Goal: Task Accomplishment & Management: Manage account settings

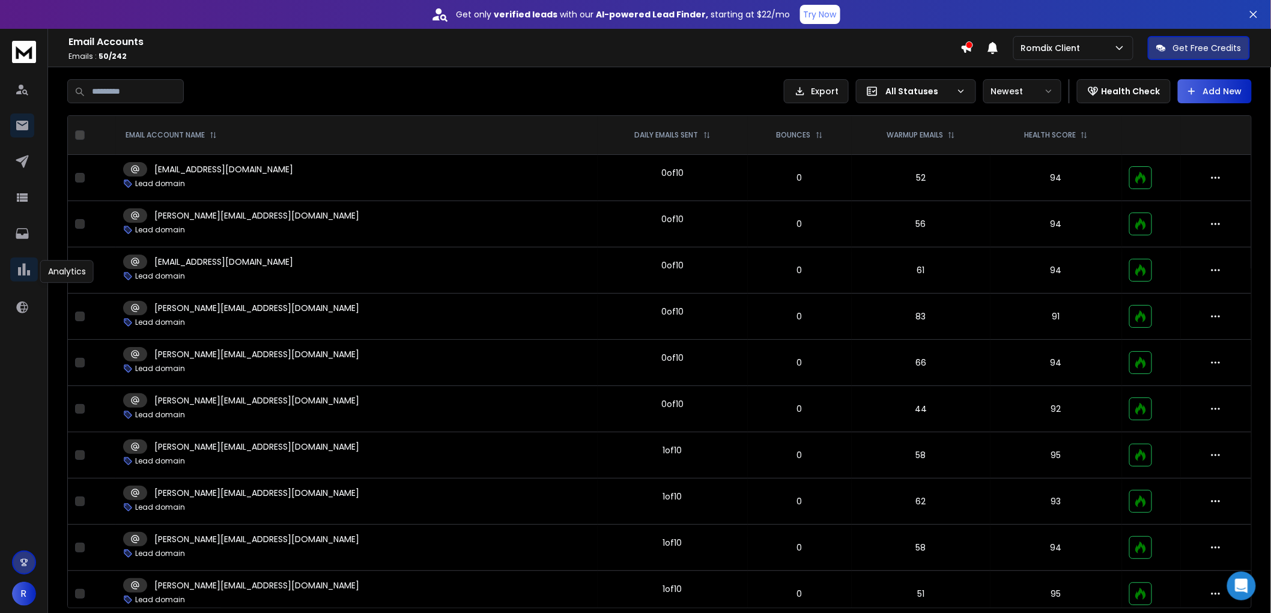
click at [25, 274] on icon at bounding box center [24, 270] width 18 height 18
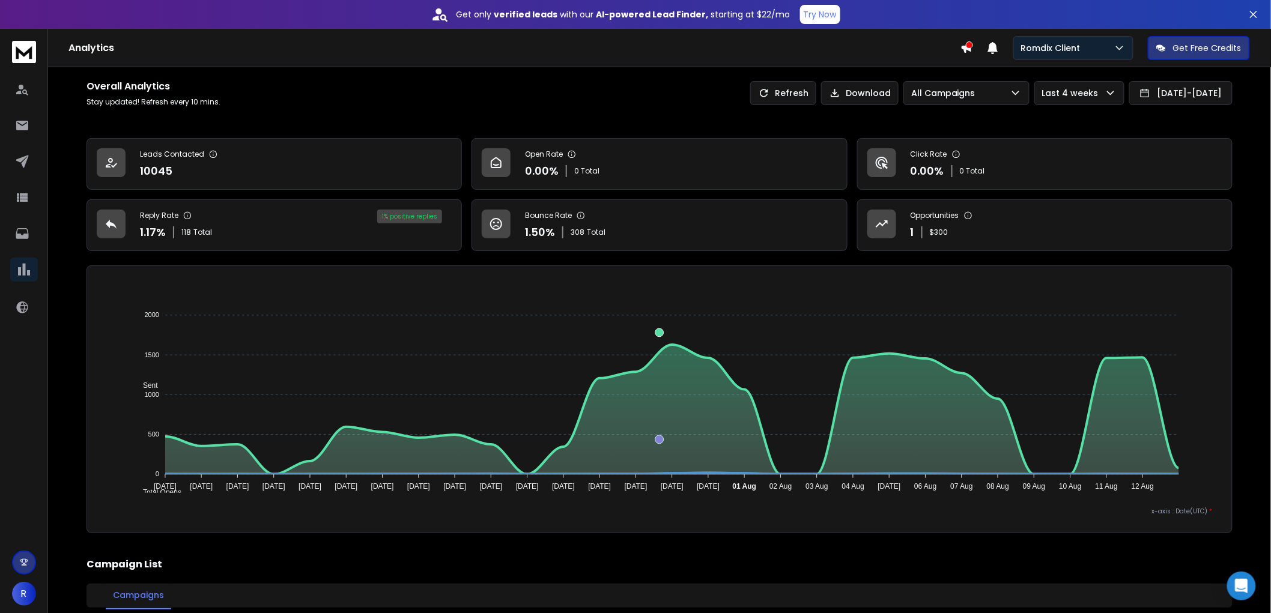
click at [1109, 49] on div "Romdix Client" at bounding box center [1073, 48] width 105 height 12
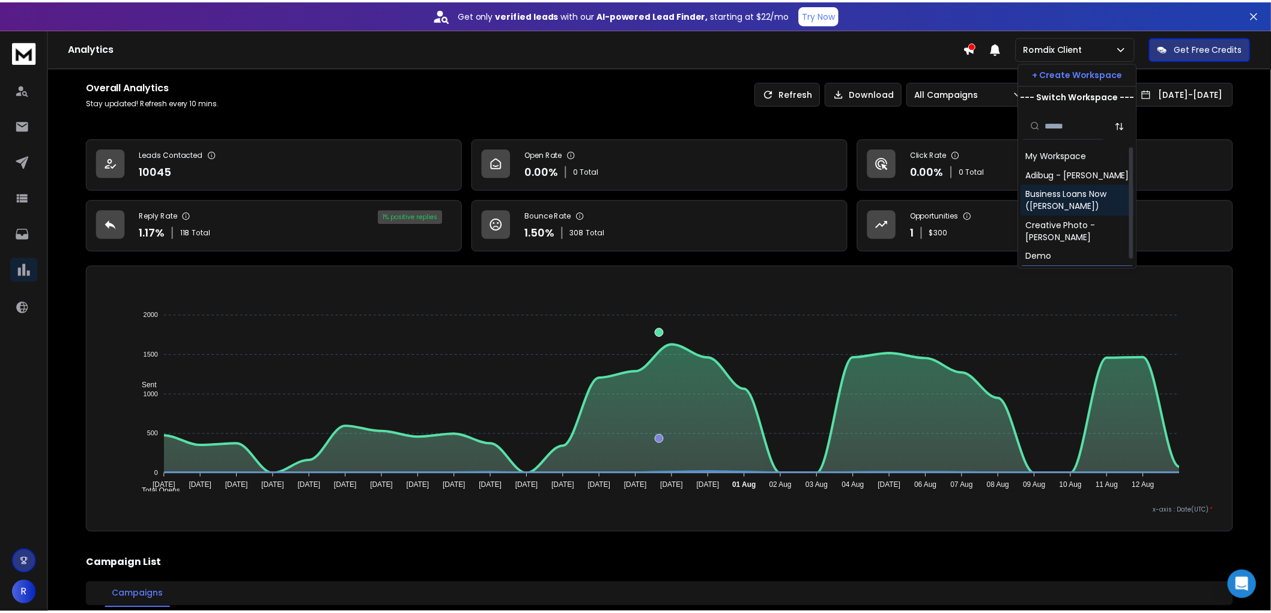
scroll to position [7, 0]
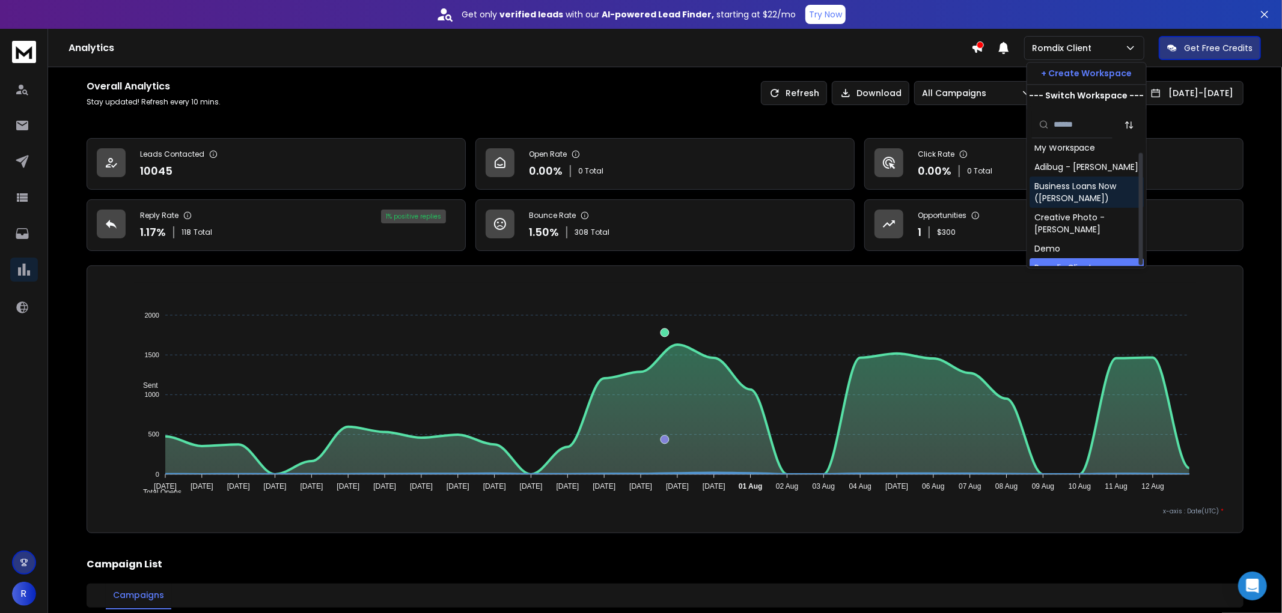
click at [1077, 190] on div "Business Loans Now (Anthony)" at bounding box center [1086, 192] width 105 height 24
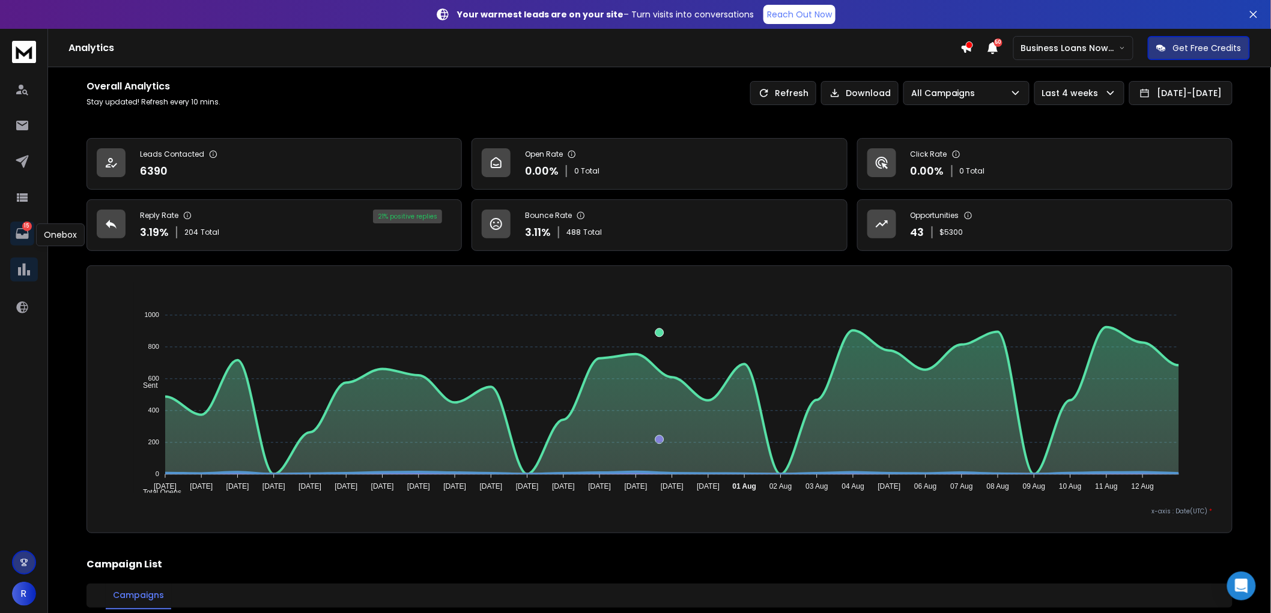
click at [18, 239] on icon at bounding box center [22, 233] width 13 height 11
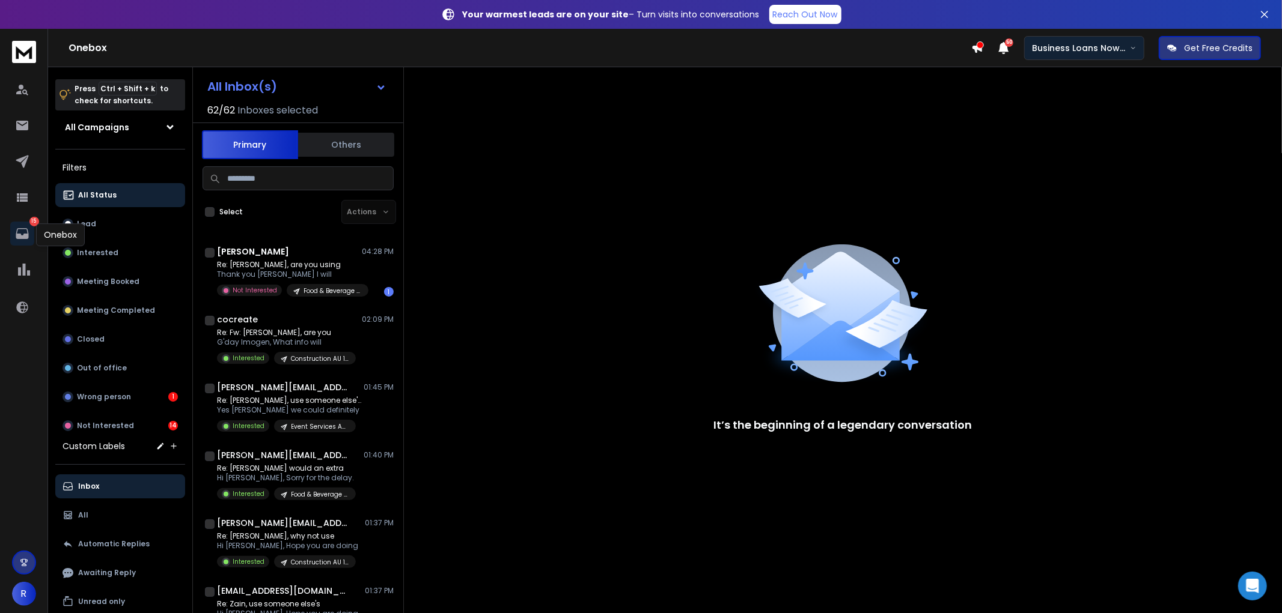
click at [1050, 49] on p "Business Loans Now (Anthony)" at bounding box center [1081, 48] width 98 height 12
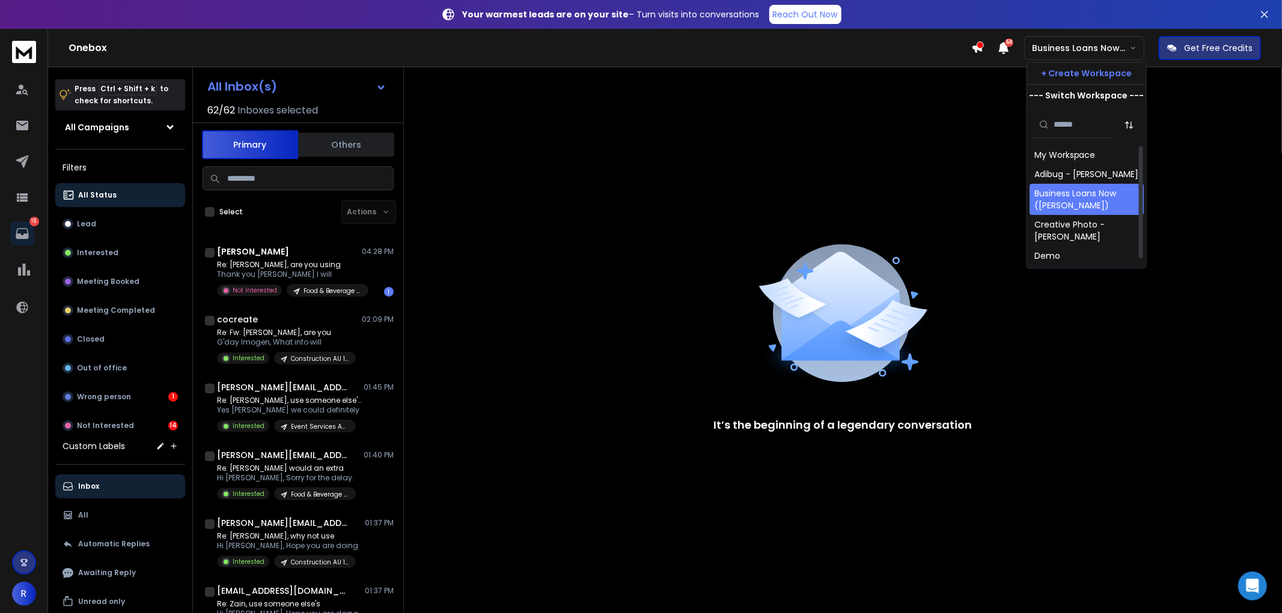
click at [1071, 269] on div "Romdix Client" at bounding box center [1063, 275] width 58 height 12
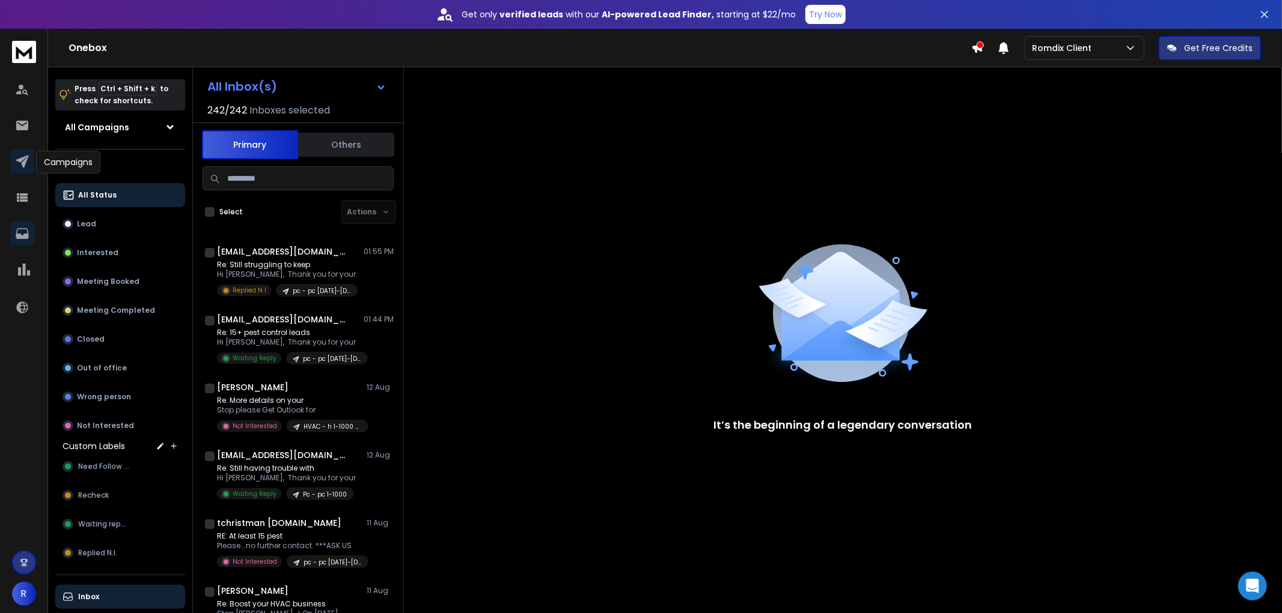
click at [19, 159] on icon at bounding box center [22, 161] width 13 height 13
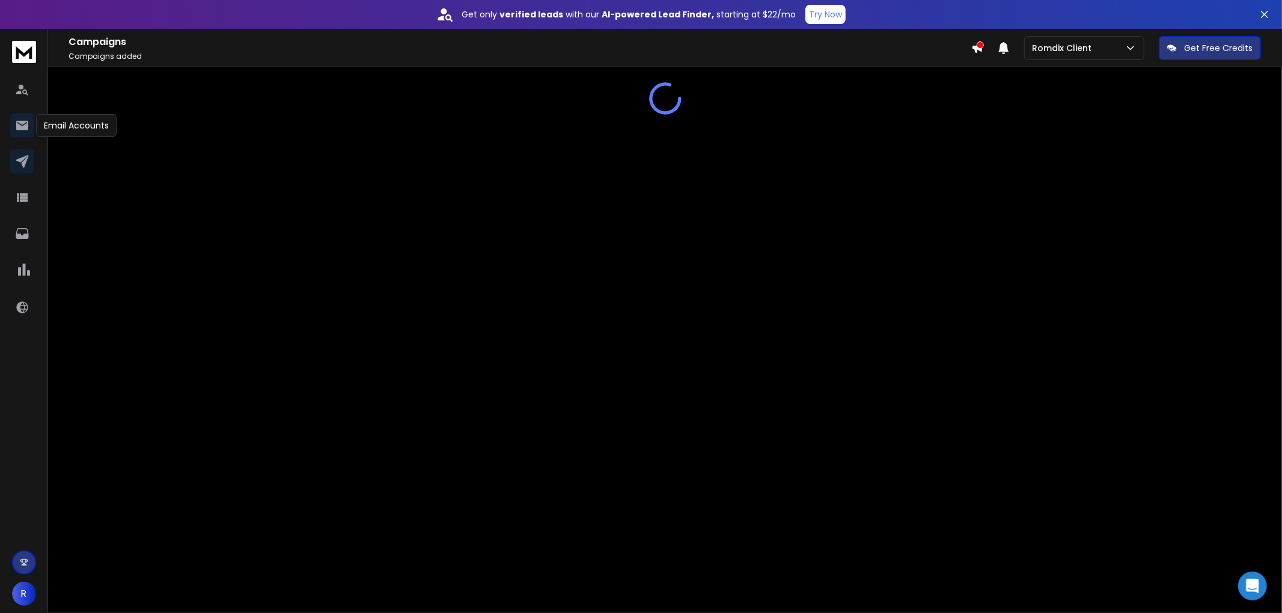
click at [18, 128] on icon at bounding box center [22, 126] width 12 height 10
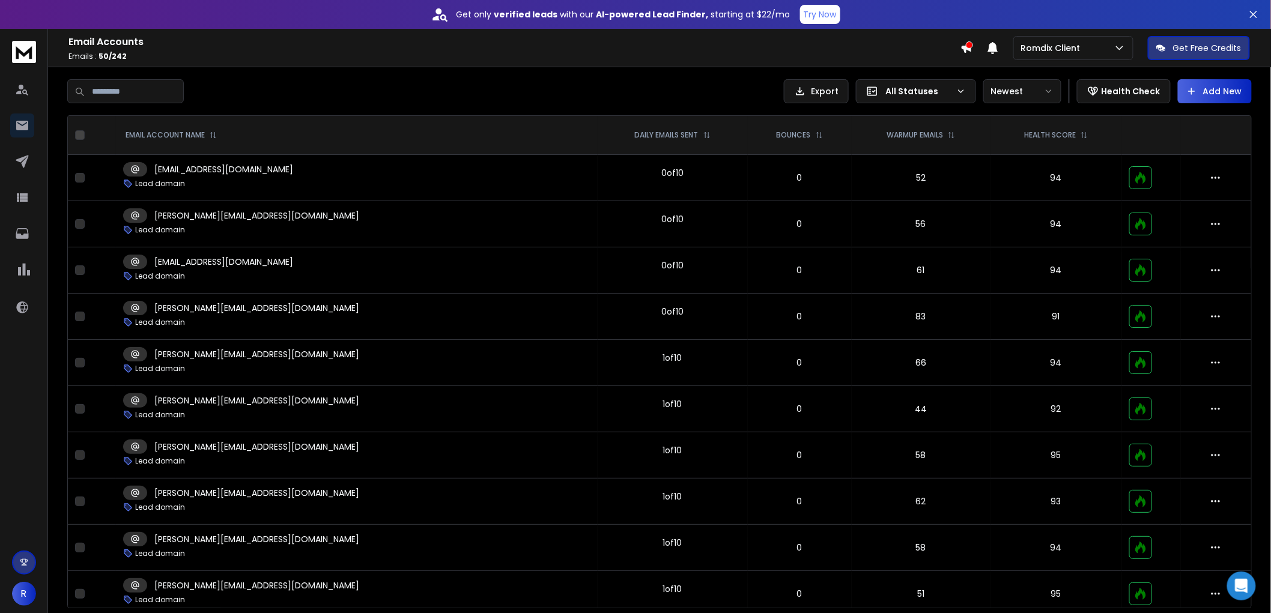
click at [1081, 135] on icon at bounding box center [1084, 135] width 7 height 7
click at [918, 94] on p "All Statuses" at bounding box center [919, 91] width 66 height 12
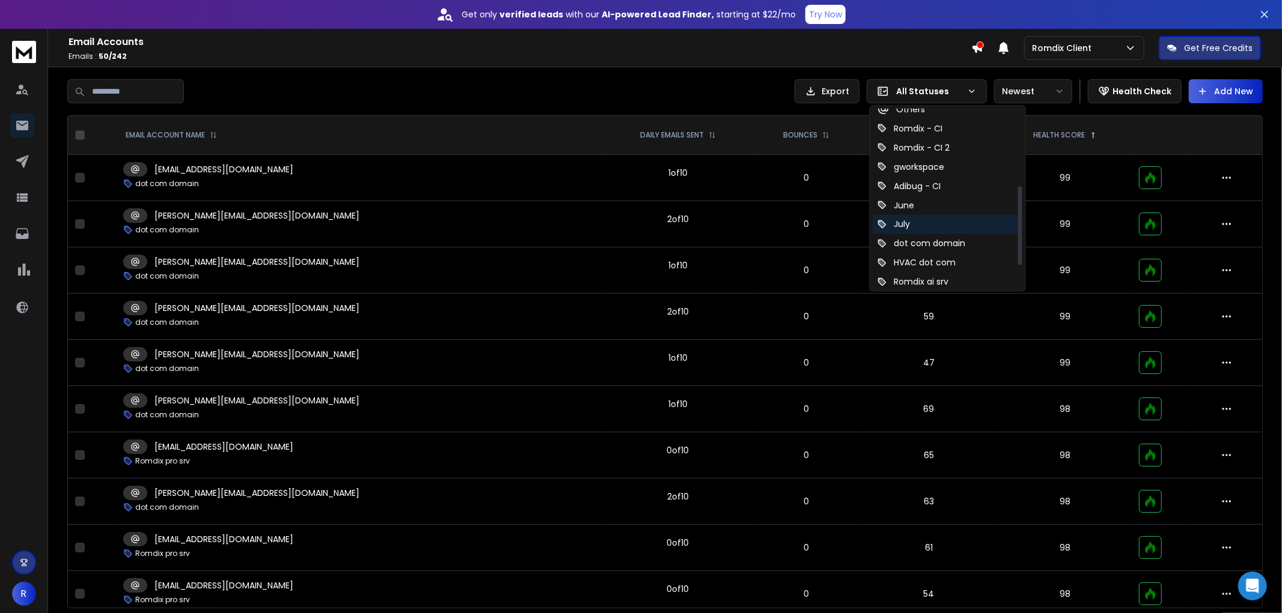
scroll to position [161, 0]
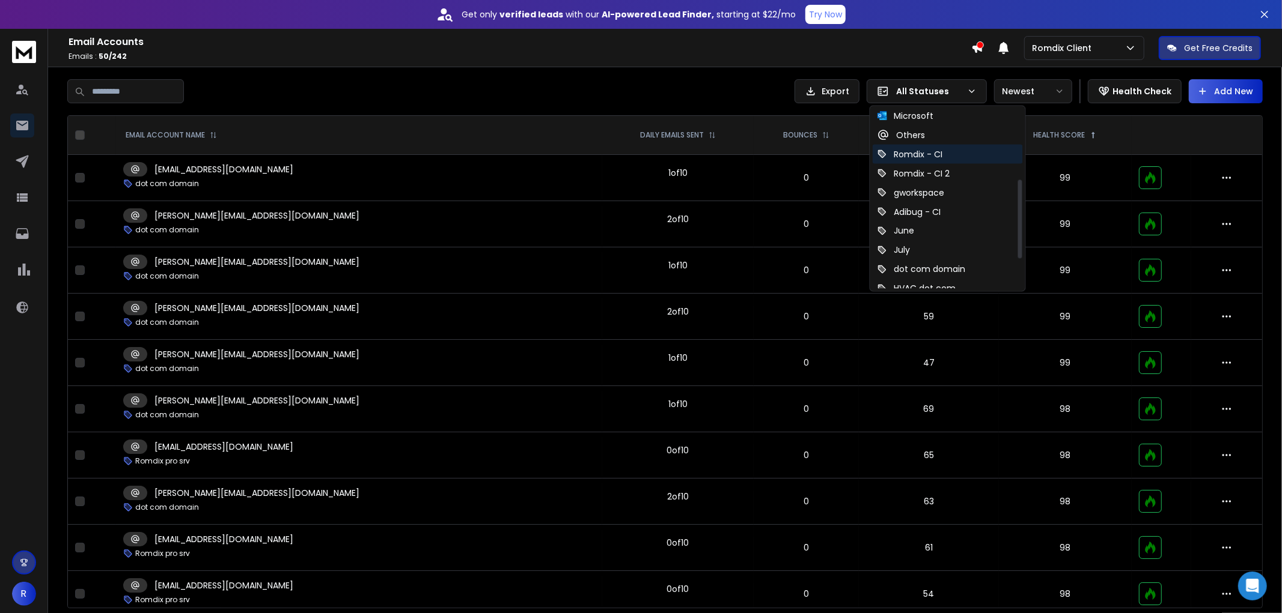
click at [962, 153] on div "Romdix - CI" at bounding box center [947, 154] width 150 height 19
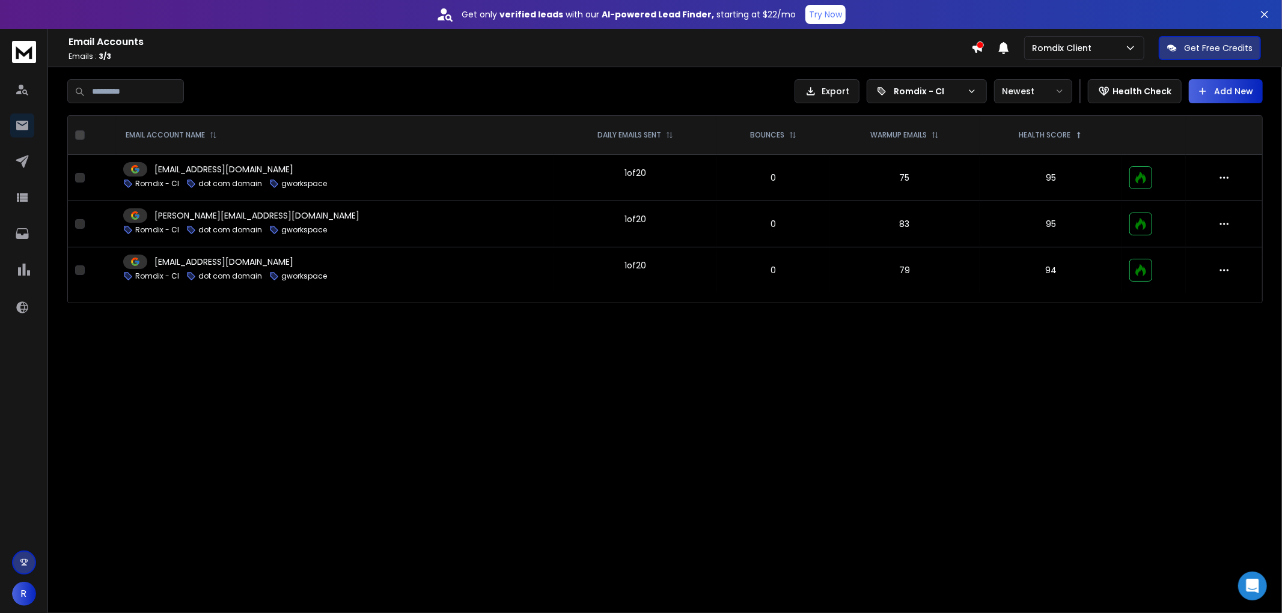
click at [940, 93] on p "Romdix - CI" at bounding box center [927, 91] width 68 height 12
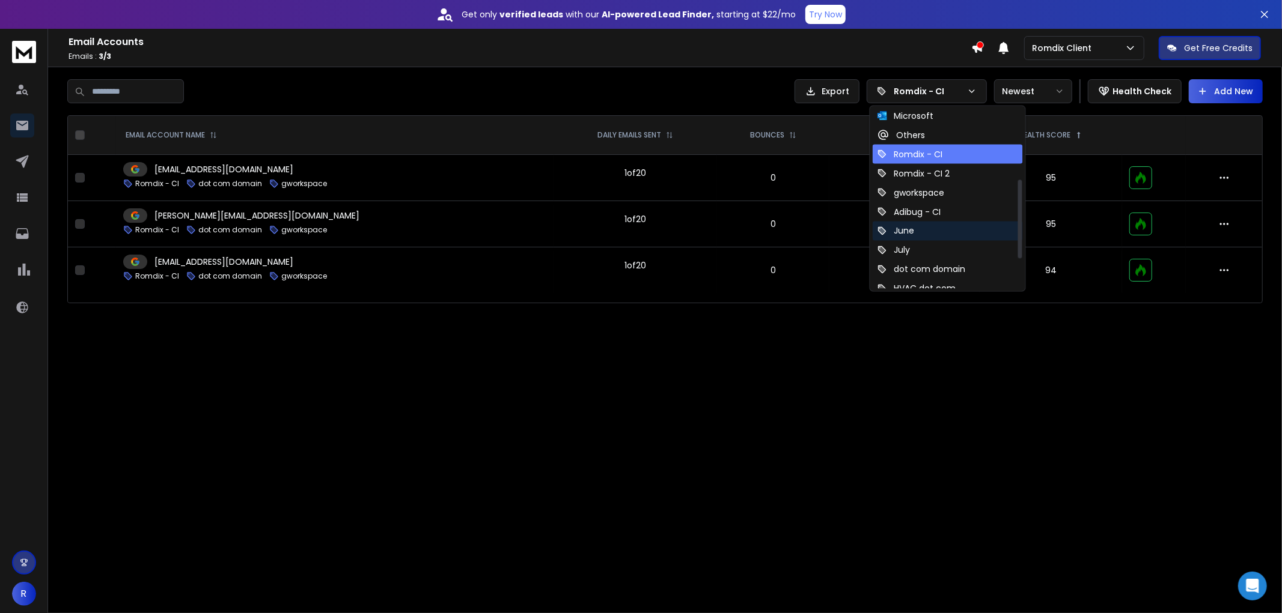
click at [605, 419] on div "Get only verified leads with our AI-powered Lead Finder, starting at $22/mo Try…" at bounding box center [641, 306] width 1282 height 613
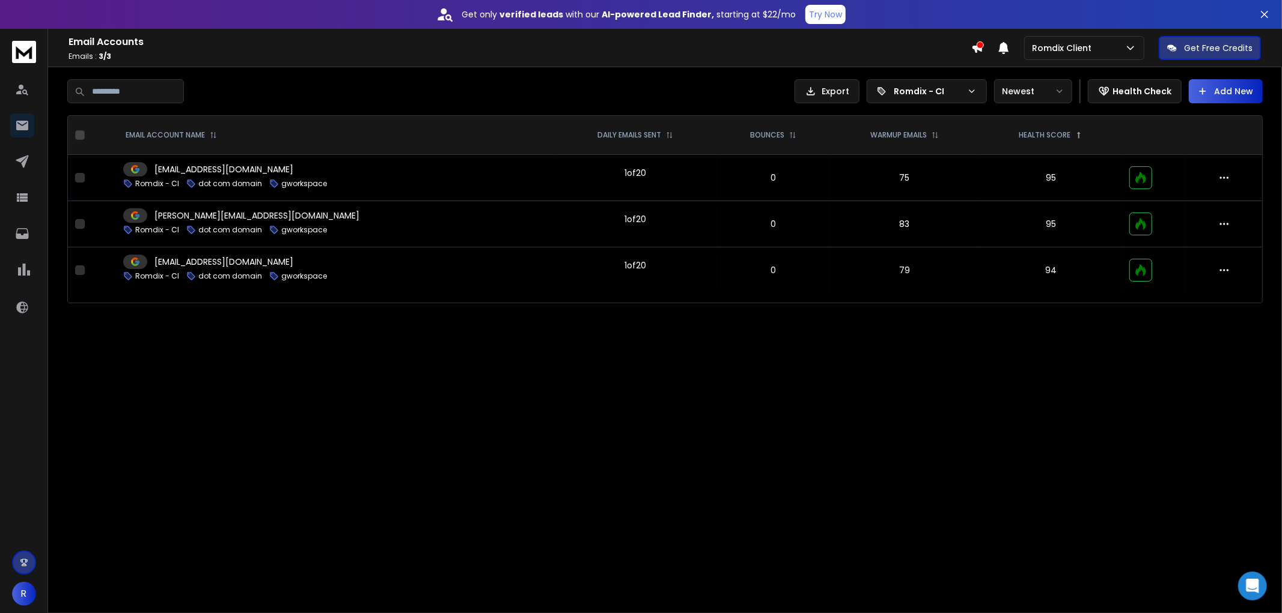
click at [931, 85] on p "Romdix - CI" at bounding box center [927, 91] width 68 height 12
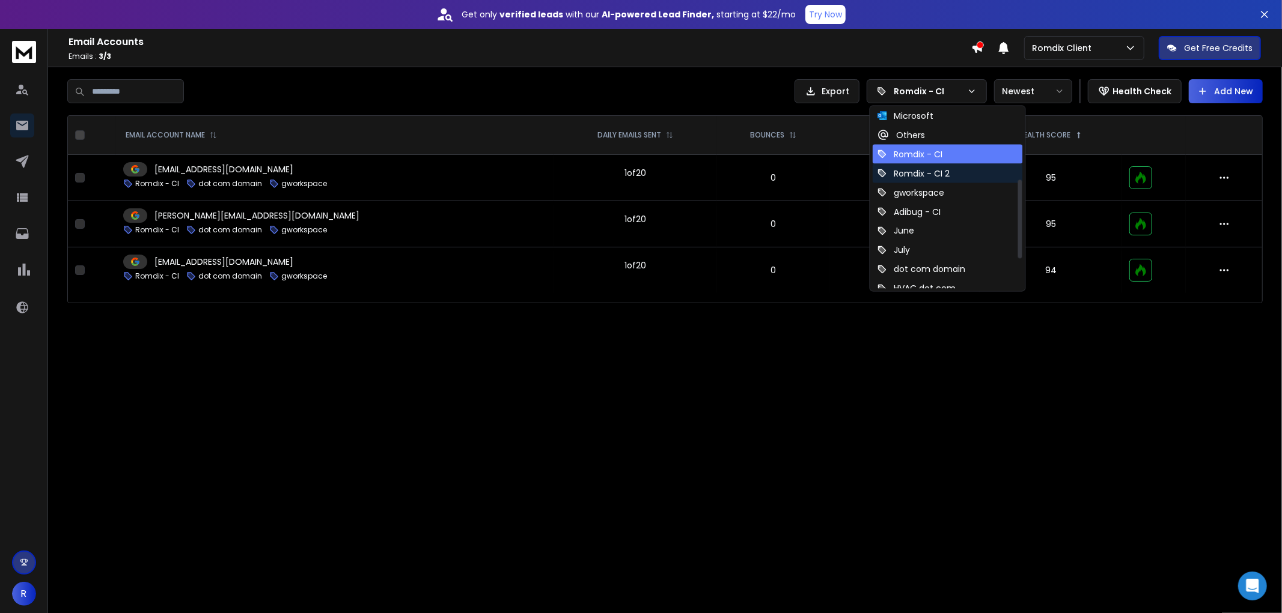
click at [933, 175] on div "Romdix - CI 2" at bounding box center [913, 174] width 73 height 12
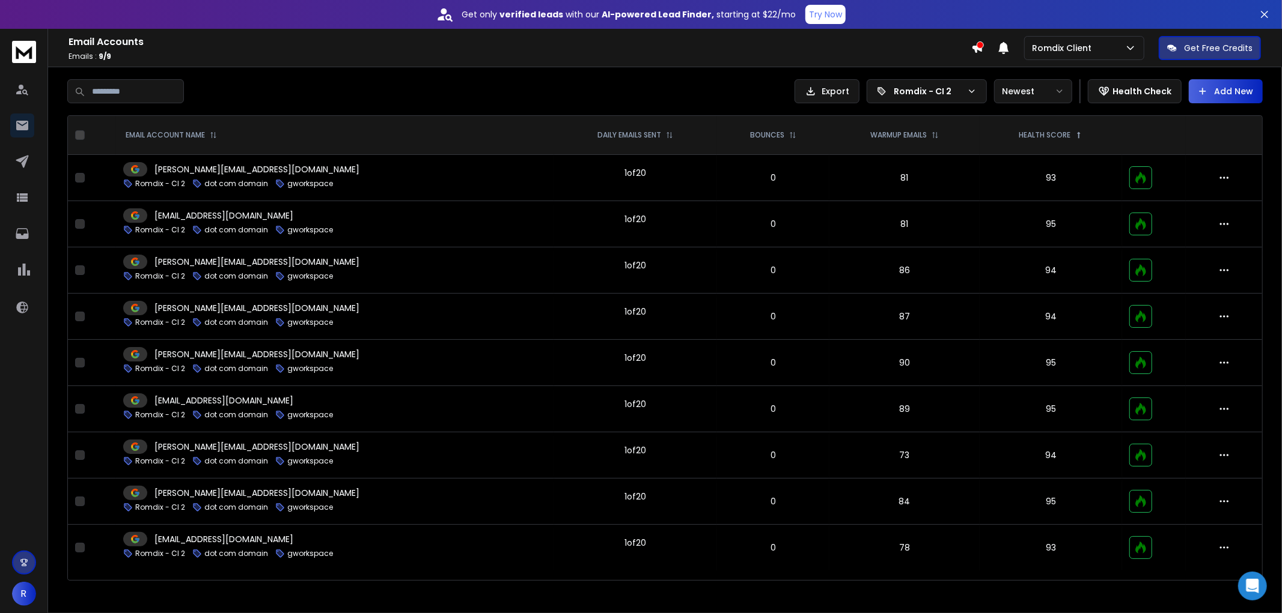
click at [1075, 133] on icon at bounding box center [1078, 135] width 7 height 7
click at [930, 95] on p "Romdix - CI 2" at bounding box center [927, 91] width 68 height 12
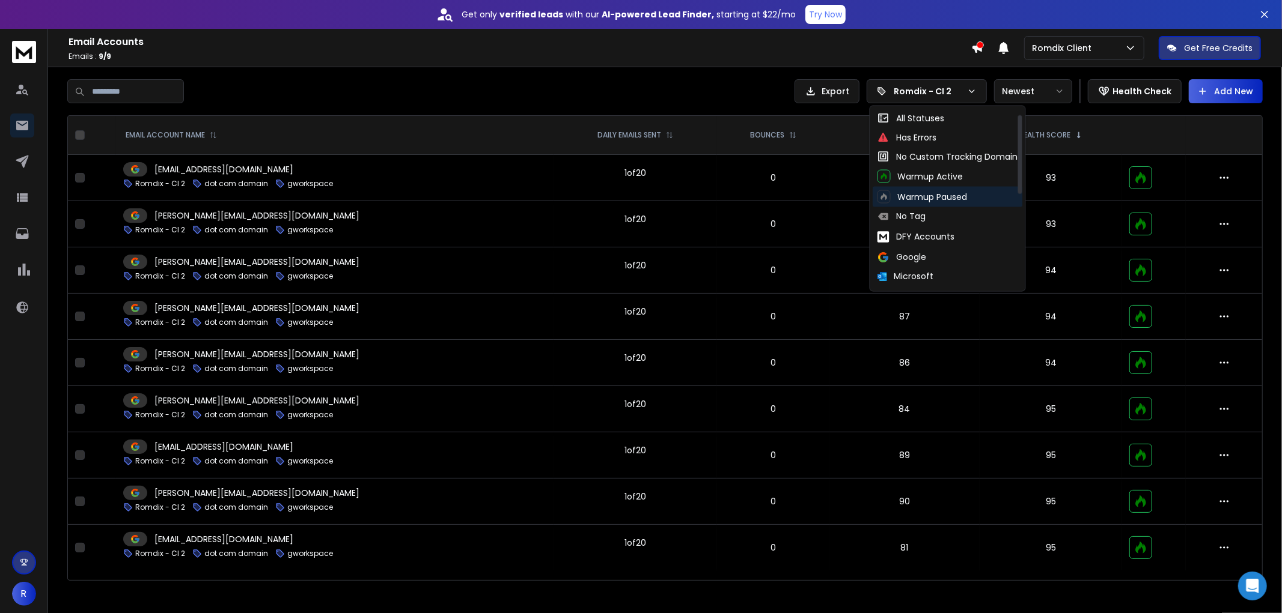
scroll to position [228, 0]
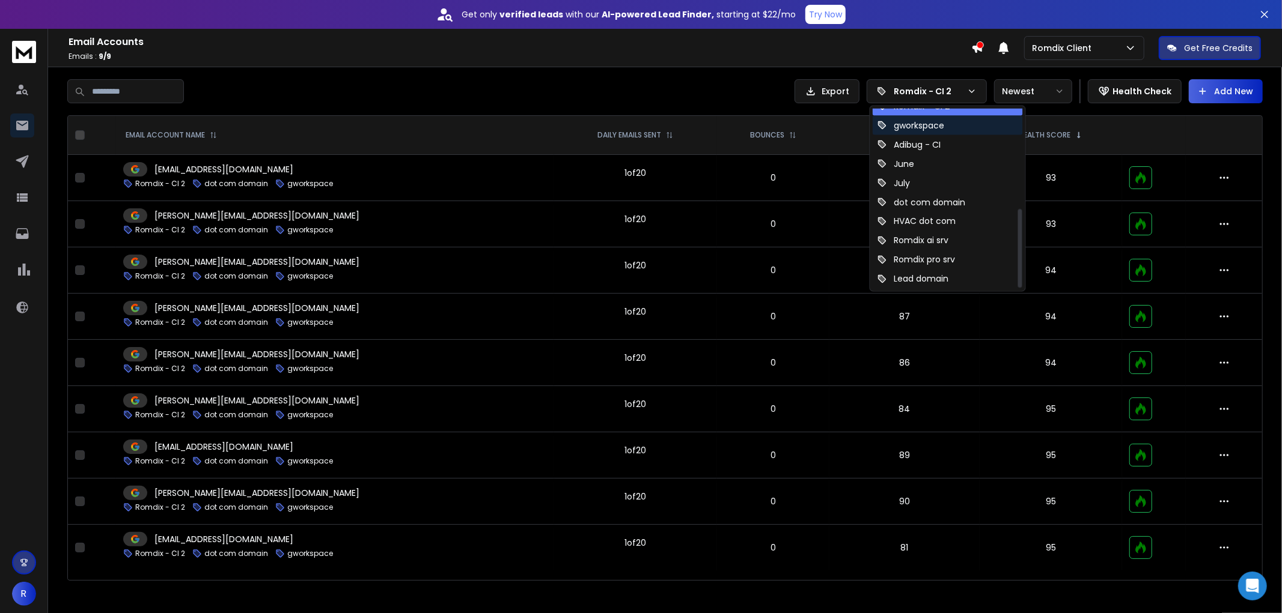
click at [928, 125] on div "gworkspace" at bounding box center [910, 126] width 67 height 12
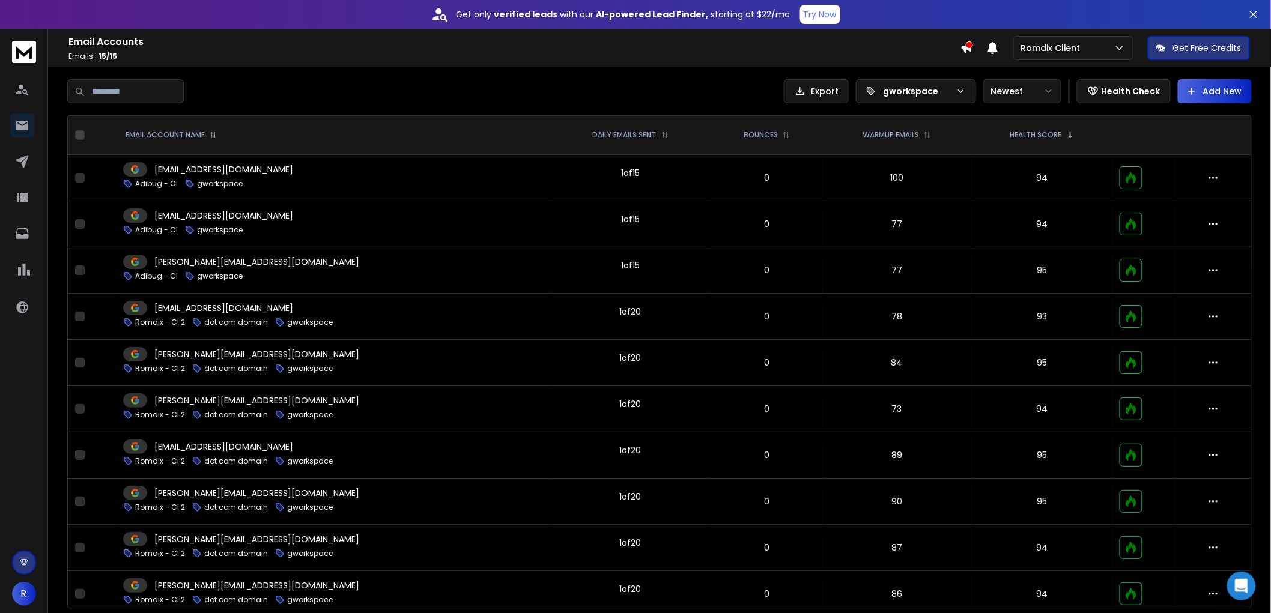
click at [899, 92] on p "gworkspace" at bounding box center [917, 91] width 68 height 12
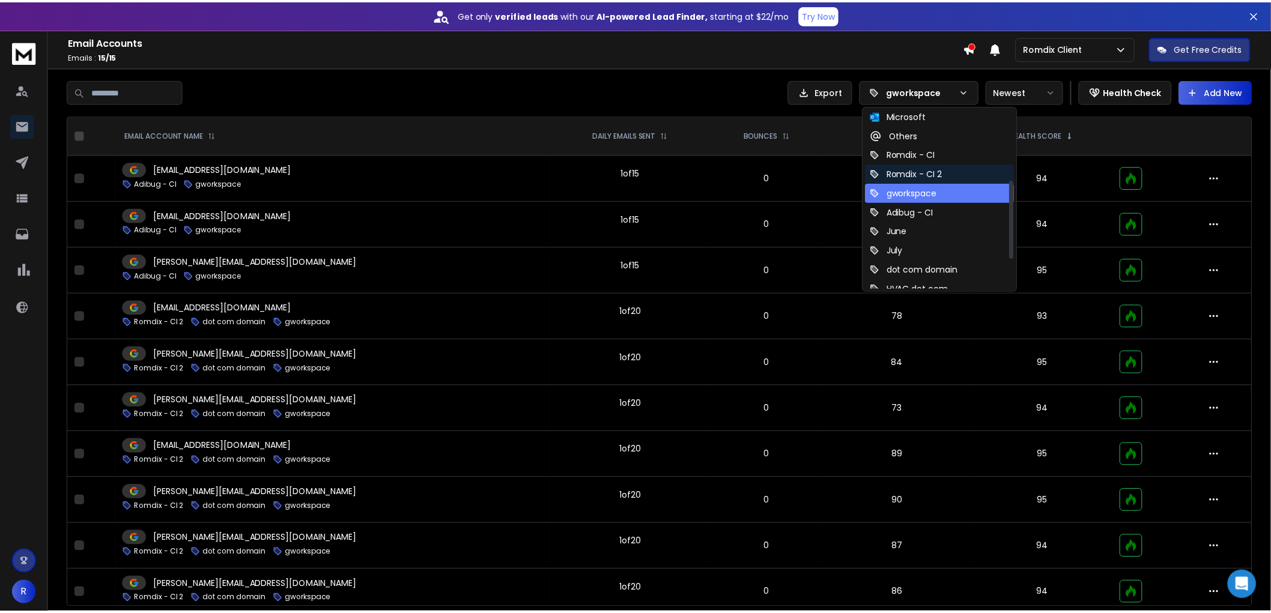
scroll to position [94, 0]
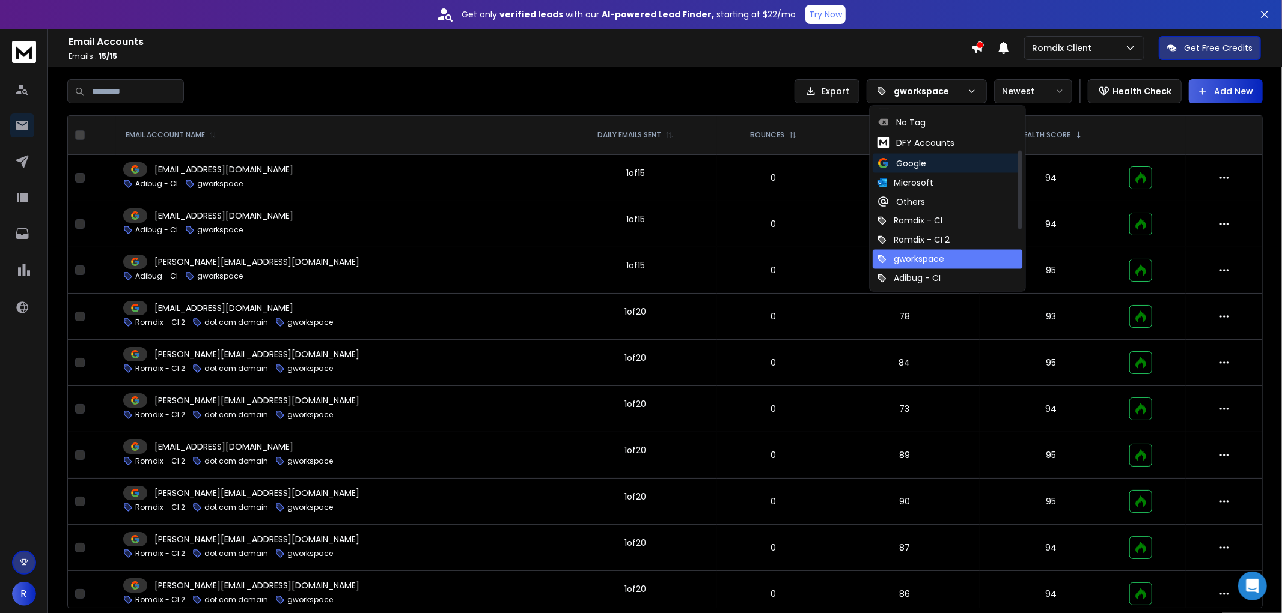
click at [940, 163] on div "Google" at bounding box center [947, 163] width 150 height 19
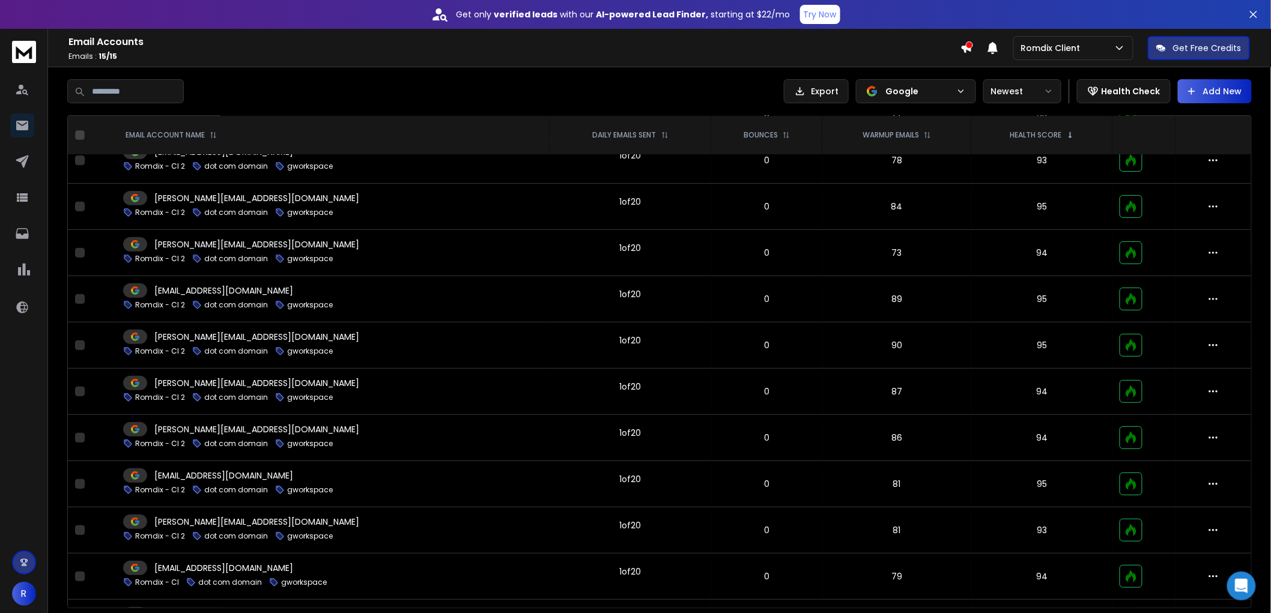
scroll to position [250, 0]
click at [926, 88] on p "Google" at bounding box center [919, 91] width 66 height 12
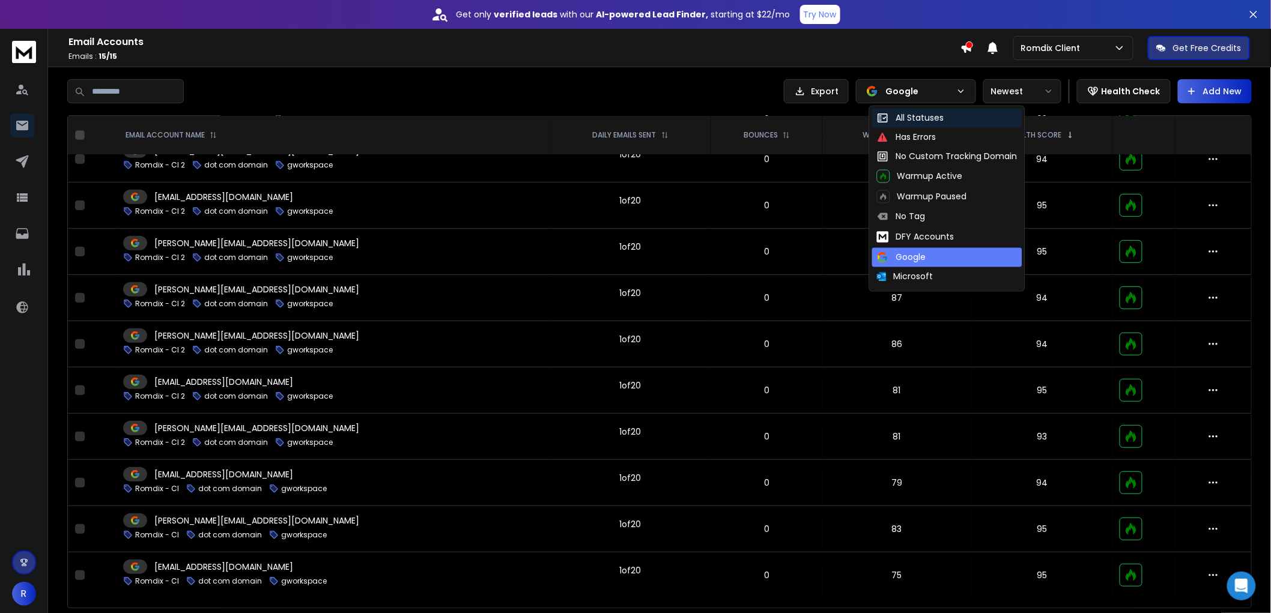
click at [505, 88] on div at bounding box center [422, 91] width 710 height 24
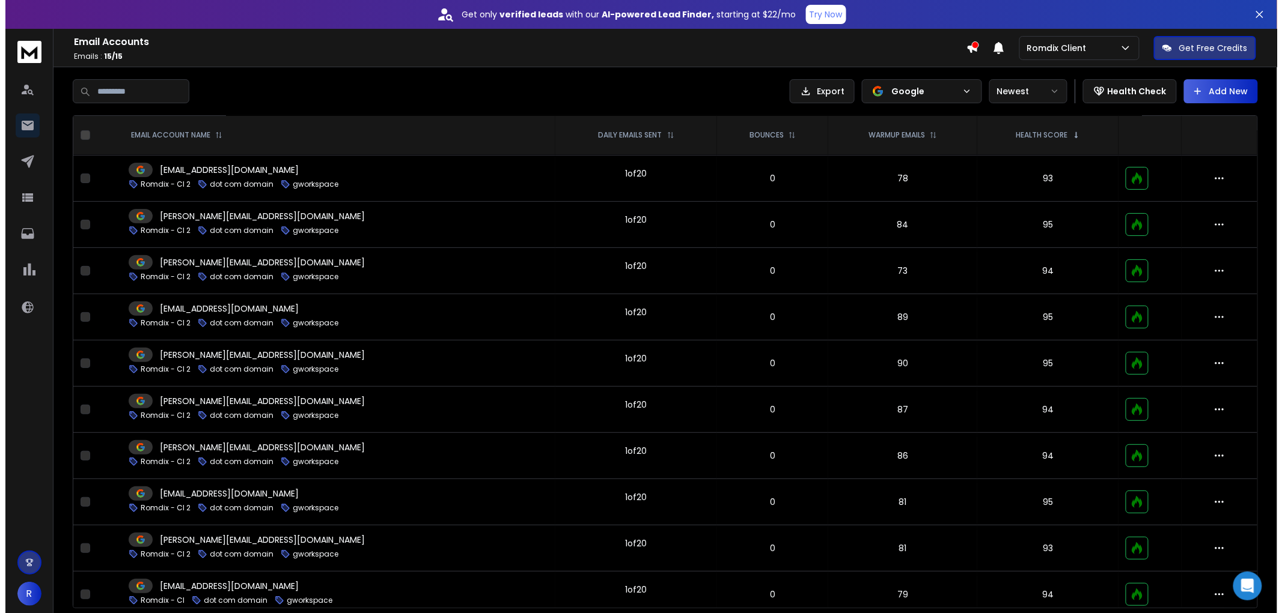
scroll to position [0, 0]
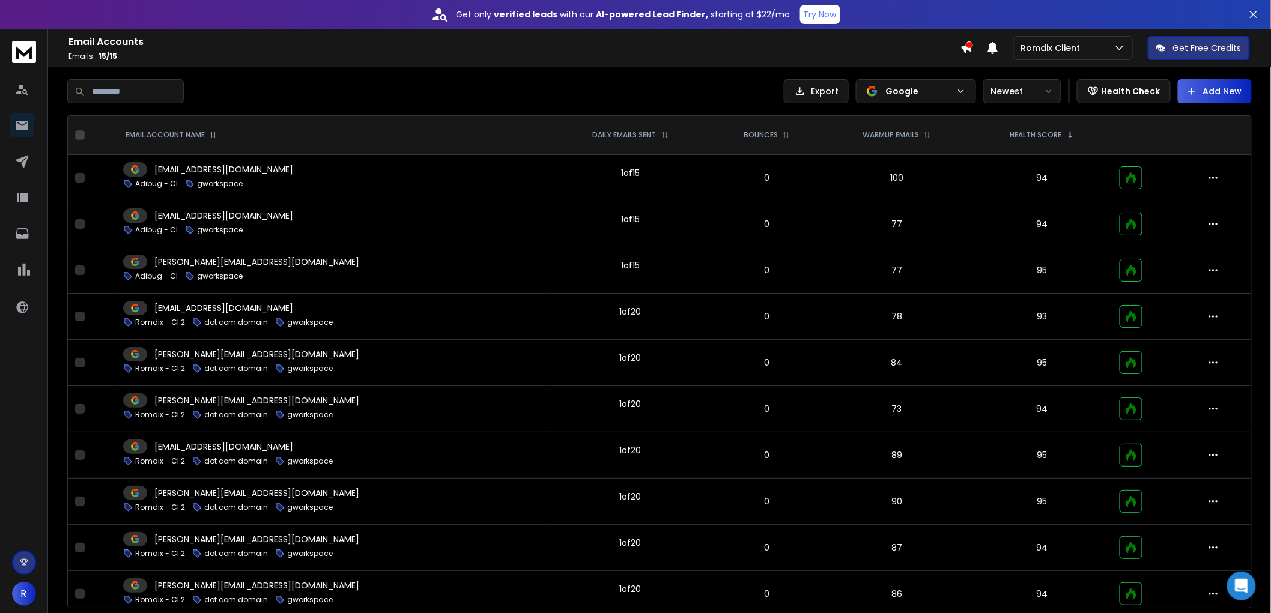
click at [906, 90] on p "Google" at bounding box center [919, 91] width 66 height 12
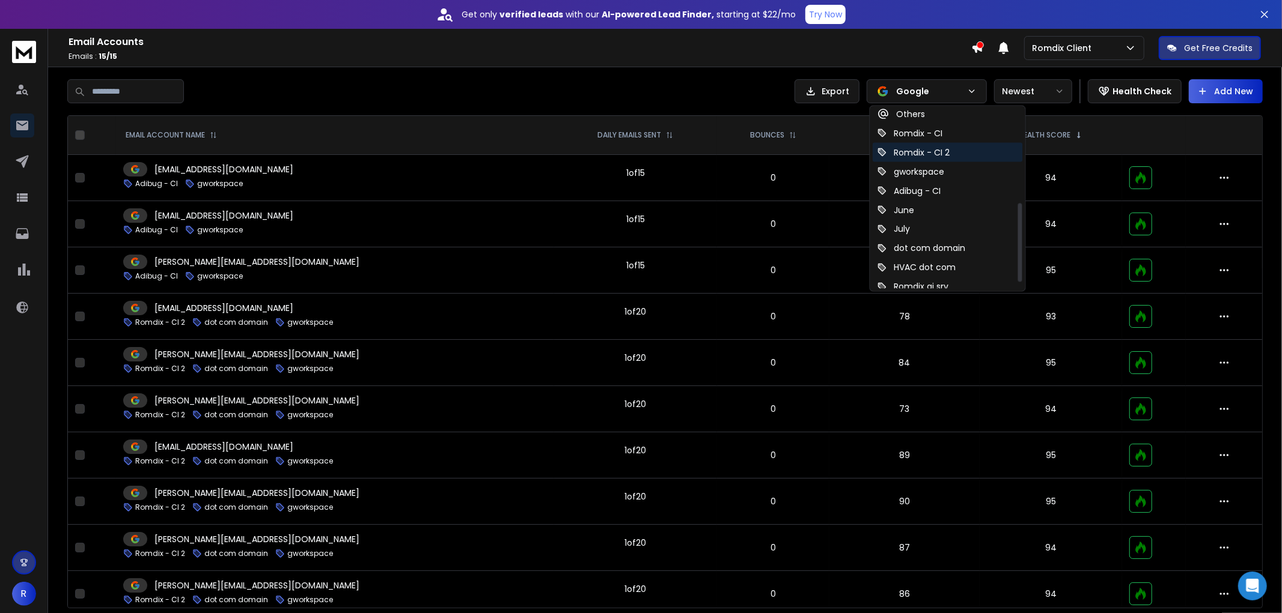
scroll to position [228, 0]
click at [916, 121] on div "gworkspace" at bounding box center [910, 126] width 67 height 12
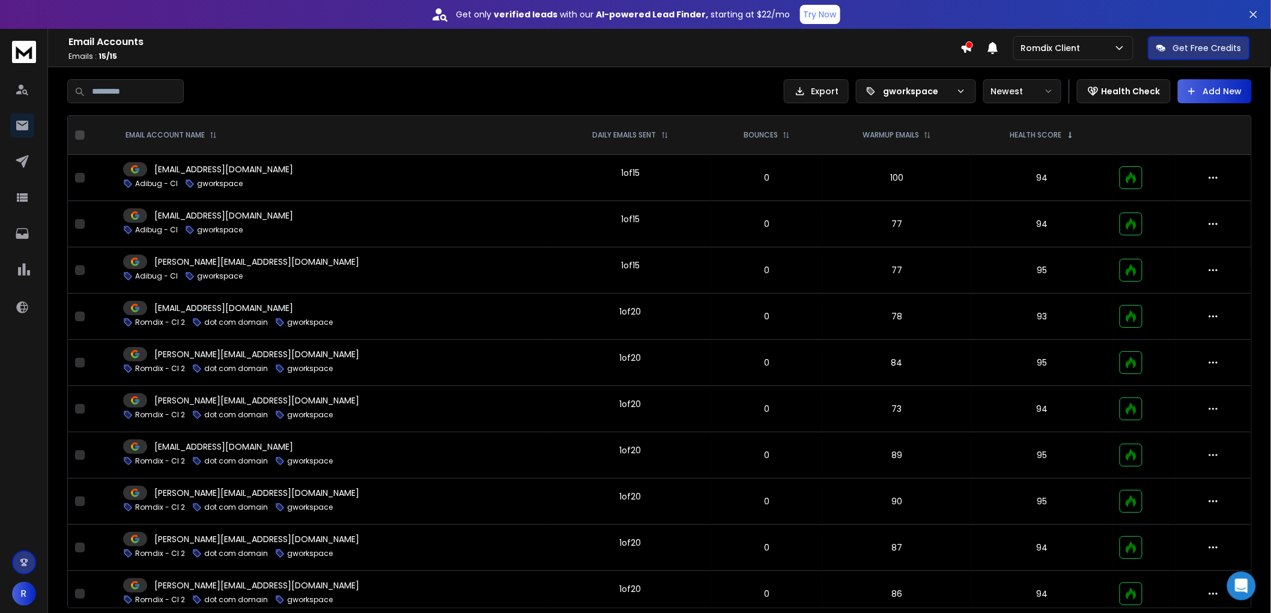
click at [935, 91] on p "gworkspace" at bounding box center [917, 91] width 68 height 12
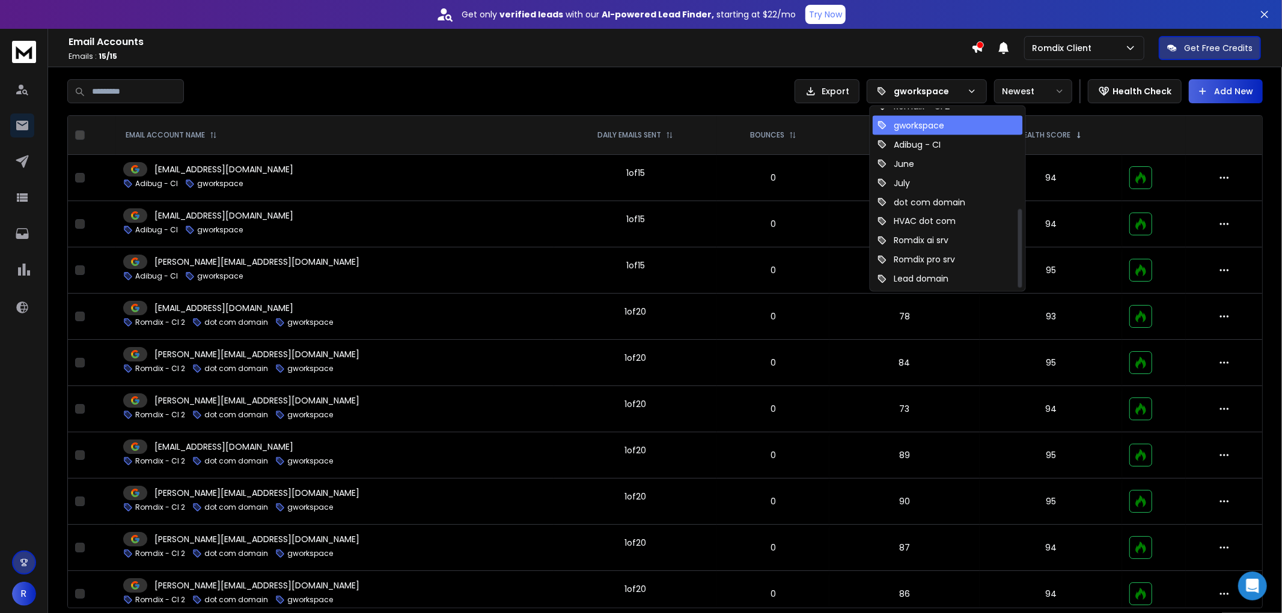
click at [912, 127] on div "gworkspace" at bounding box center [910, 126] width 67 height 12
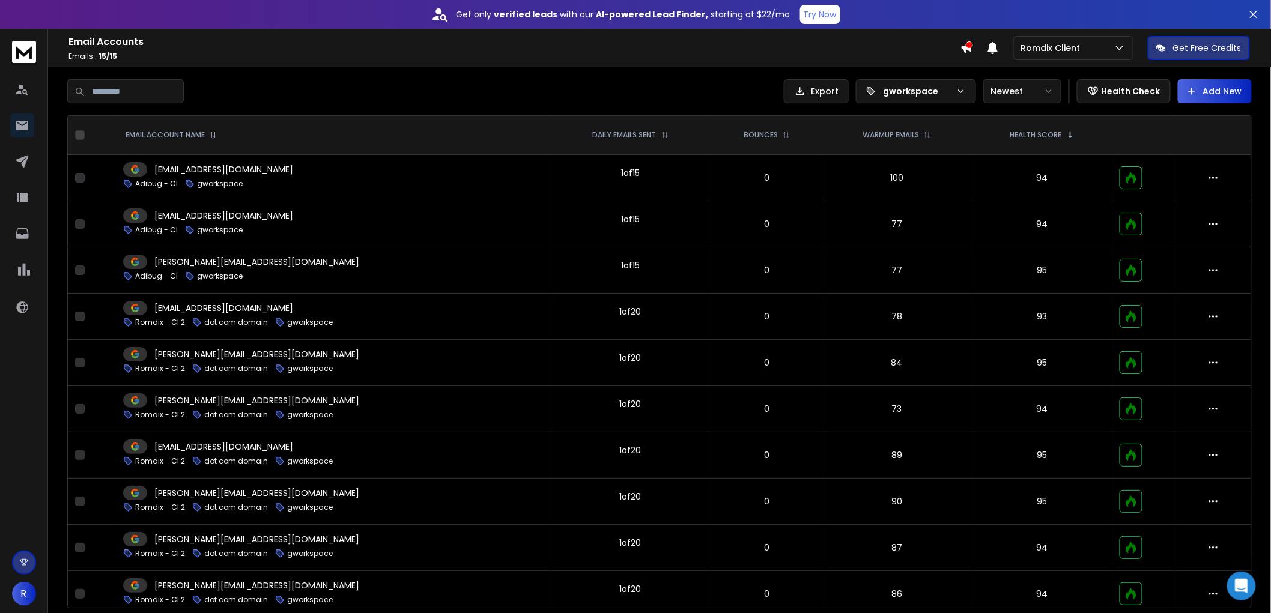
click at [1052, 140] on th "HEALTH SCORE" at bounding box center [1042, 135] width 141 height 39
click at [1067, 133] on icon at bounding box center [1070, 135] width 7 height 7
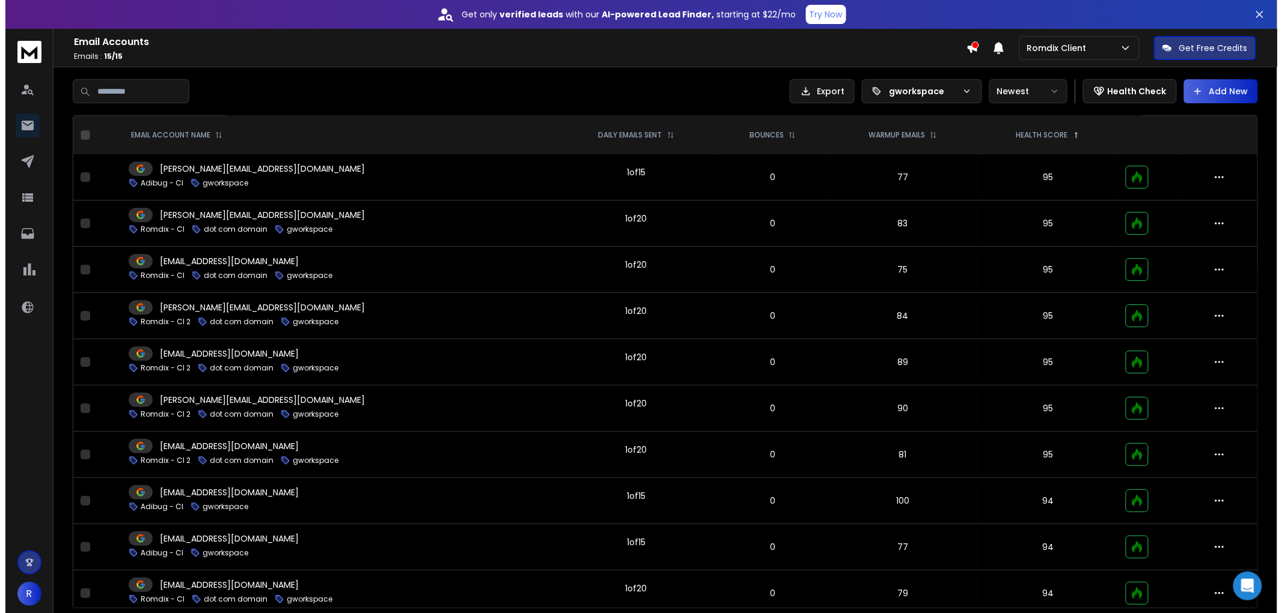
scroll to position [0, 0]
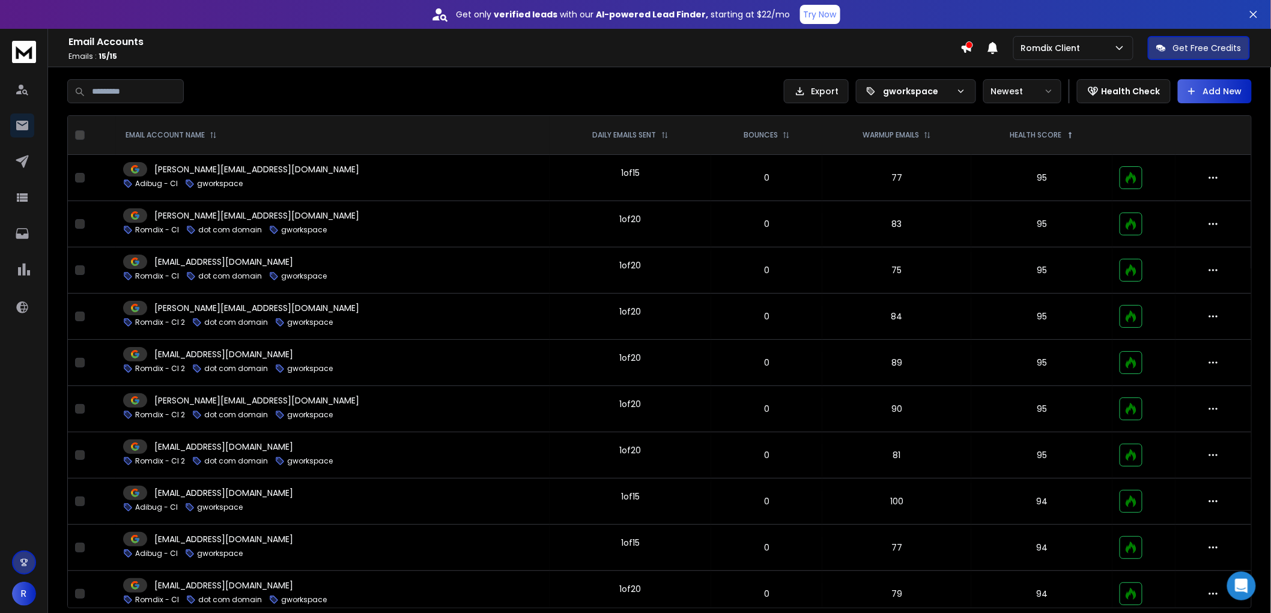
click at [898, 86] on p "gworkspace" at bounding box center [917, 91] width 68 height 12
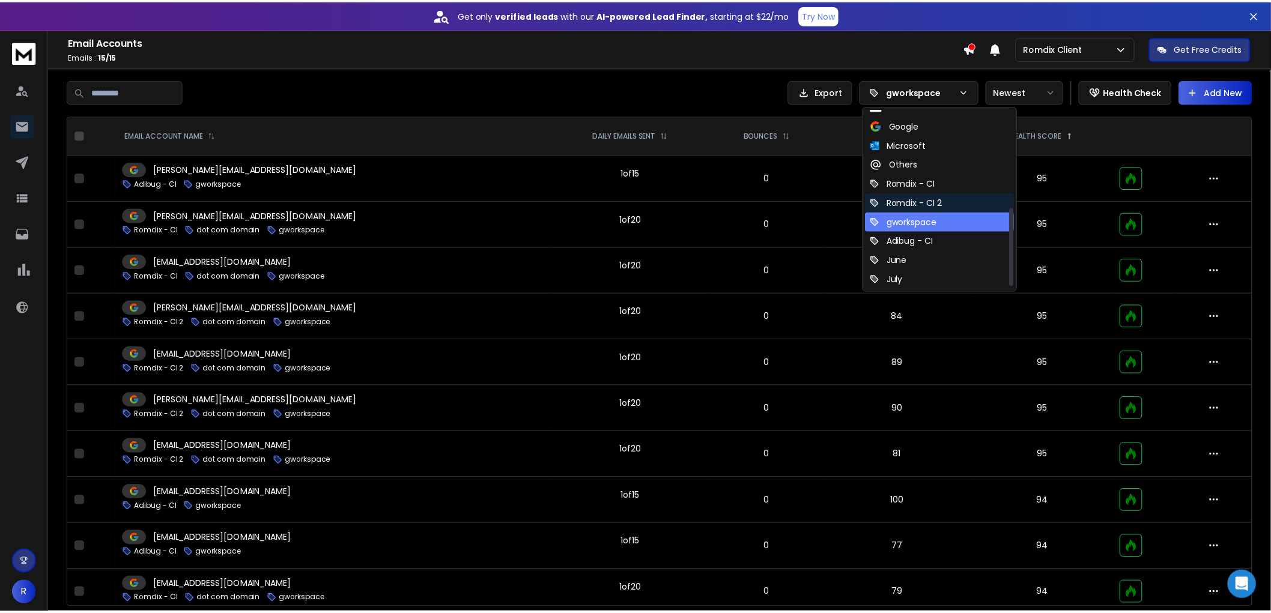
scroll to position [228, 0]
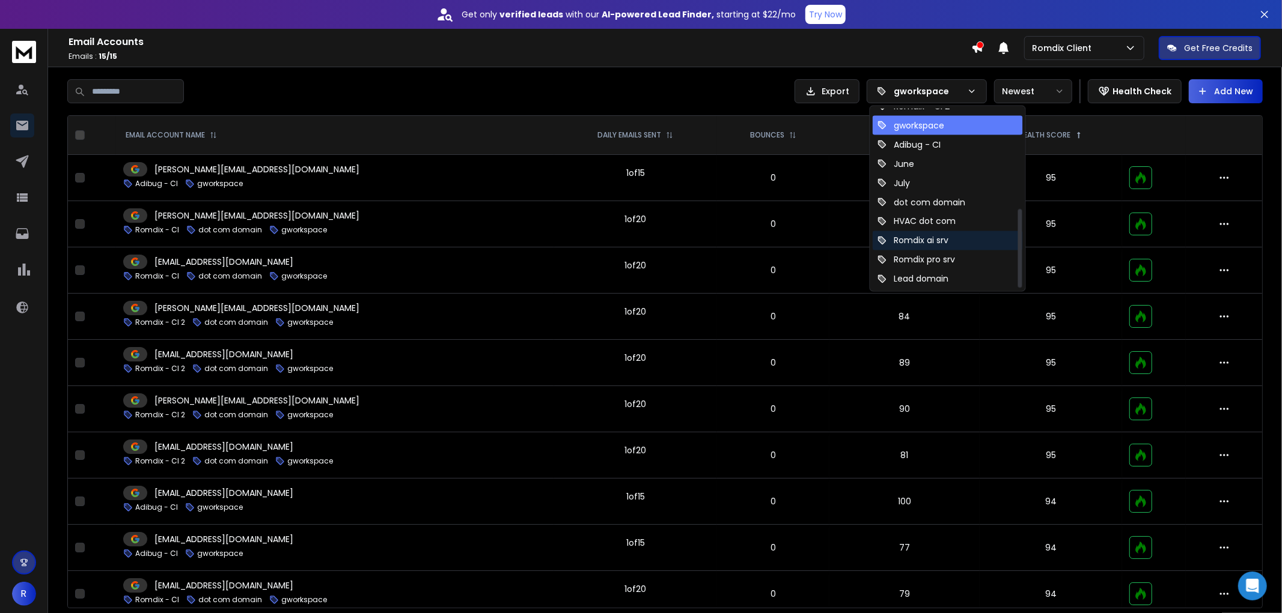
click at [903, 236] on div "Romdix ai srv" at bounding box center [913, 241] width 72 height 12
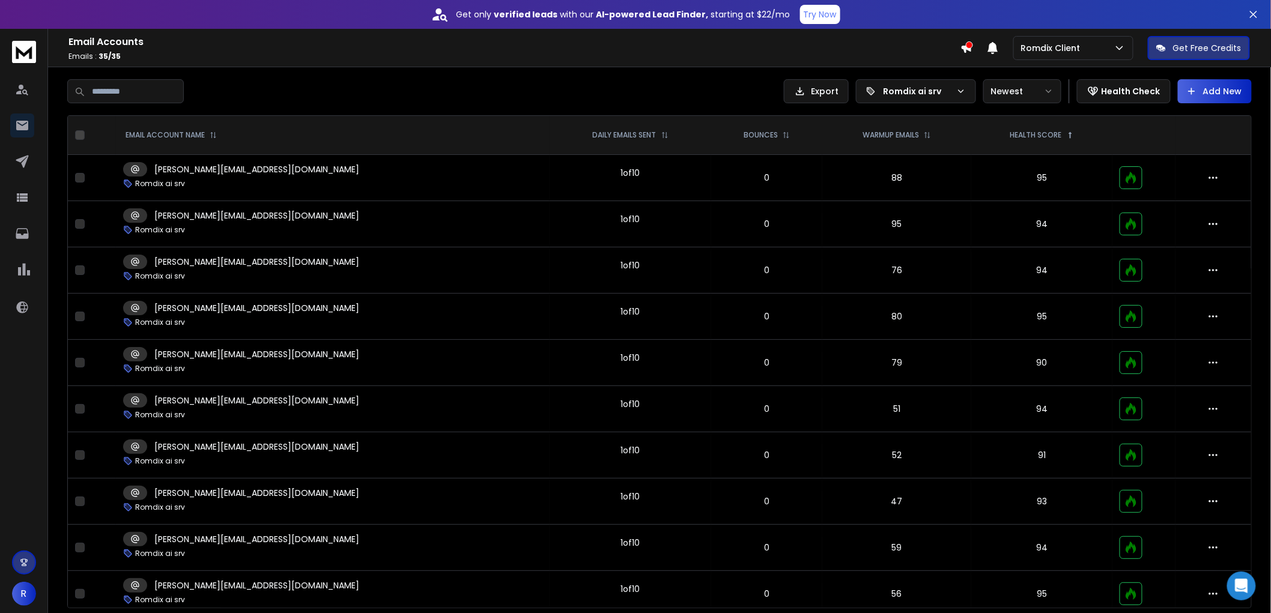
click at [1069, 135] on icon at bounding box center [1070, 135] width 3 height 7
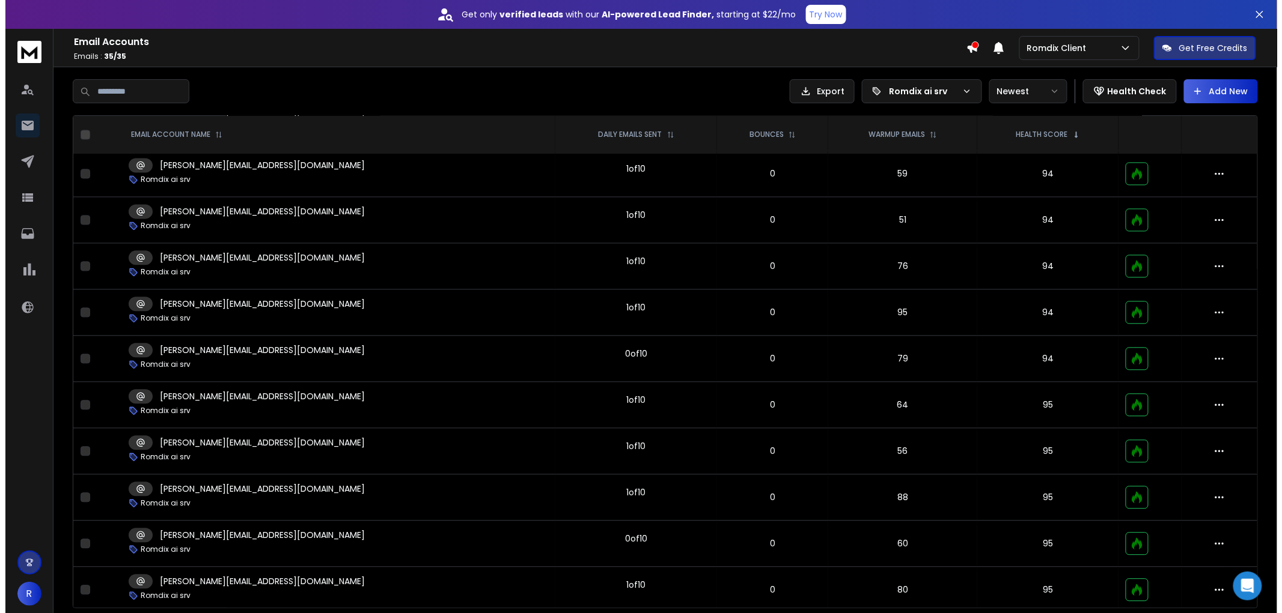
scroll to position [1176, 0]
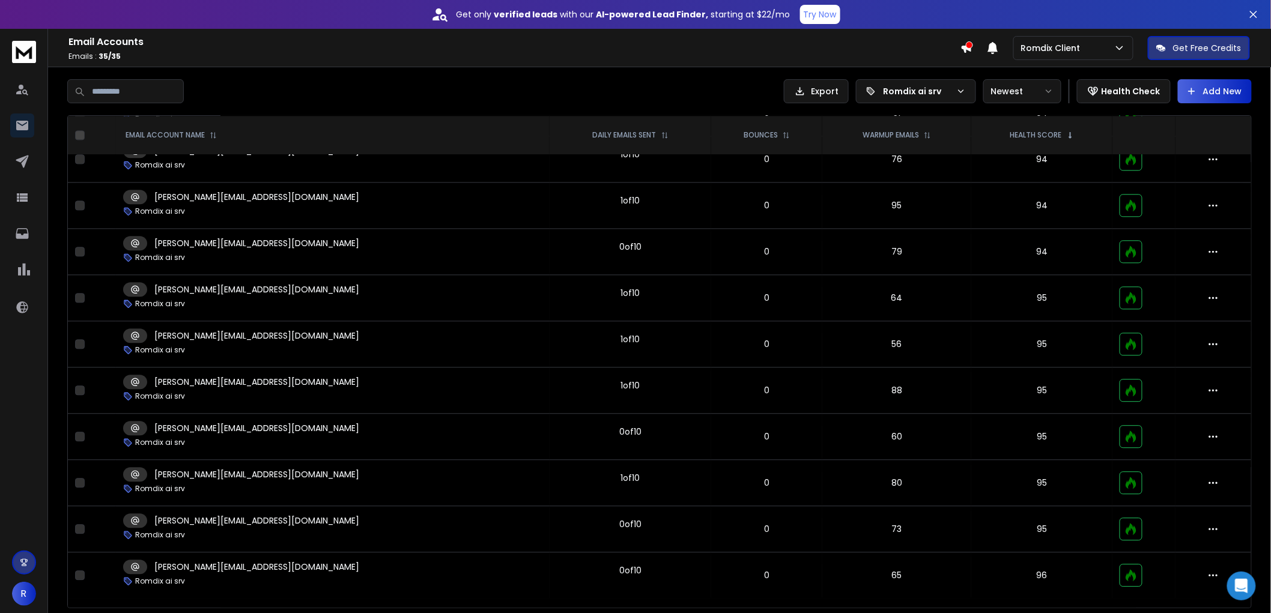
click at [946, 93] on p "Romdix ai srv" at bounding box center [917, 91] width 68 height 12
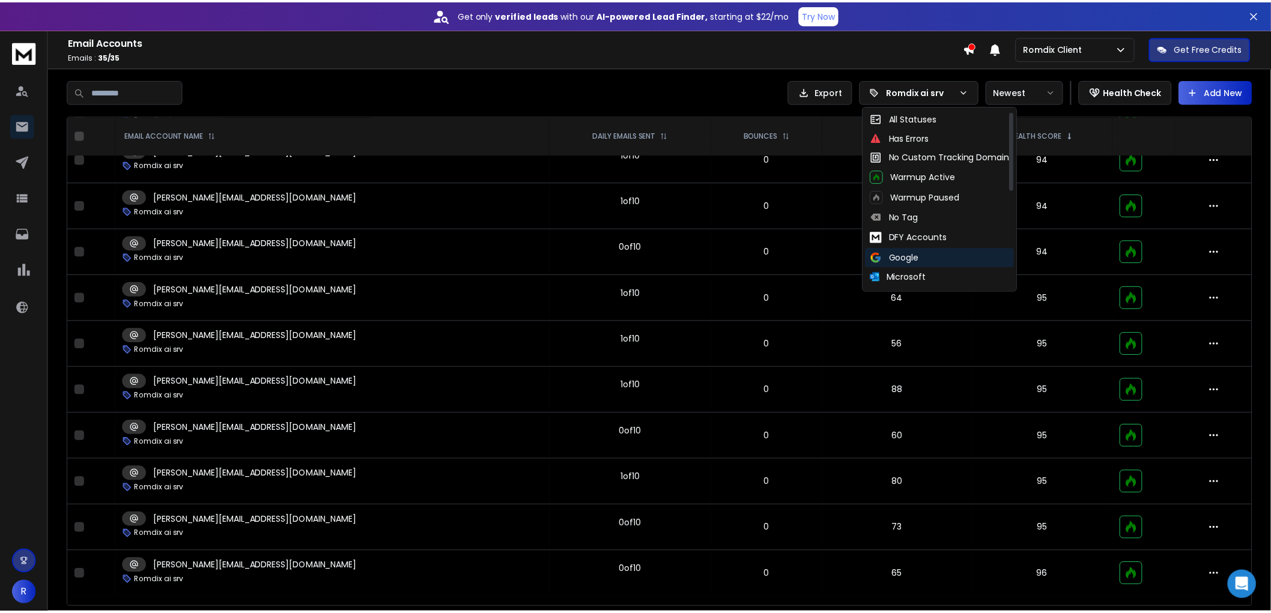
scroll to position [228, 0]
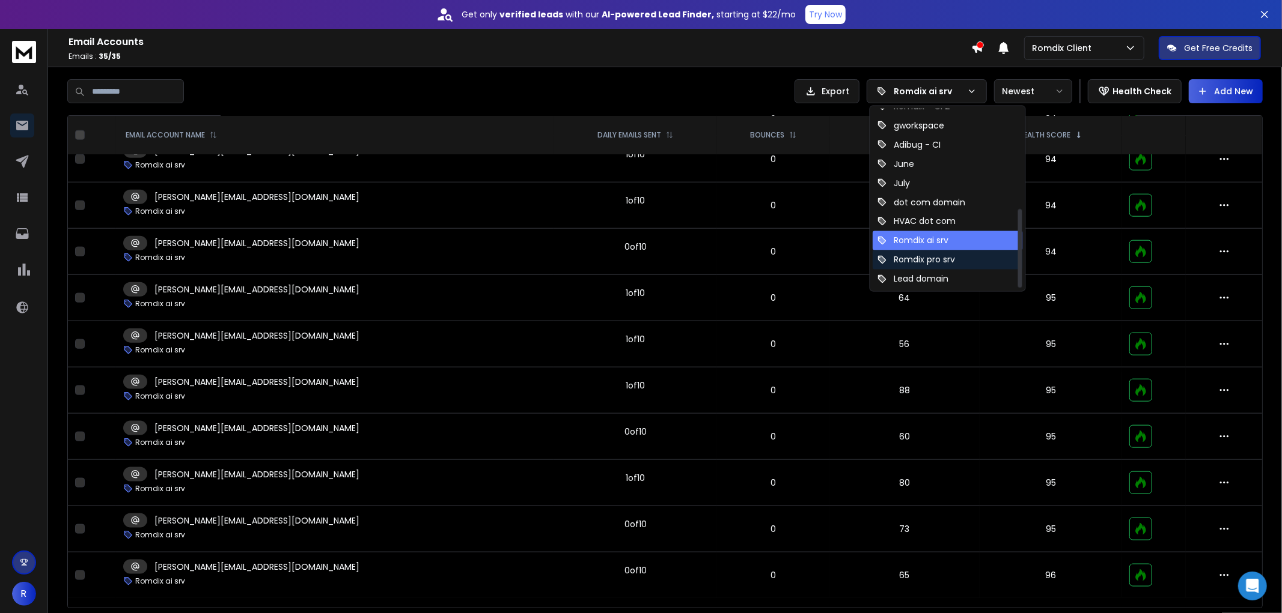
click at [942, 257] on div "Romdix pro srv" at bounding box center [916, 260] width 78 height 12
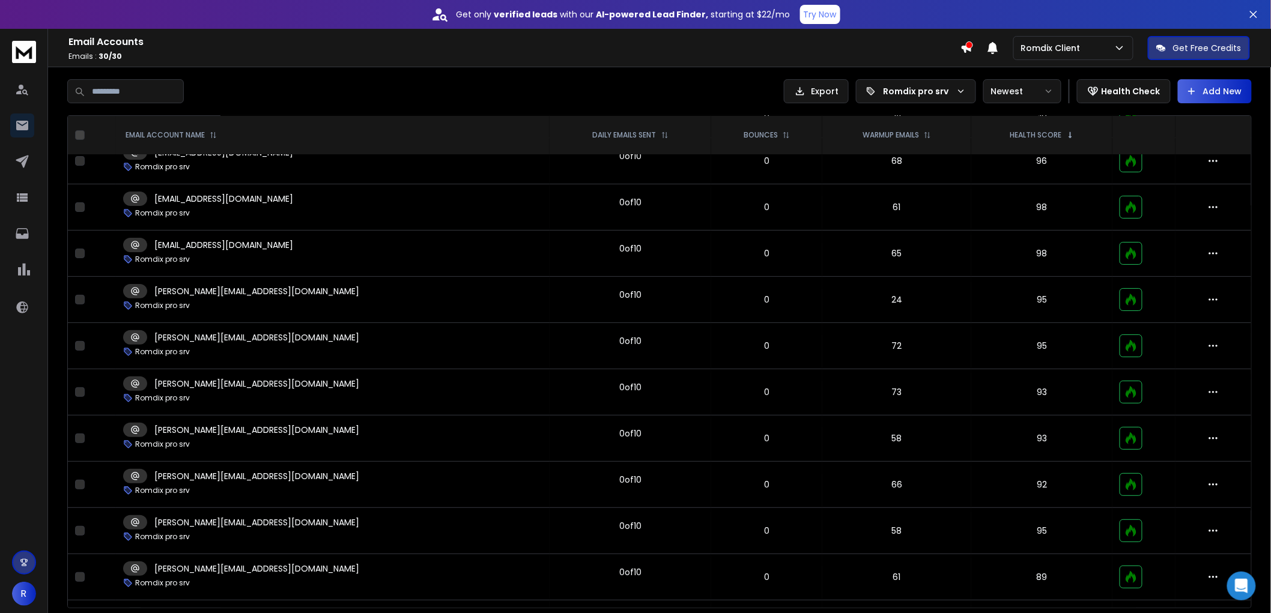
scroll to position [0, 0]
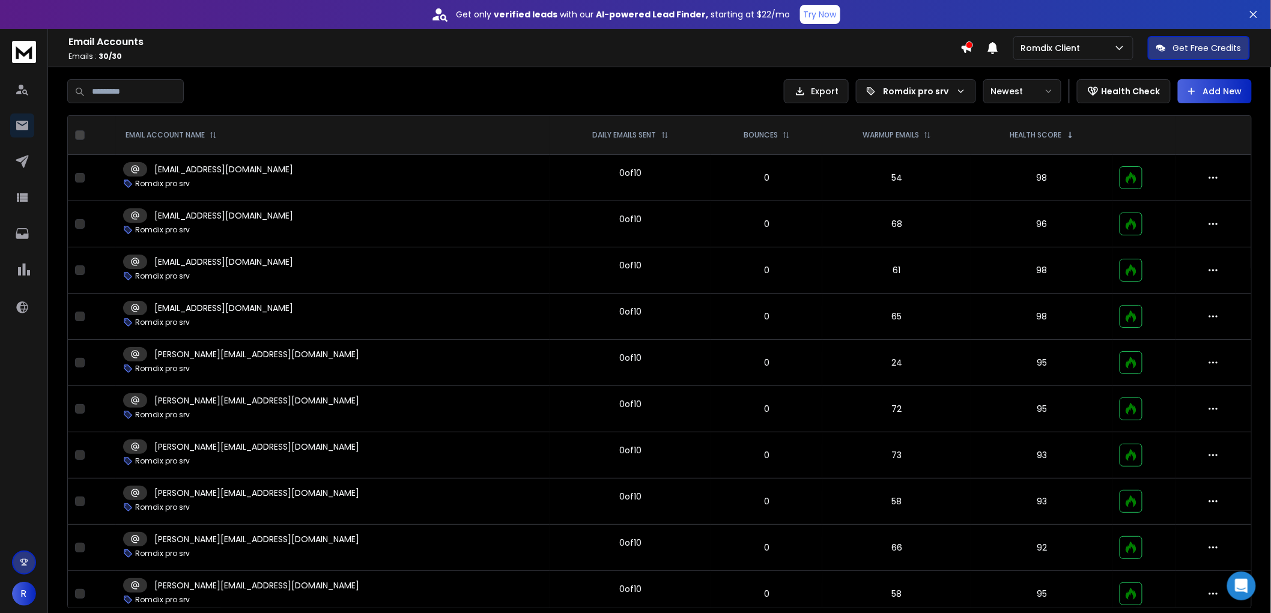
click at [1067, 135] on icon at bounding box center [1070, 135] width 7 height 7
click at [1069, 134] on icon at bounding box center [1070, 135] width 3 height 7
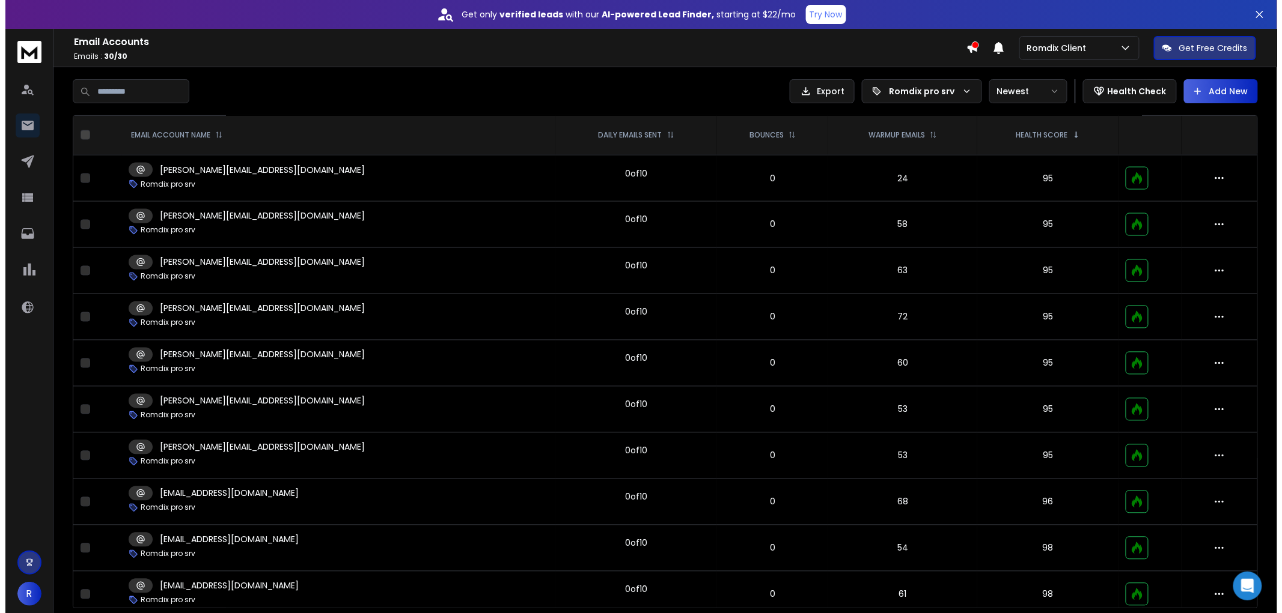
scroll to position [945, 0]
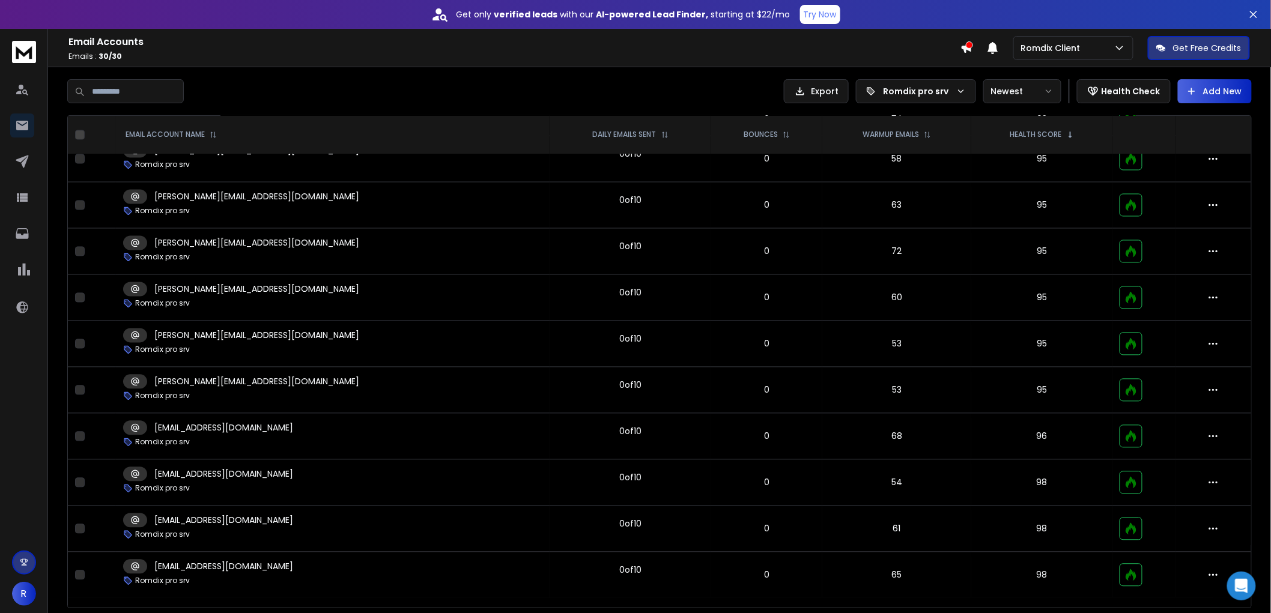
click at [918, 90] on p "Romdix pro srv" at bounding box center [917, 91] width 68 height 12
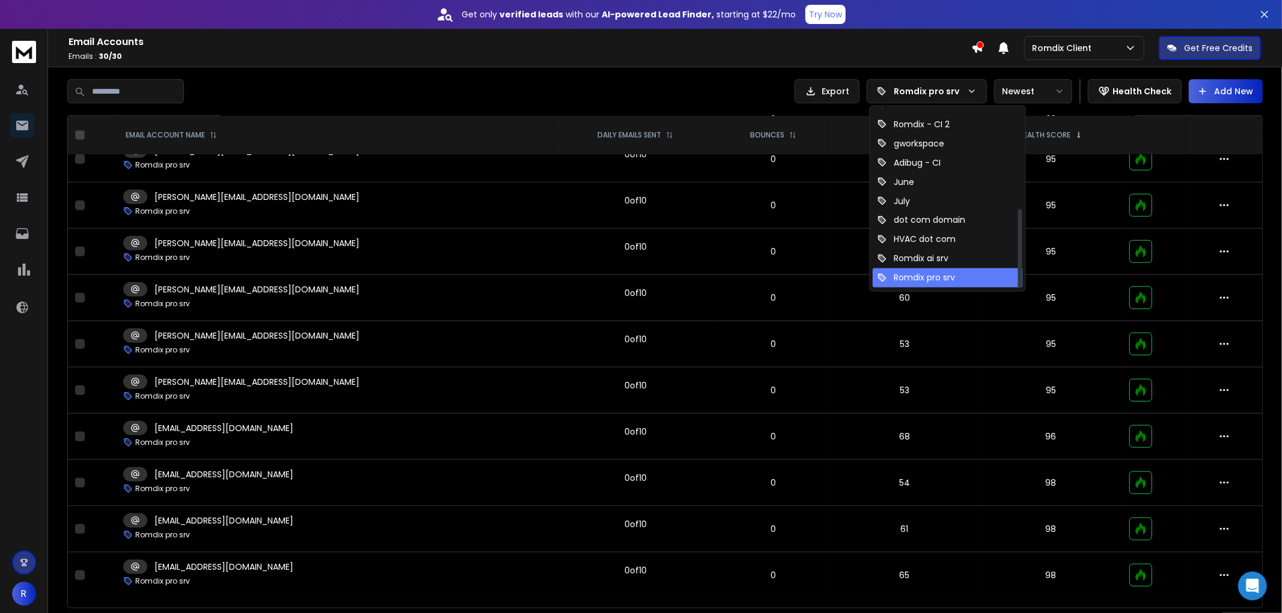
scroll to position [228, 0]
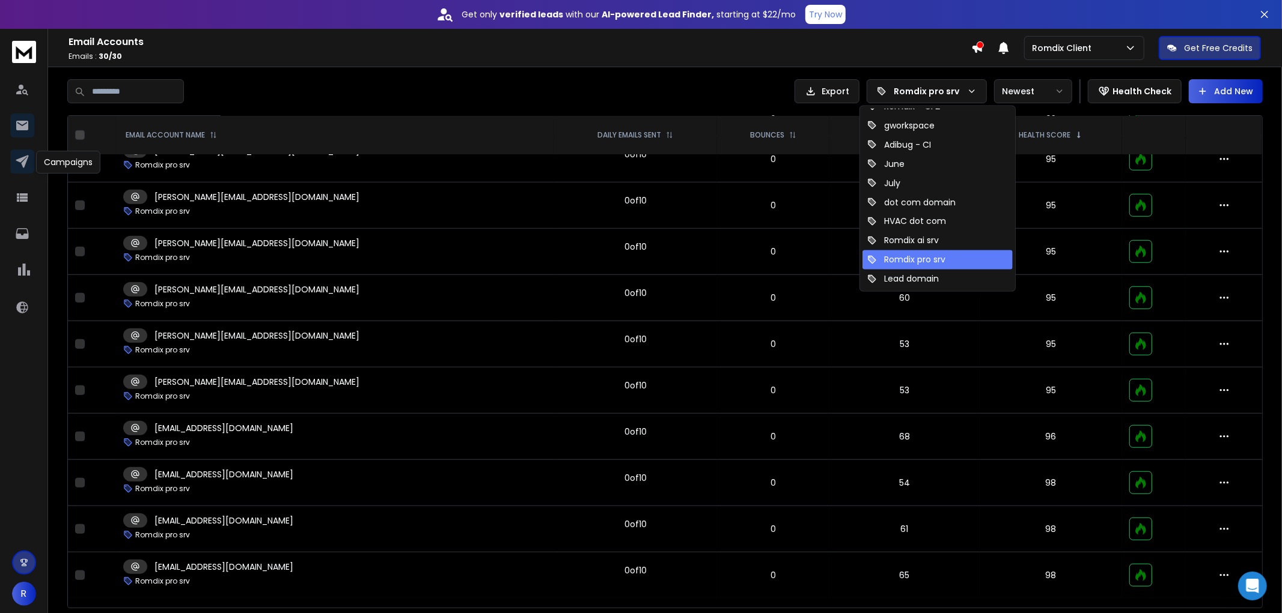
click at [26, 160] on icon at bounding box center [22, 161] width 13 height 13
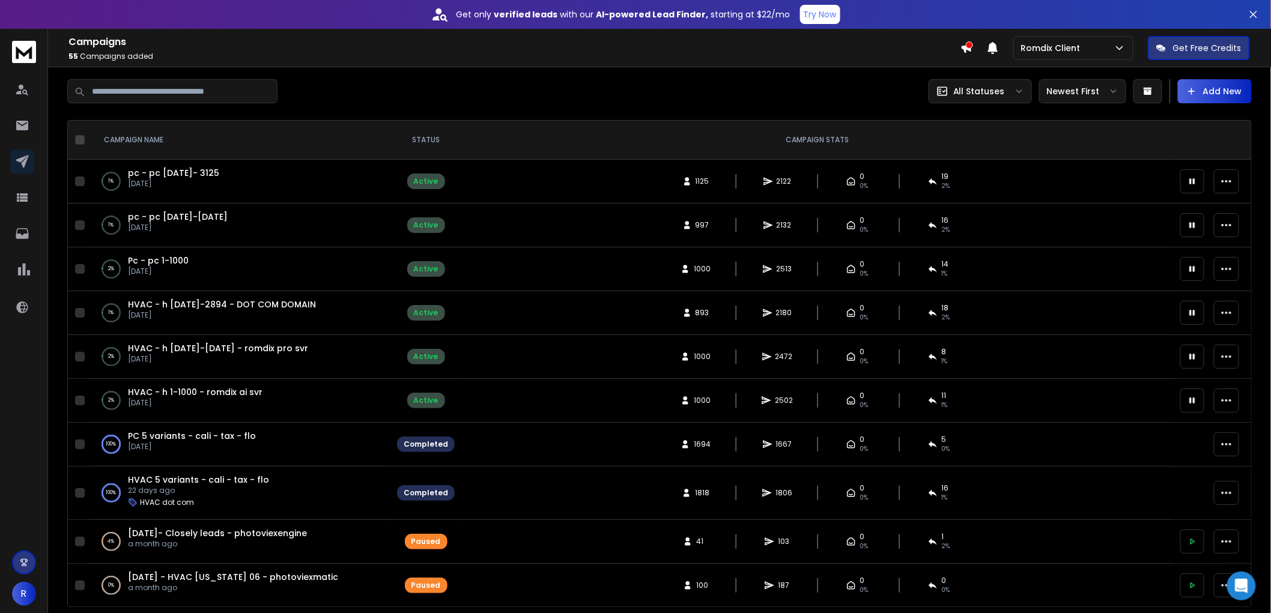
click at [180, 253] on td "2 % Pc - pc 1-1000 14 days ago" at bounding box center [240, 270] width 300 height 44
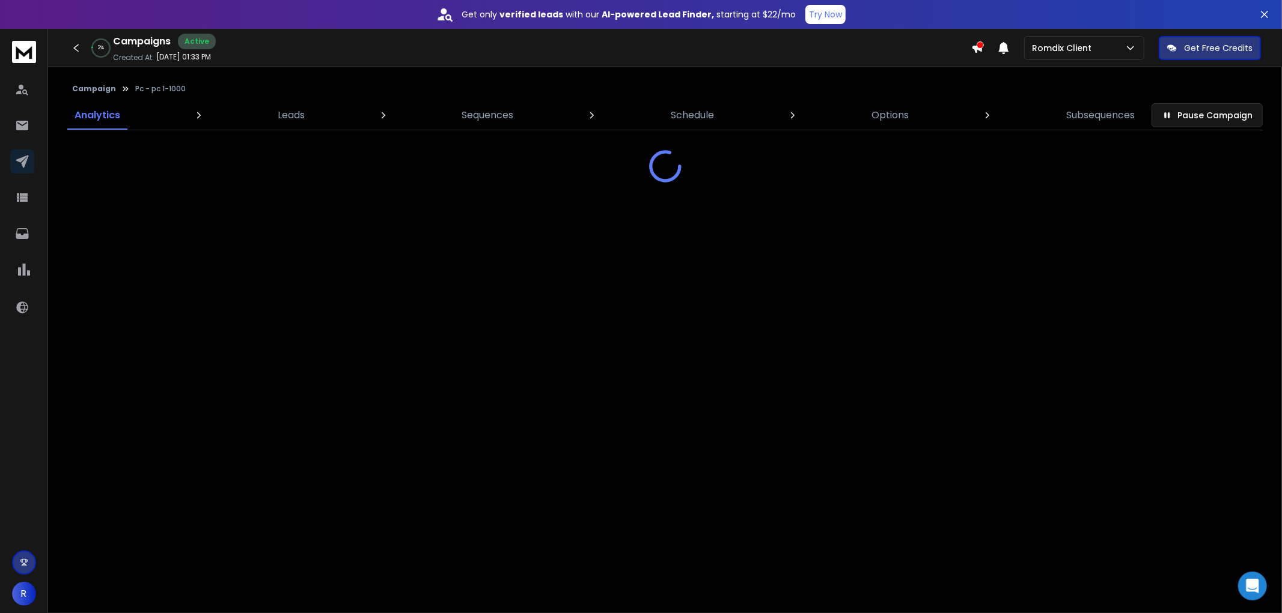
click at [937, 95] on div "Campaign Pc - pc 1-1000" at bounding box center [664, 88] width 1195 height 19
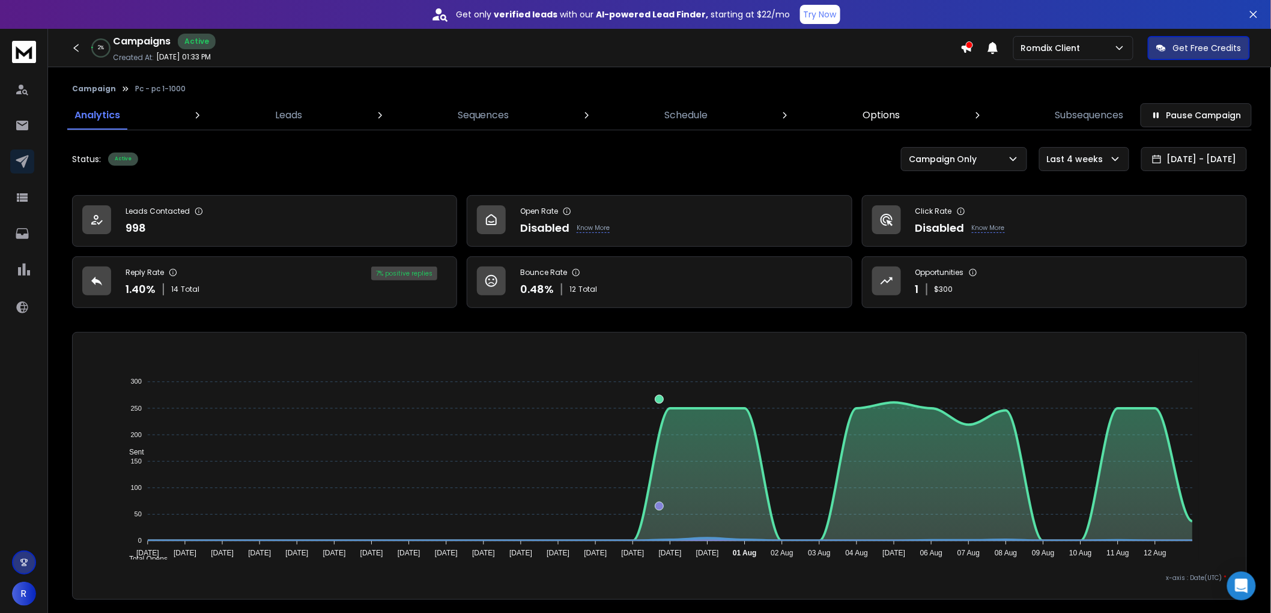
click at [894, 118] on p "Options" at bounding box center [881, 115] width 37 height 14
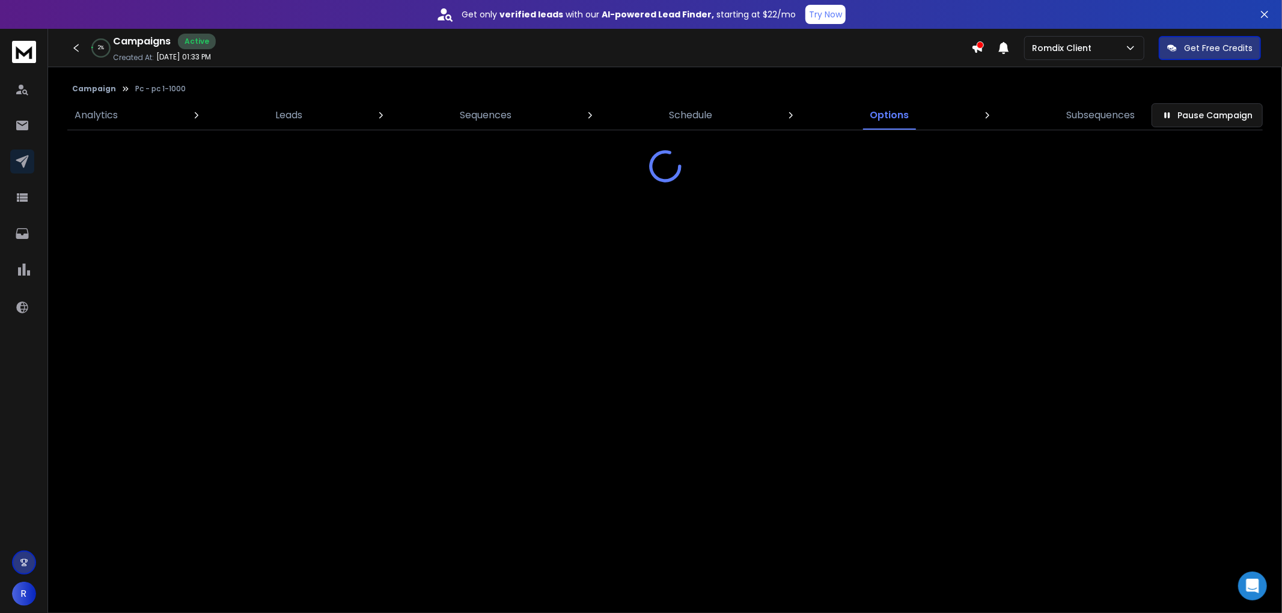
select select "**********"
select select "*"
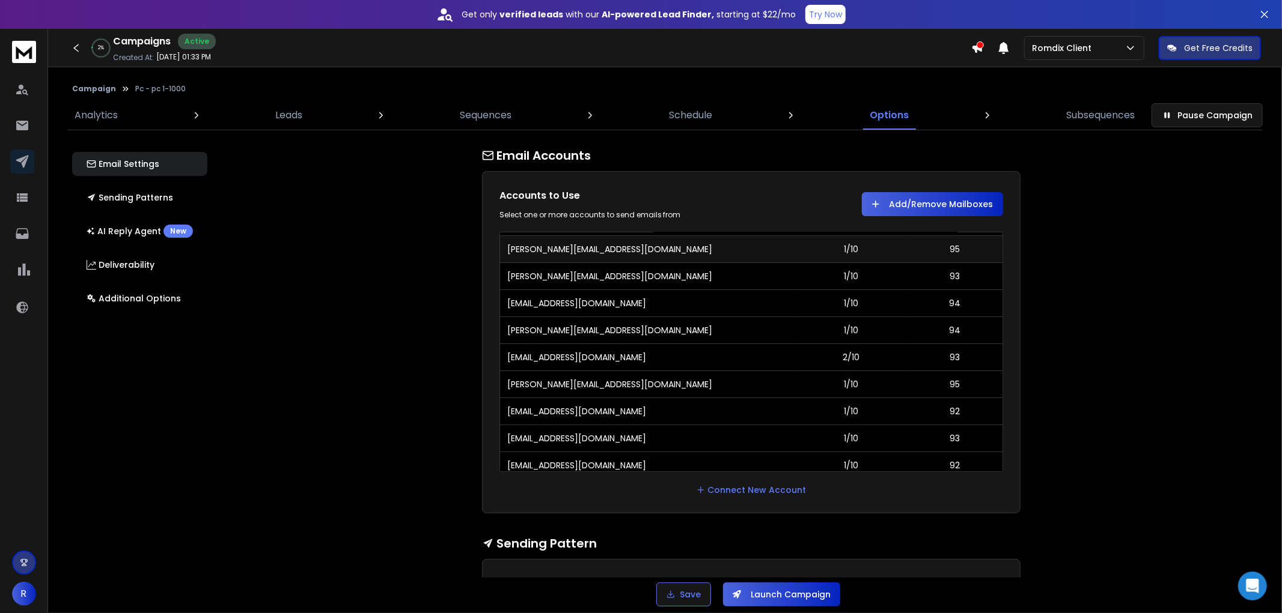
scroll to position [133, 0]
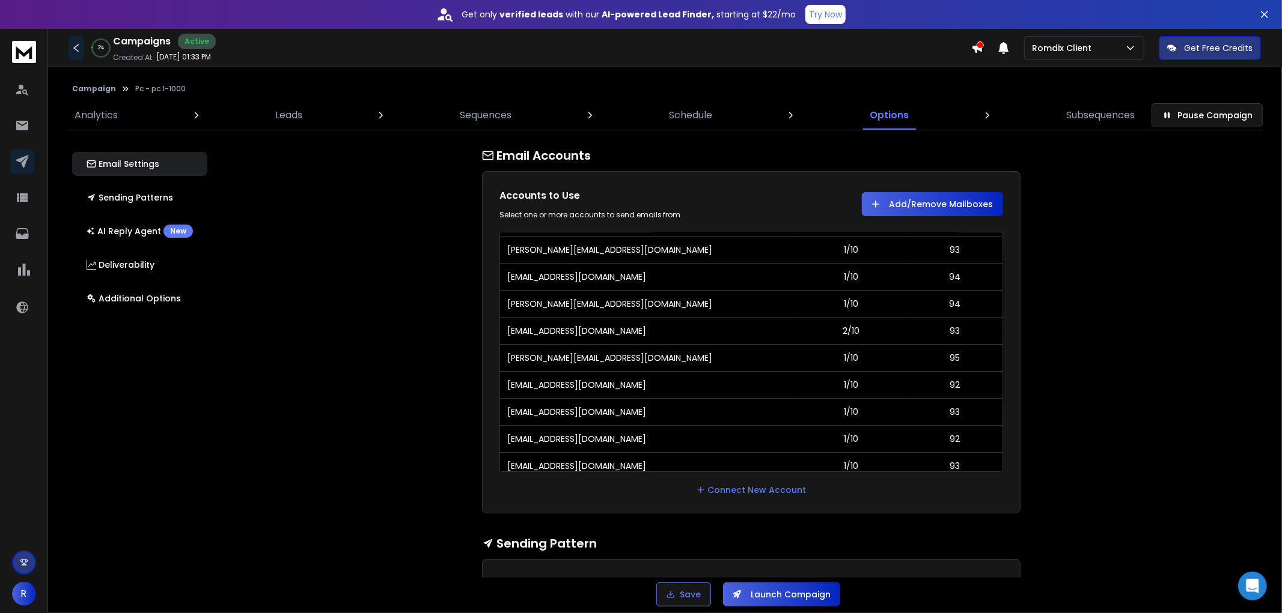
click at [73, 47] on icon at bounding box center [76, 48] width 11 height 11
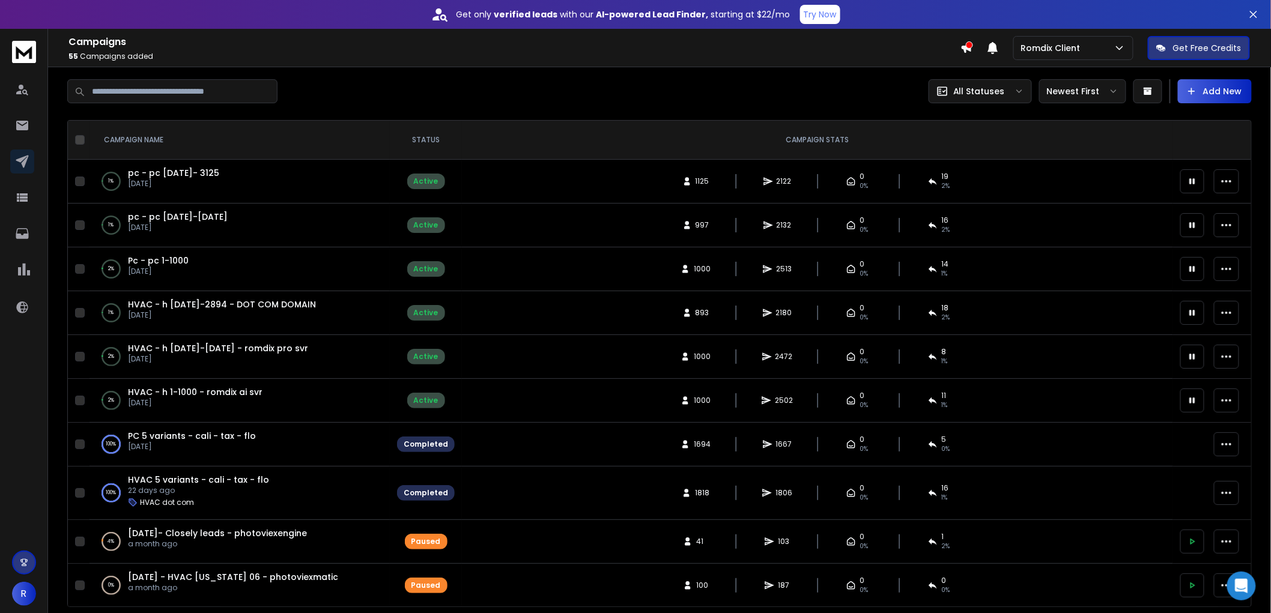
click at [159, 272] on p "14 days ago" at bounding box center [158, 272] width 61 height 10
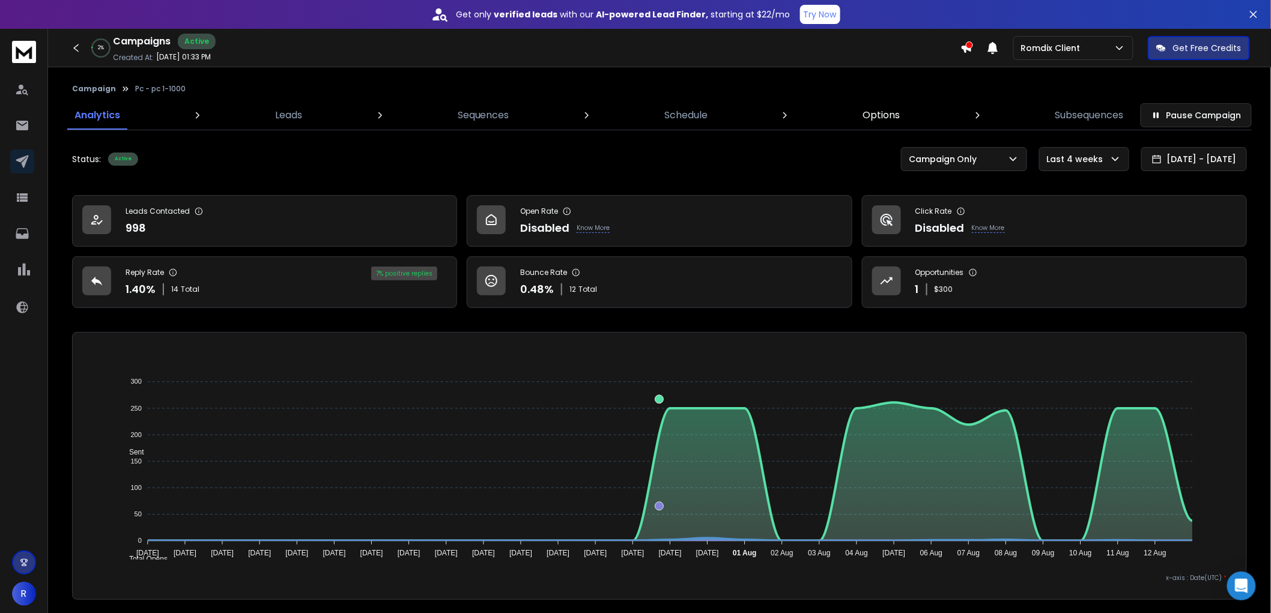
click at [873, 115] on p "Options" at bounding box center [881, 115] width 37 height 14
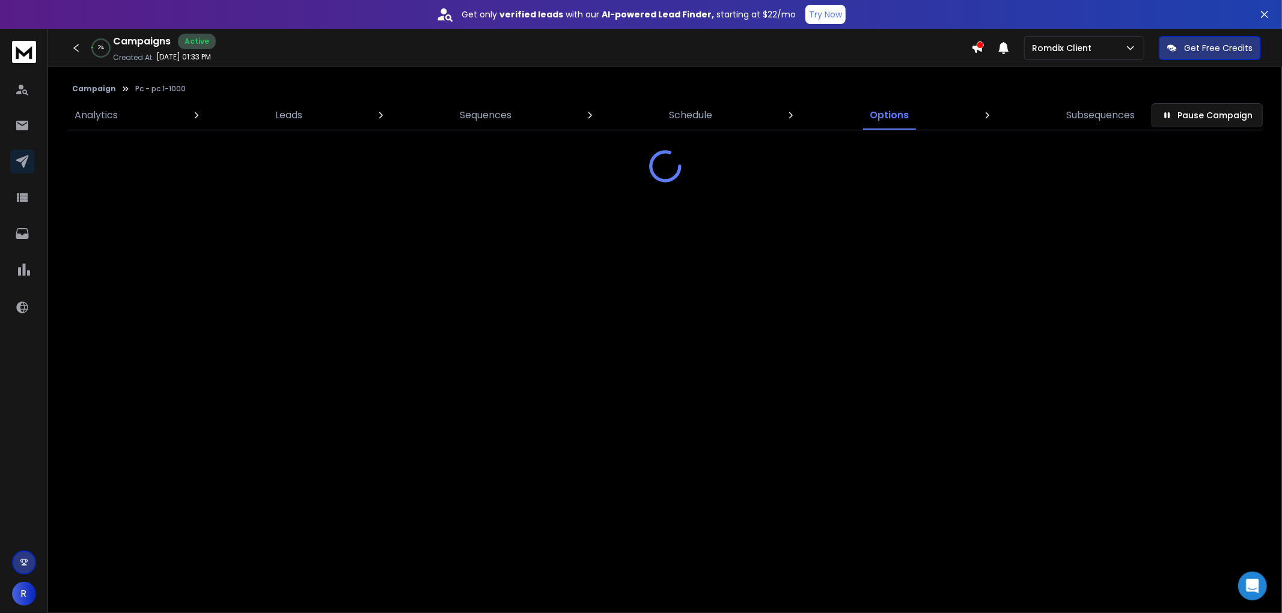
select select "**********"
select select "*"
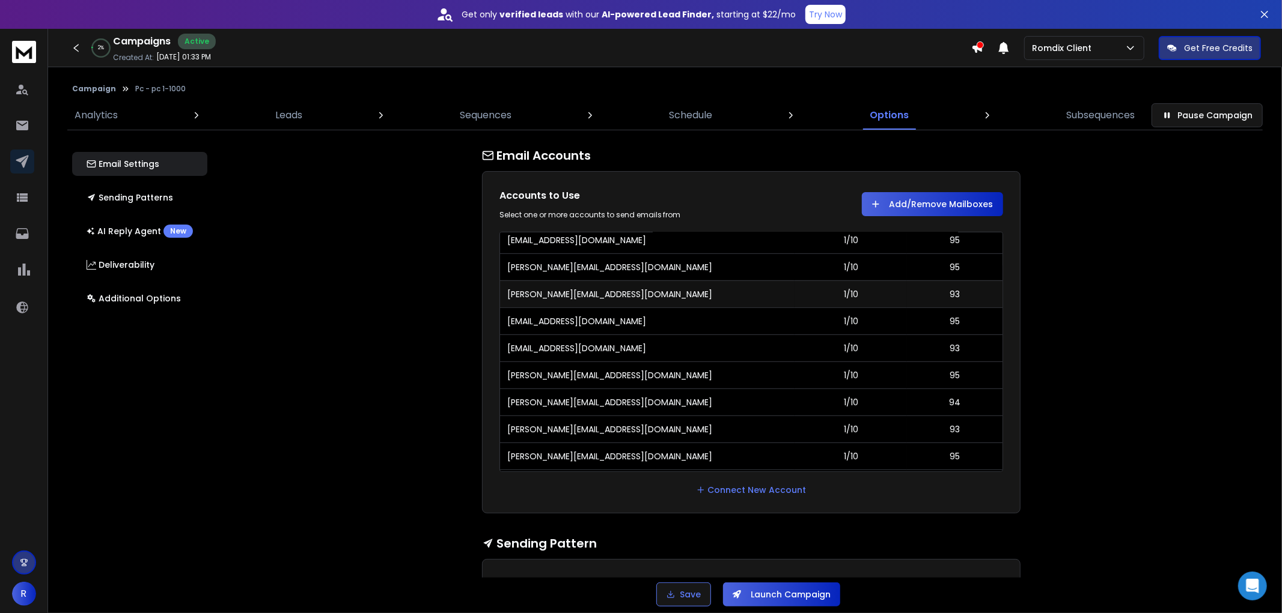
scroll to position [601, 0]
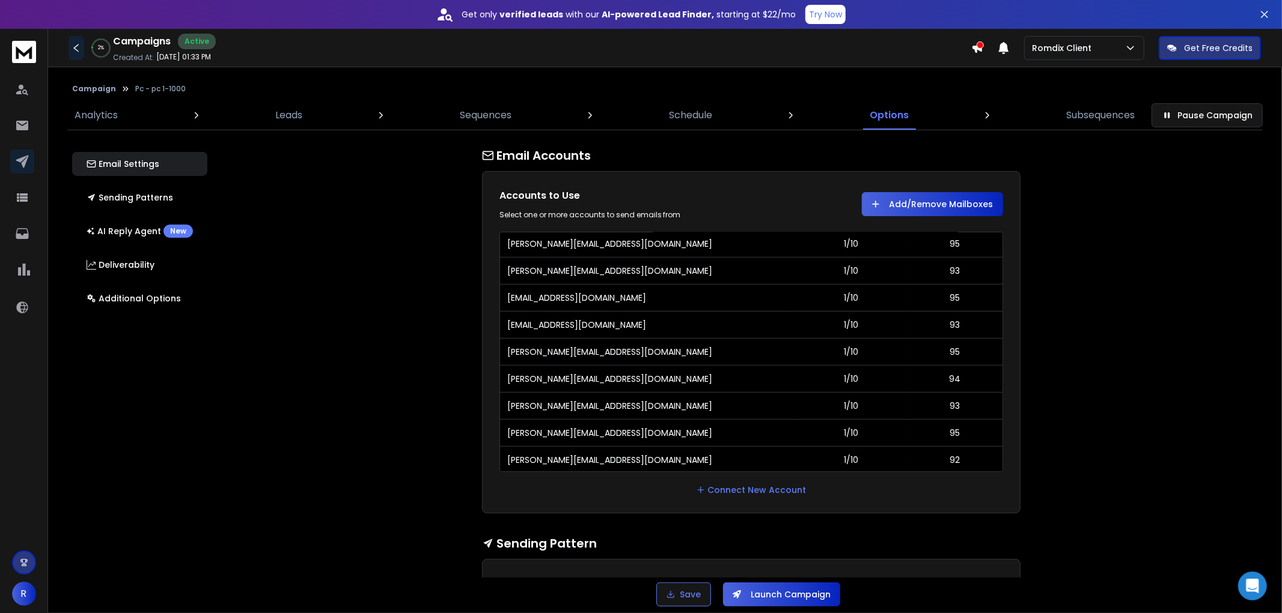
click at [76, 38] on button at bounding box center [76, 48] width 16 height 24
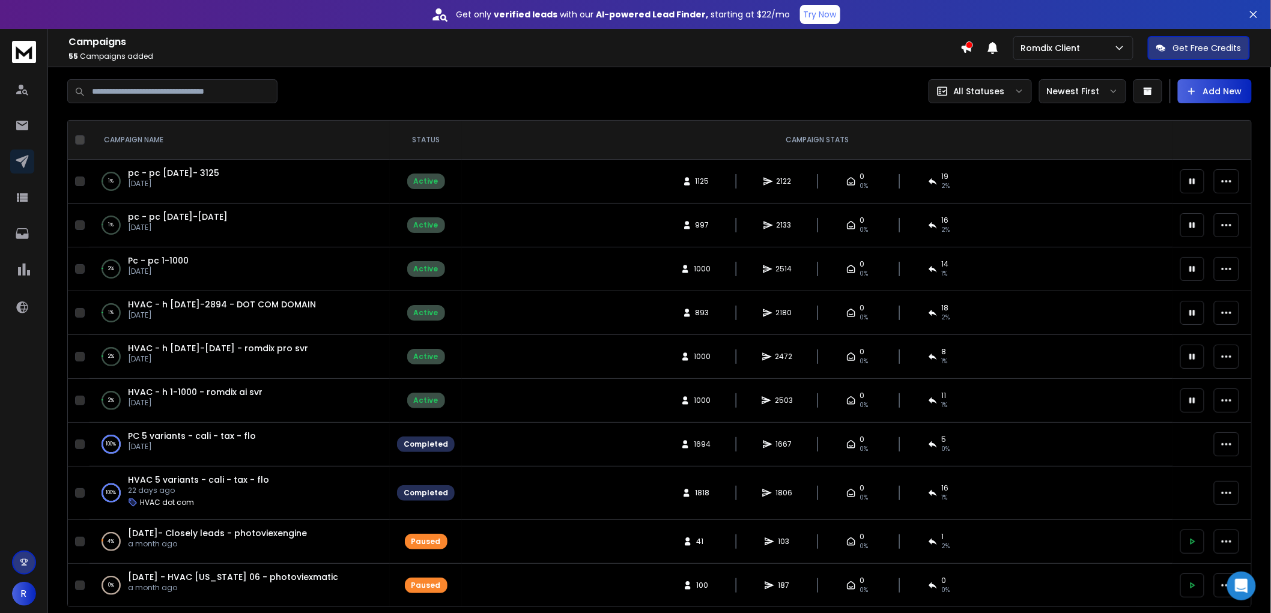
click at [162, 220] on span "pc - pc 1001-2000" at bounding box center [178, 217] width 100 height 12
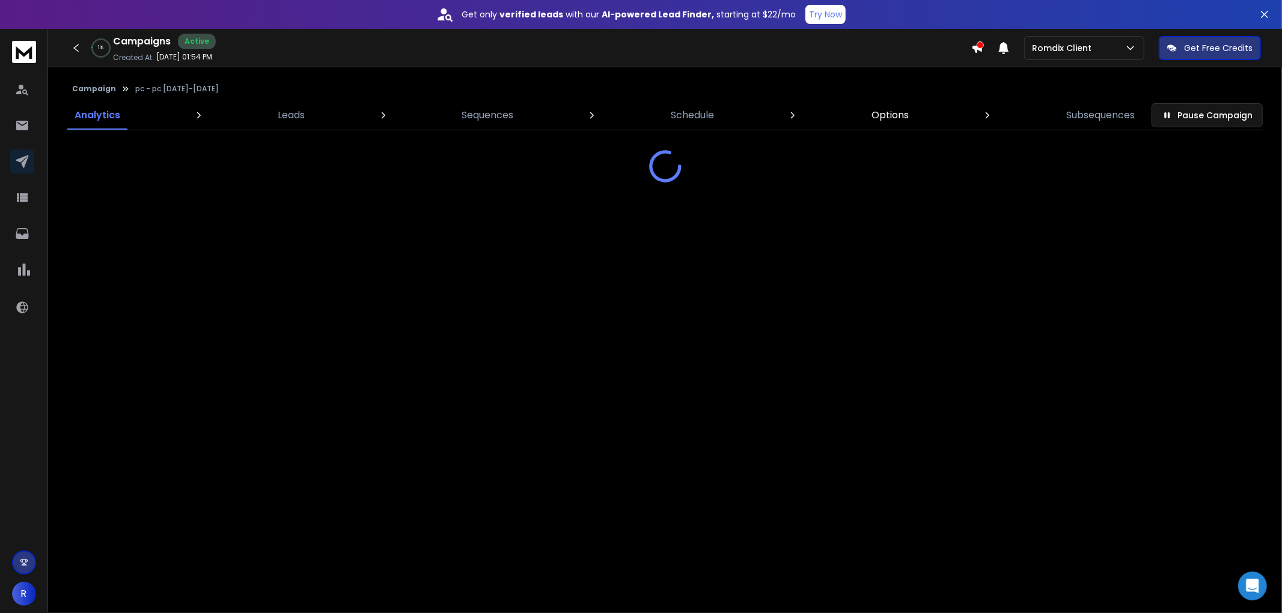
click at [906, 119] on link "Options" at bounding box center [890, 115] width 52 height 29
select select "**********"
select select "*"
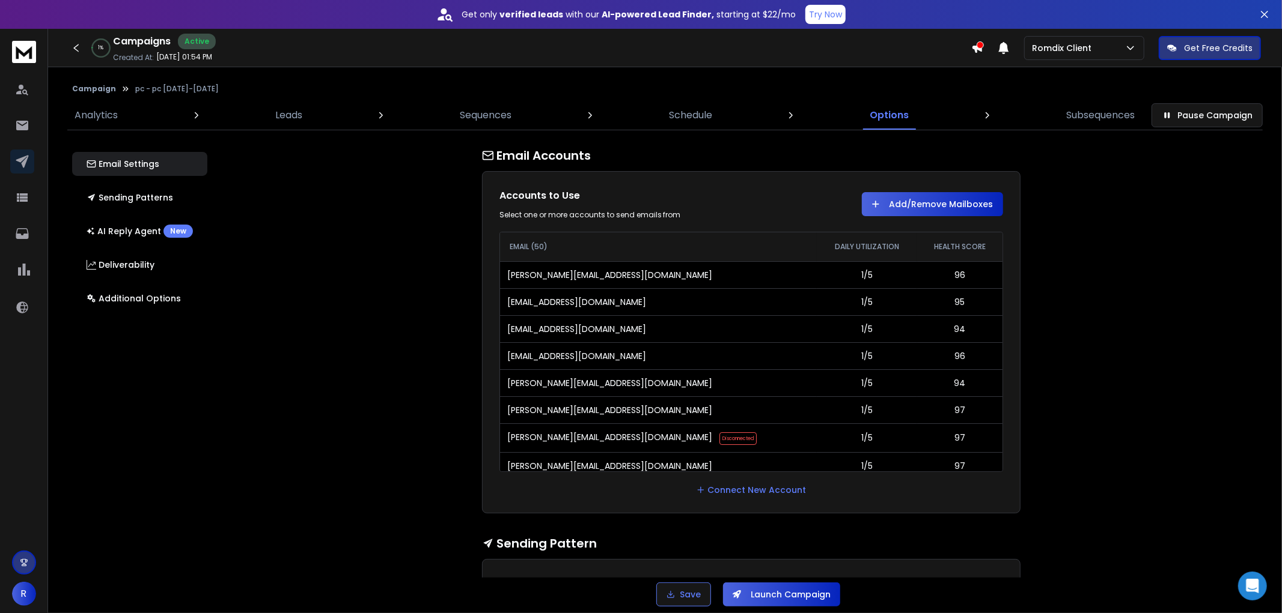
click at [922, 202] on button "Add/Remove Mailboxes" at bounding box center [932, 204] width 141 height 24
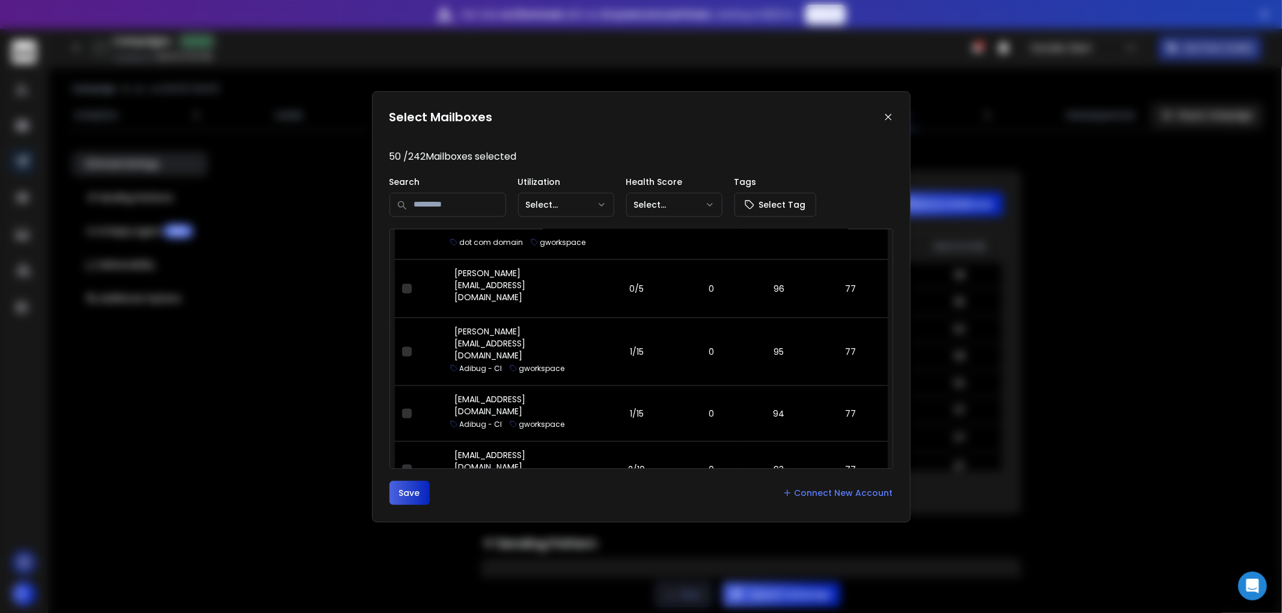
scroll to position [1602, 0]
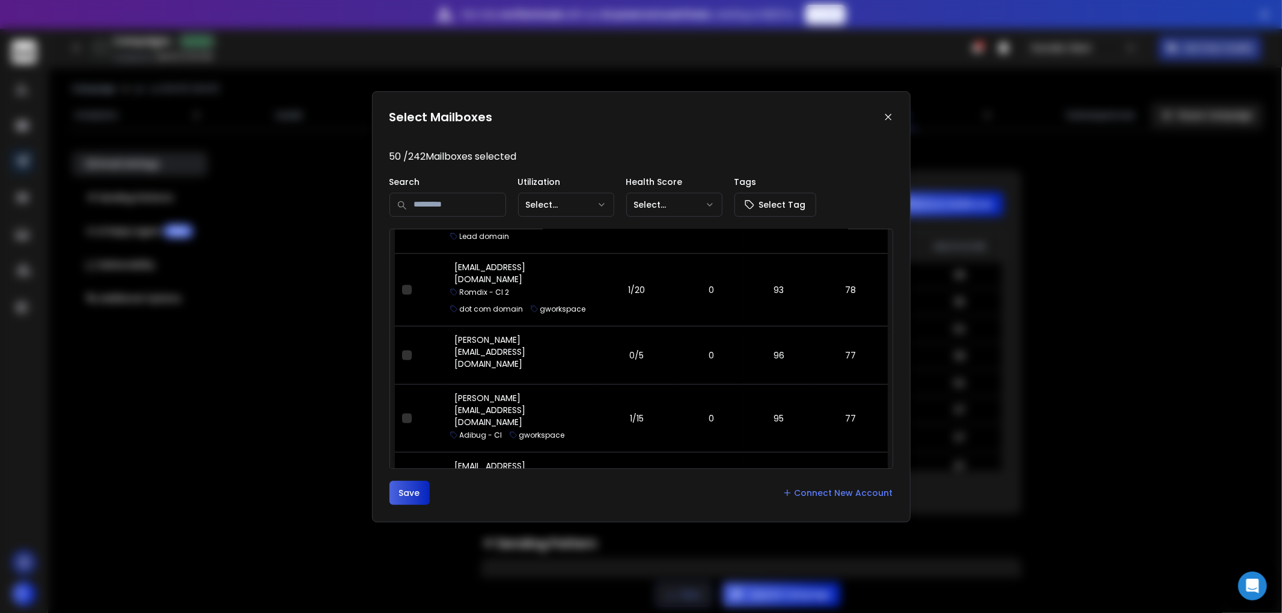
click at [889, 117] on icon at bounding box center [888, 117] width 10 height 10
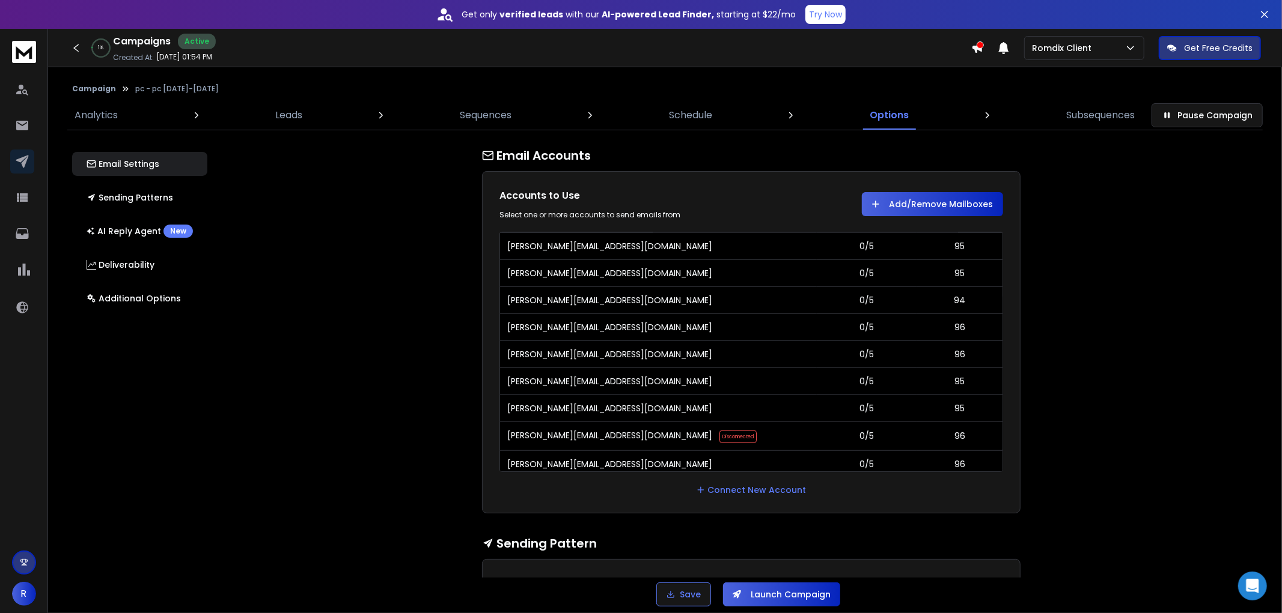
scroll to position [1001, 0]
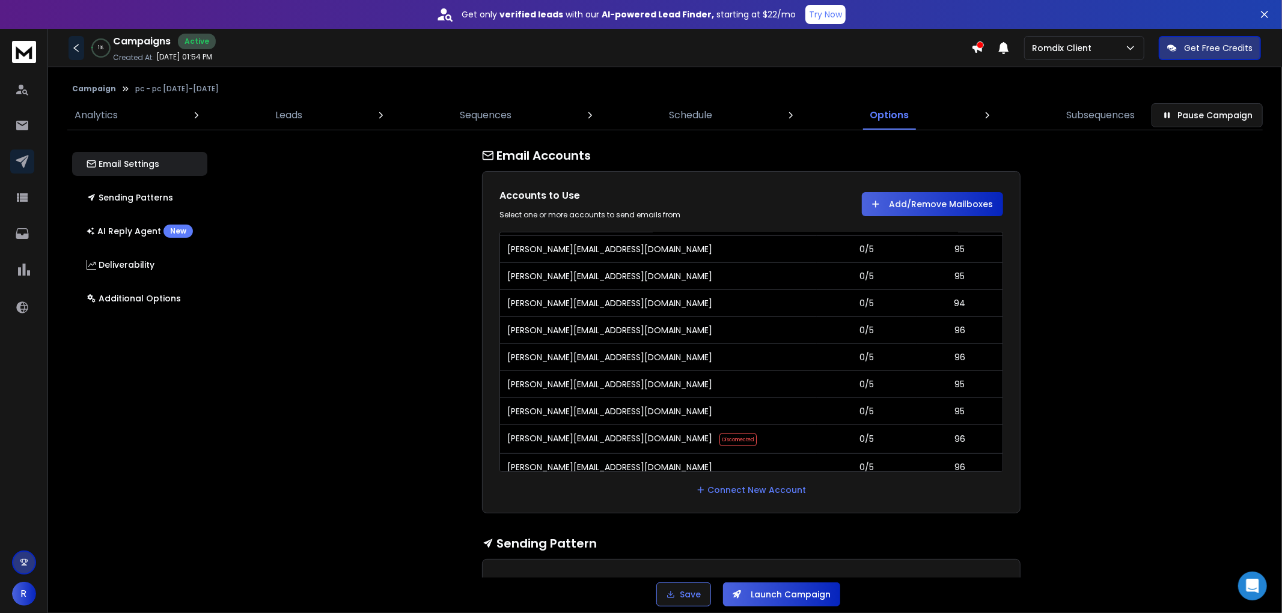
click at [73, 49] on icon at bounding box center [76, 48] width 11 height 11
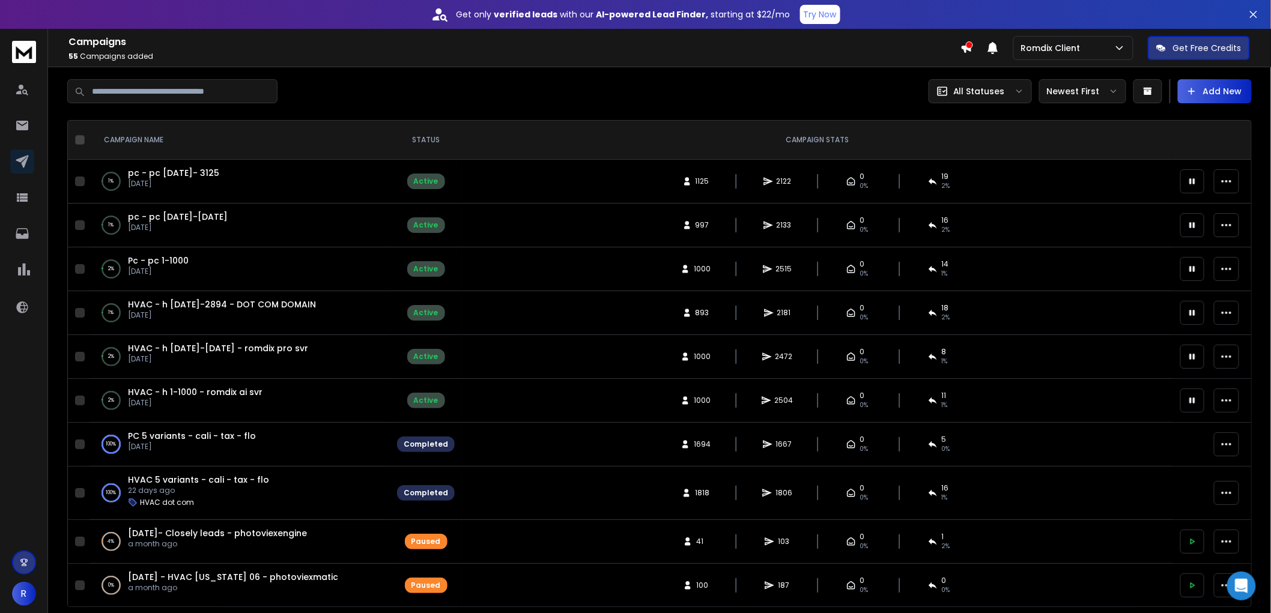
click at [171, 160] on td "1 % pc - pc 2001- 3125 14 days ago" at bounding box center [240, 182] width 300 height 44
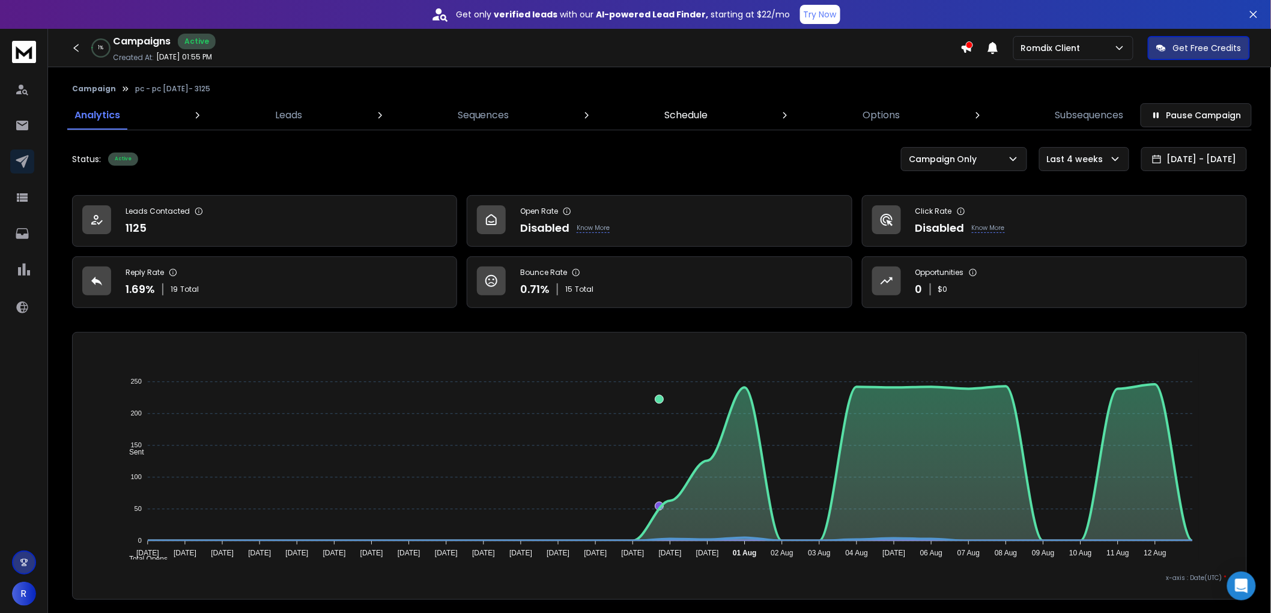
click at [677, 119] on p "Schedule" at bounding box center [686, 115] width 43 height 14
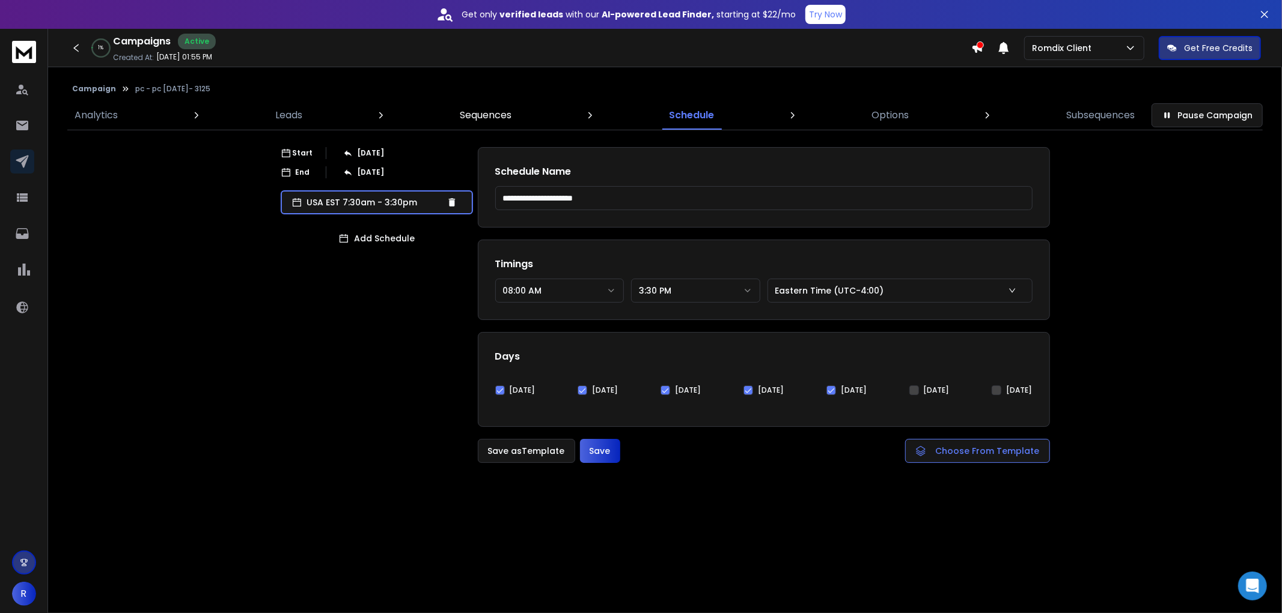
click at [490, 115] on p "Sequences" at bounding box center [486, 115] width 52 height 14
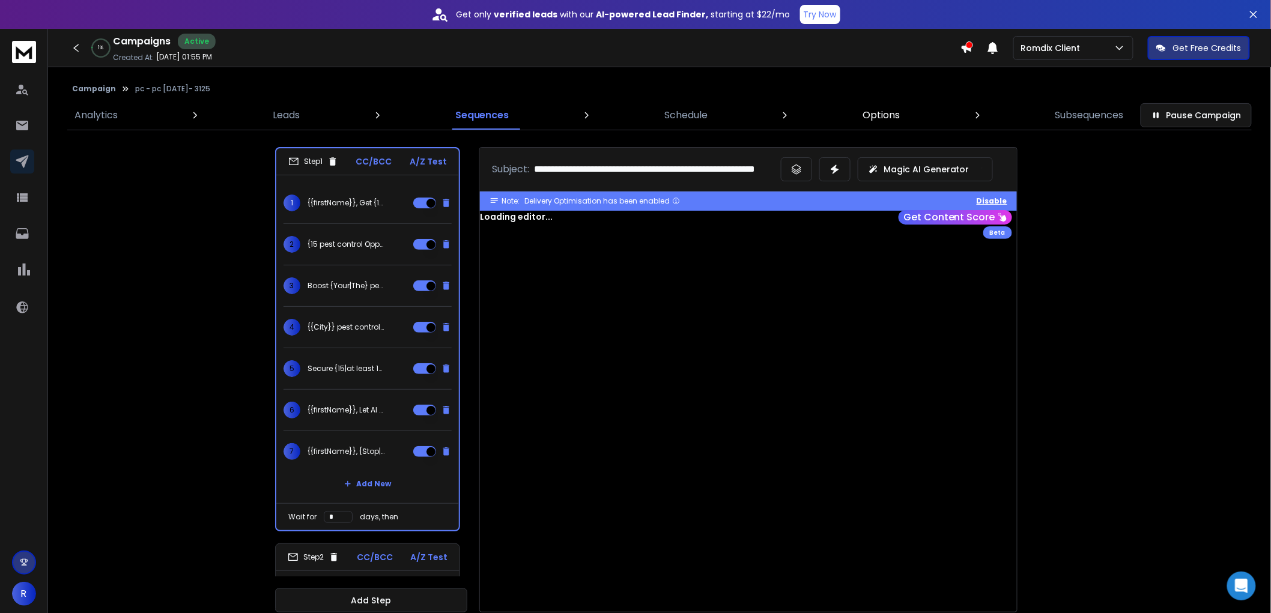
click at [893, 112] on p "Options" at bounding box center [881, 115] width 37 height 14
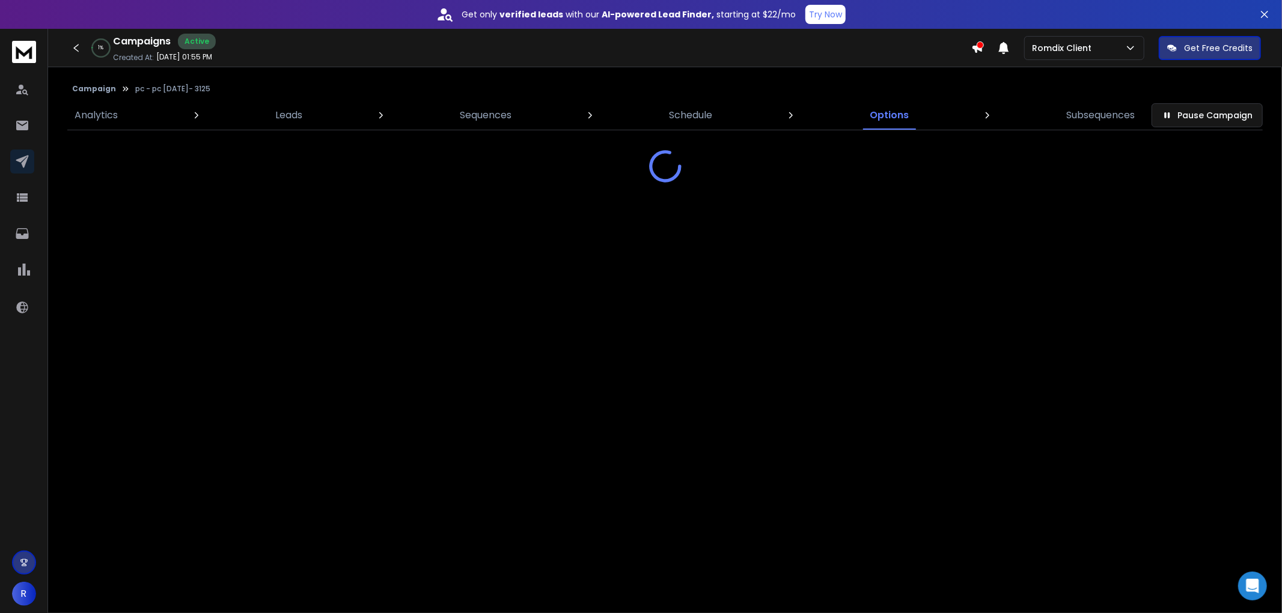
select select "**********"
select select "*"
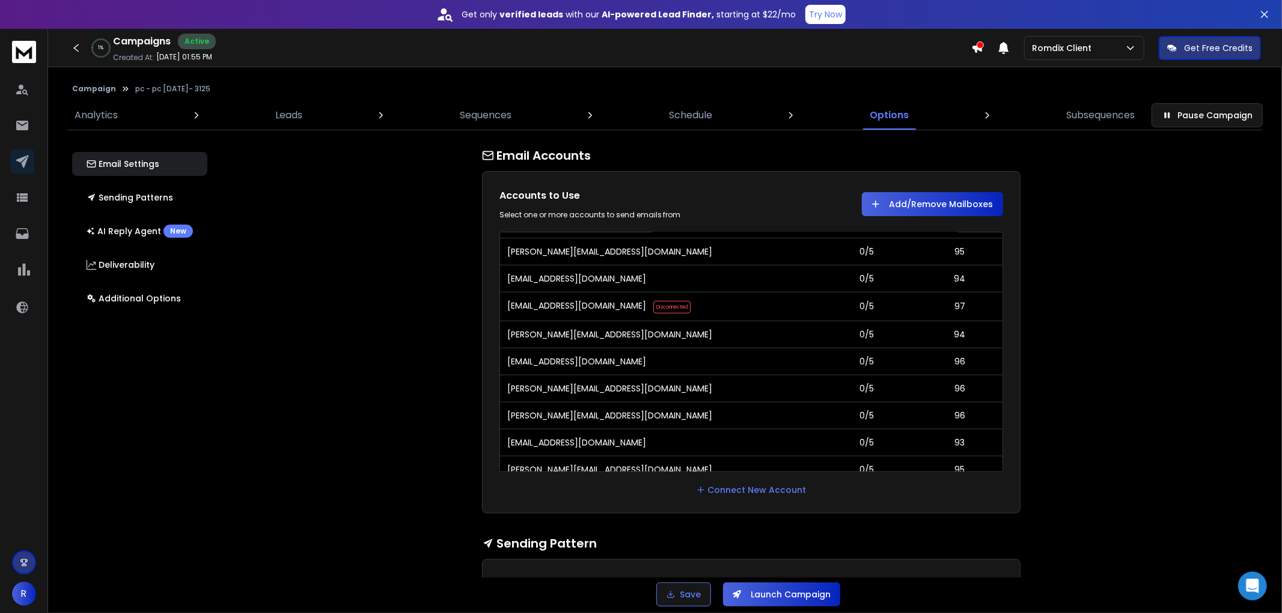
scroll to position [200, 0]
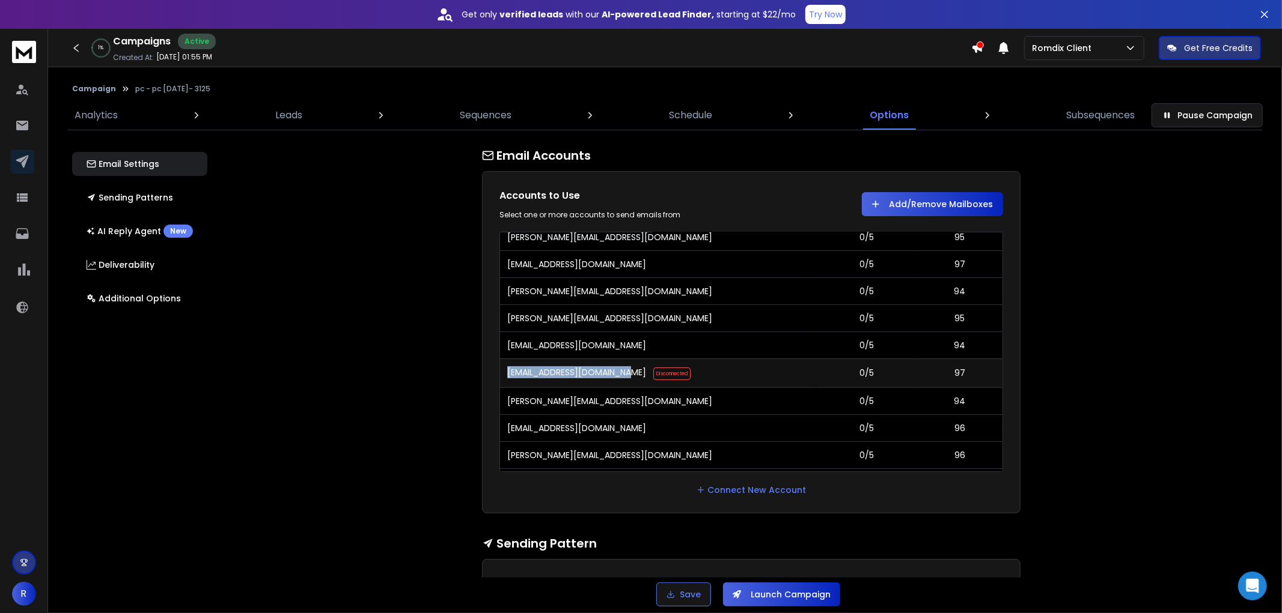
drag, startPoint x: 504, startPoint y: 370, endPoint x: 622, endPoint y: 371, distance: 119.0
click at [622, 371] on td "maeve@photoviexboost.site Disconnected" at bounding box center [658, 373] width 317 height 29
copy p "[EMAIL_ADDRESS][DOMAIN_NAME]"
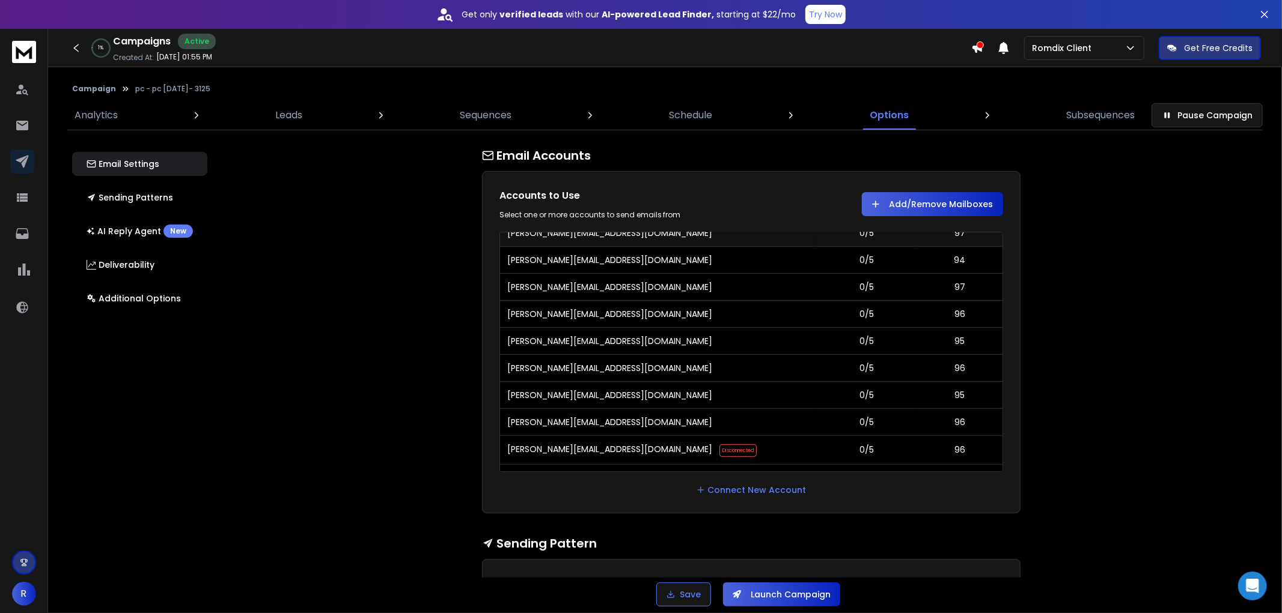
scroll to position [734, 0]
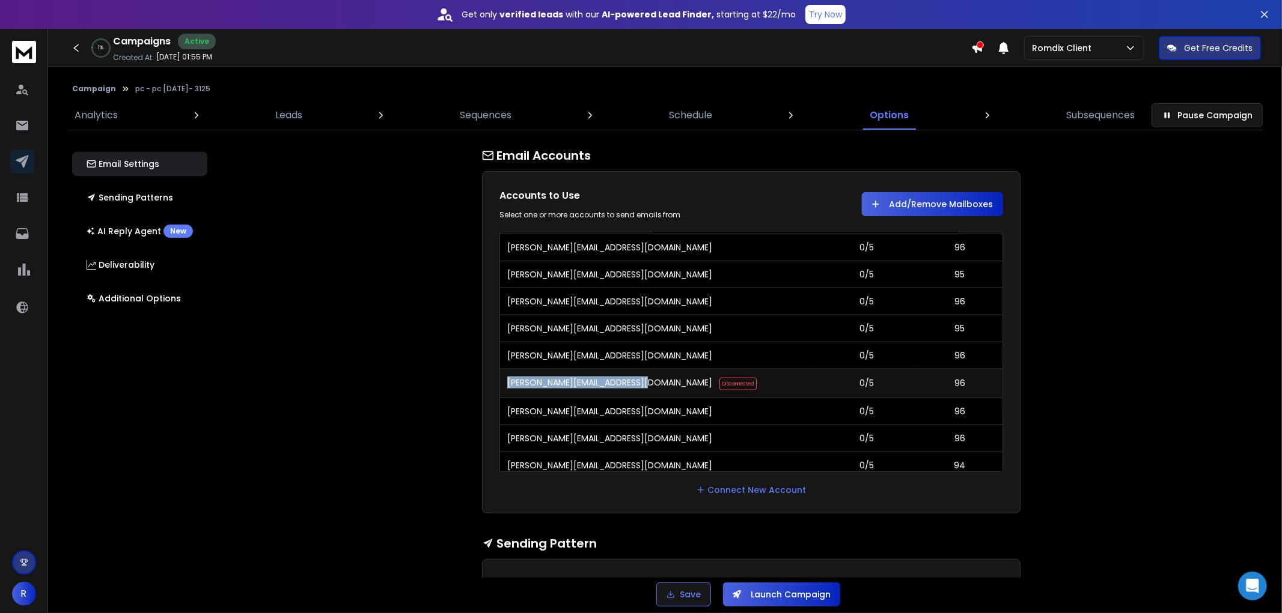
drag, startPoint x: 635, startPoint y: 383, endPoint x: 498, endPoint y: 382, distance: 137.0
click at [500, 382] on td "evelyn@photoviexautomate.site Disconnected" at bounding box center [658, 383] width 317 height 29
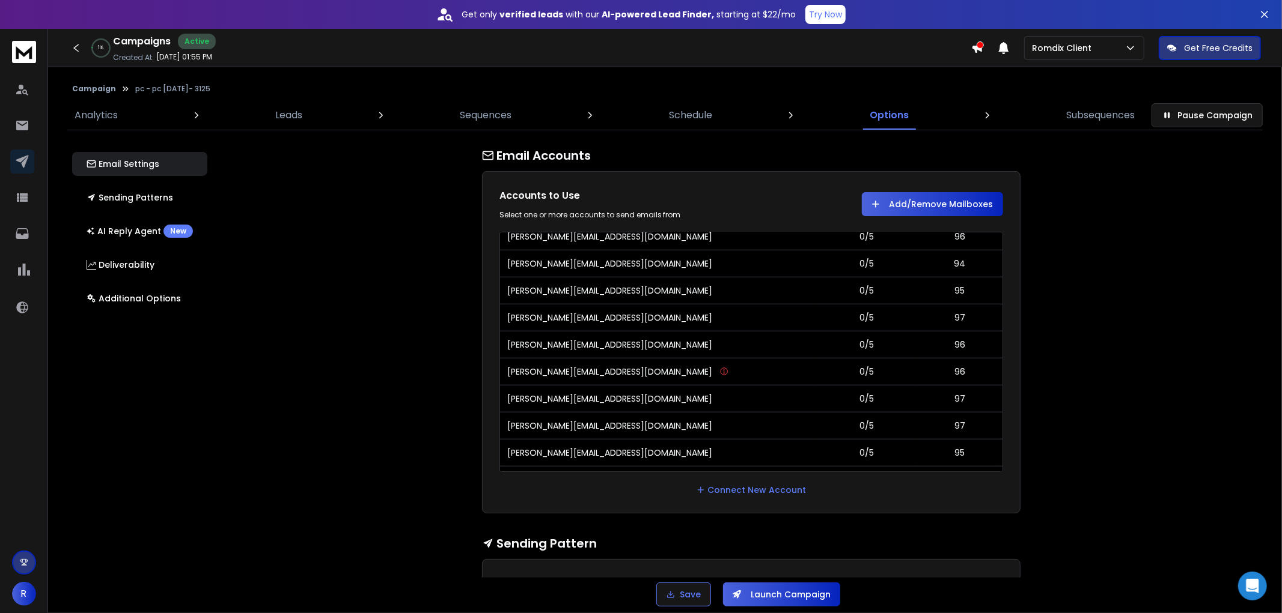
scroll to position [934, 0]
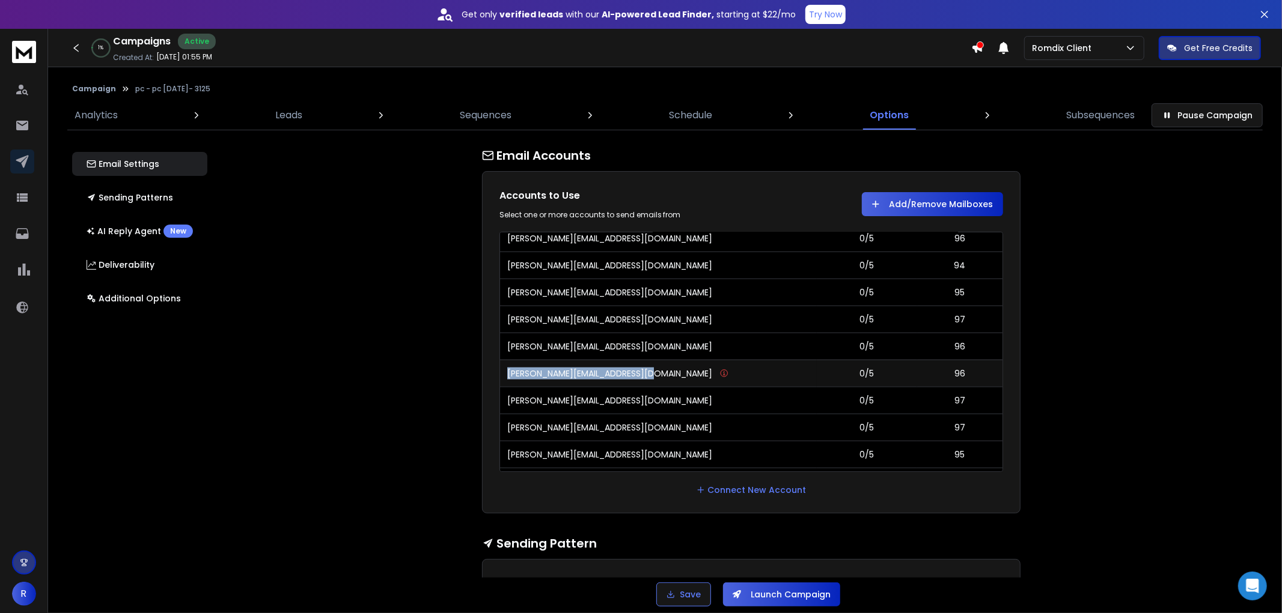
drag, startPoint x: 646, startPoint y: 374, endPoint x: 499, endPoint y: 373, distance: 147.2
click at [500, 373] on td "[PERSON_NAME][EMAIL_ADDRESS][DOMAIN_NAME]" at bounding box center [658, 373] width 317 height 27
copy p "[PERSON_NAME][EMAIL_ADDRESS][DOMAIN_NAME]"
click at [725, 380] on div "[PERSON_NAME][EMAIL_ADDRESS][DOMAIN_NAME]" at bounding box center [658, 374] width 302 height 12
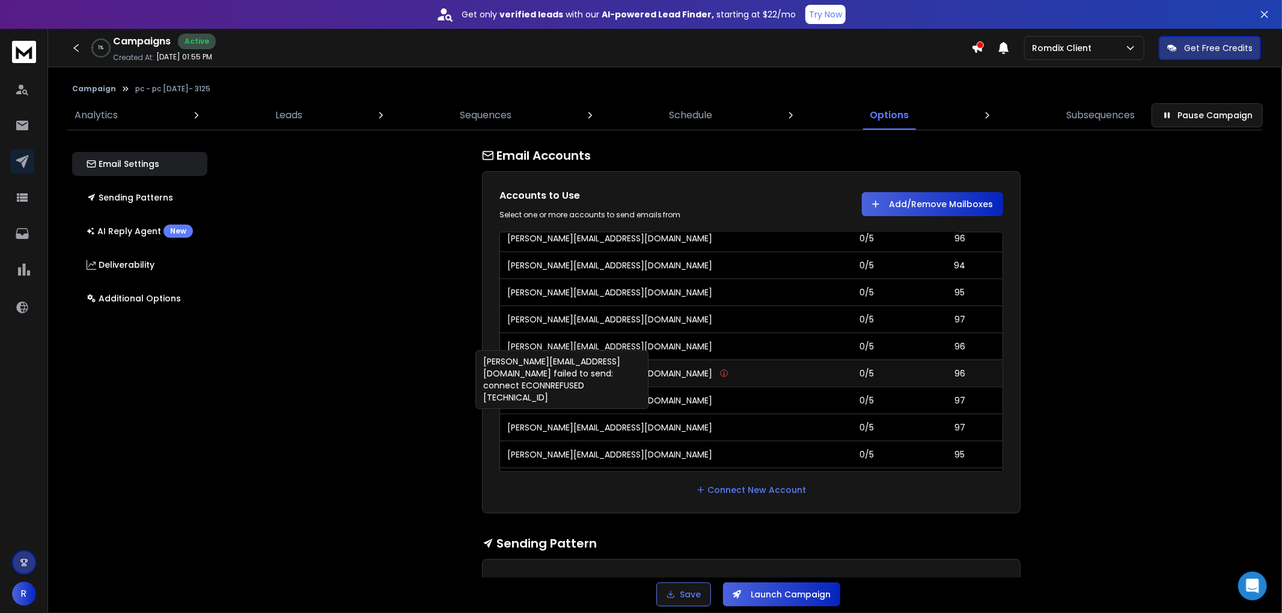
click at [719, 375] on icon at bounding box center [724, 374] width 10 height 10
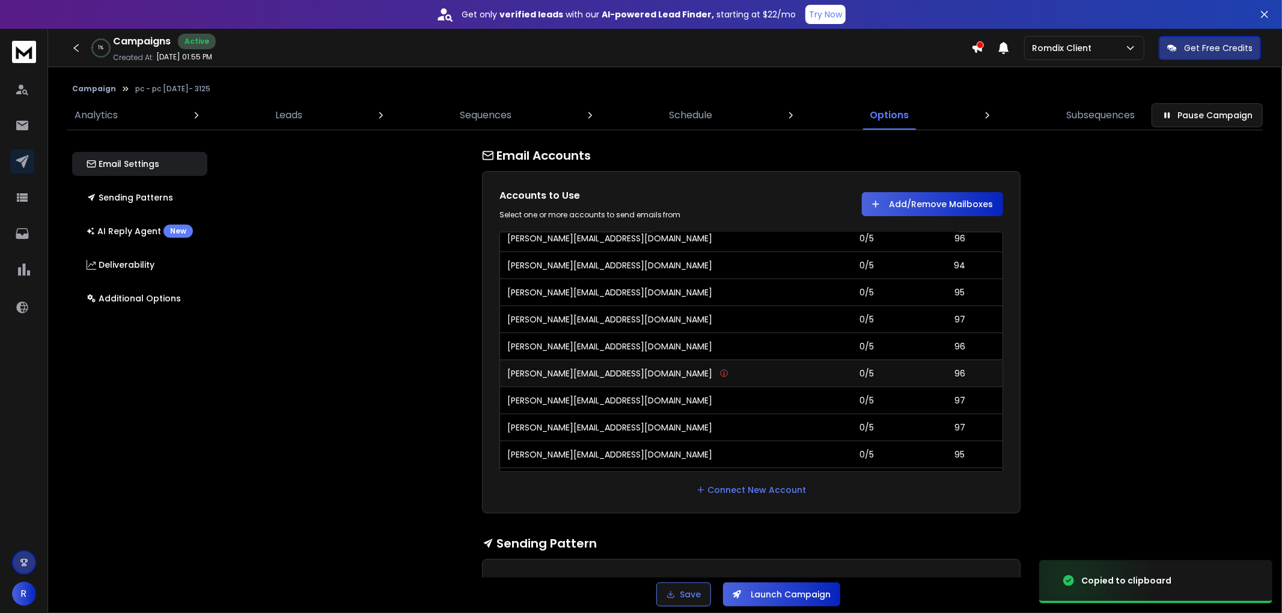
click at [719, 375] on icon at bounding box center [724, 374] width 10 height 10
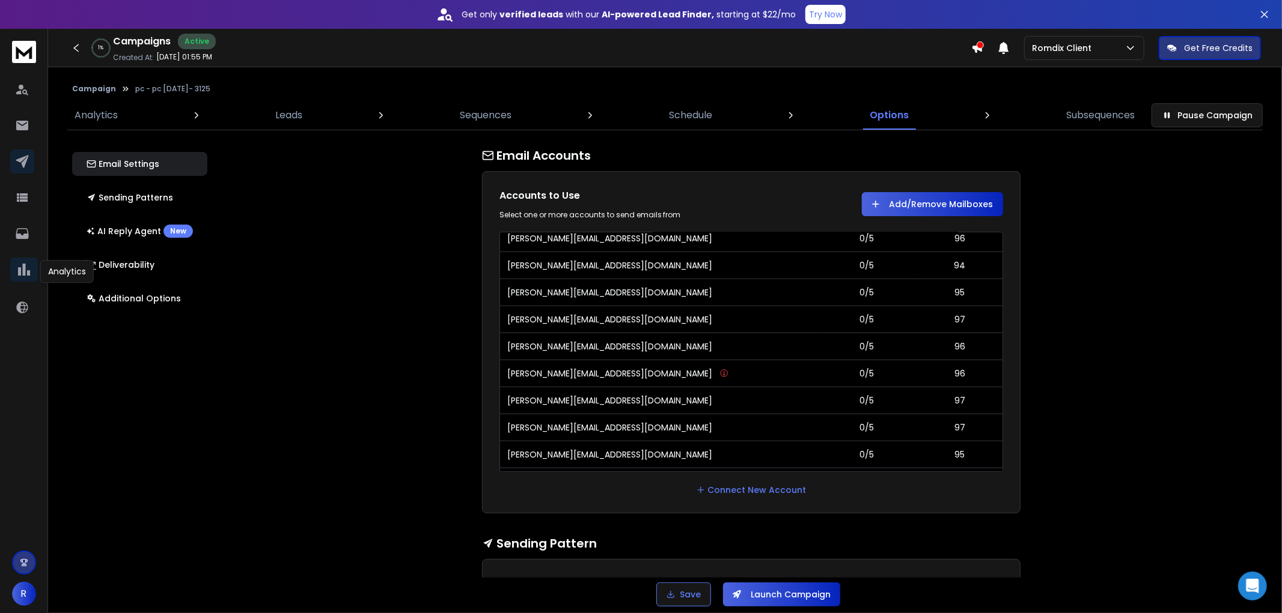
click at [28, 272] on icon at bounding box center [24, 270] width 18 height 18
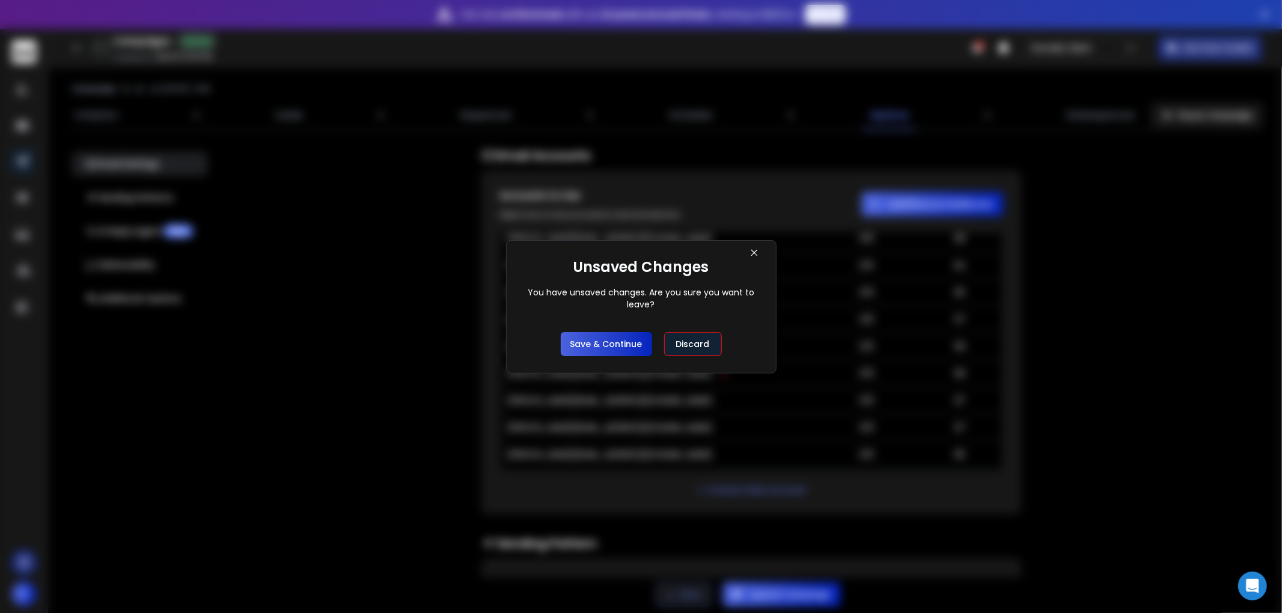
click at [579, 353] on button "Save & Continue" at bounding box center [606, 344] width 91 height 24
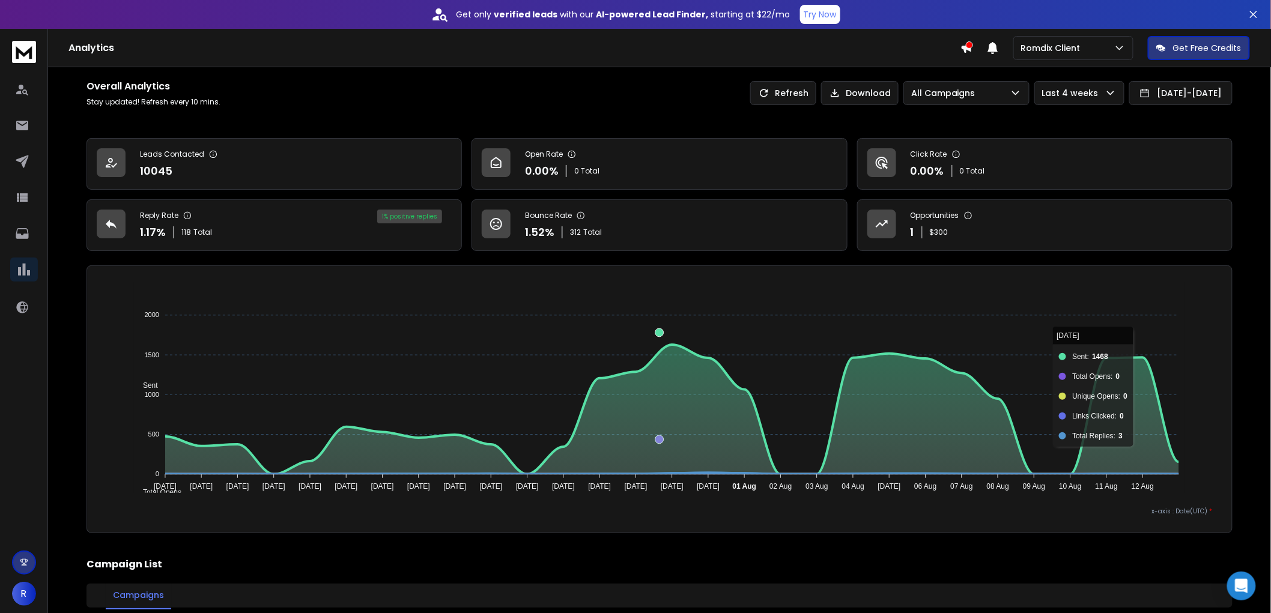
click at [1180, 466] on foreignobject "Sent Total Opens Unique Opens Links Clicked Total Replies" at bounding box center [660, 388] width 1052 height 210
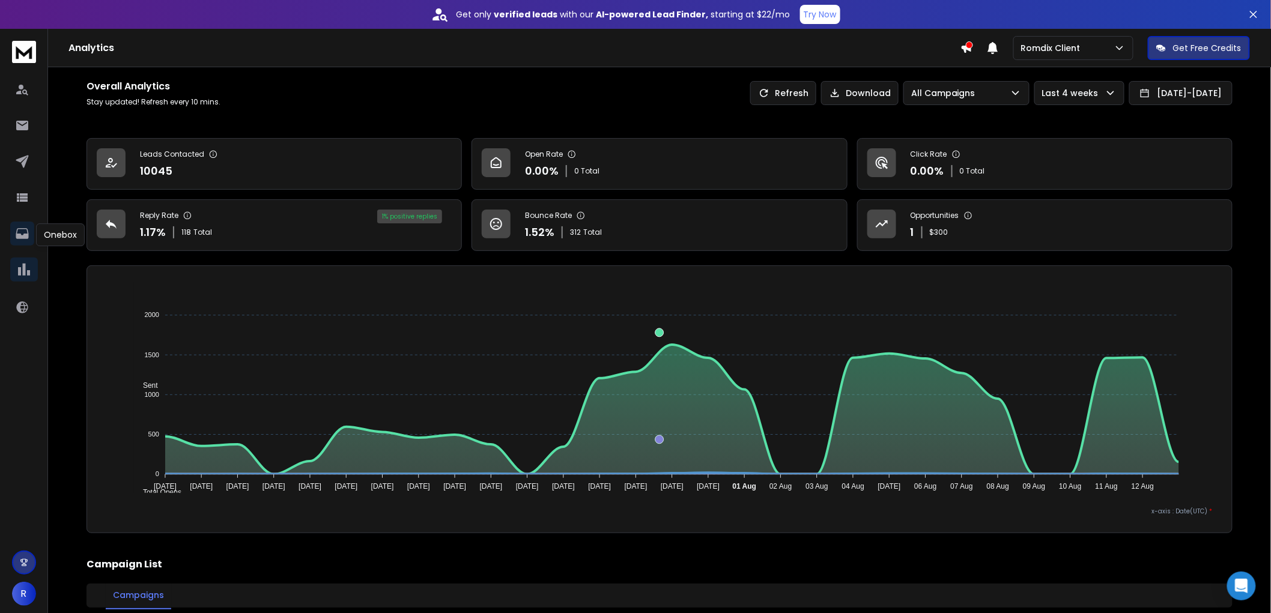
click at [13, 235] on link at bounding box center [22, 234] width 24 height 24
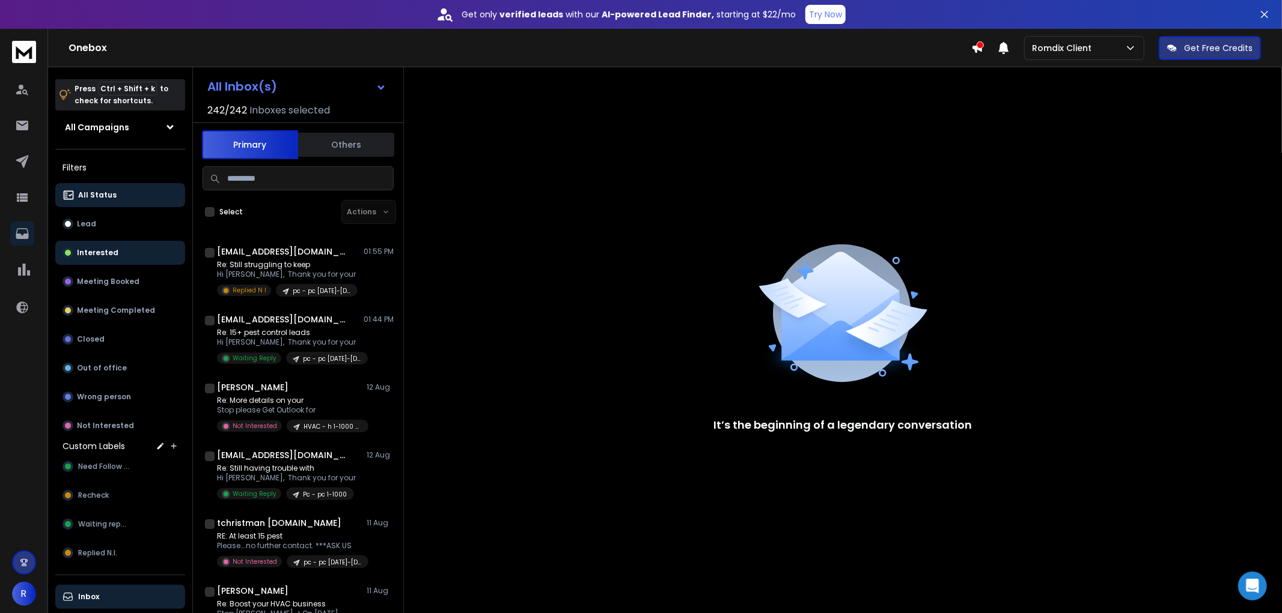
click at [100, 245] on button "Interested" at bounding box center [120, 253] width 130 height 24
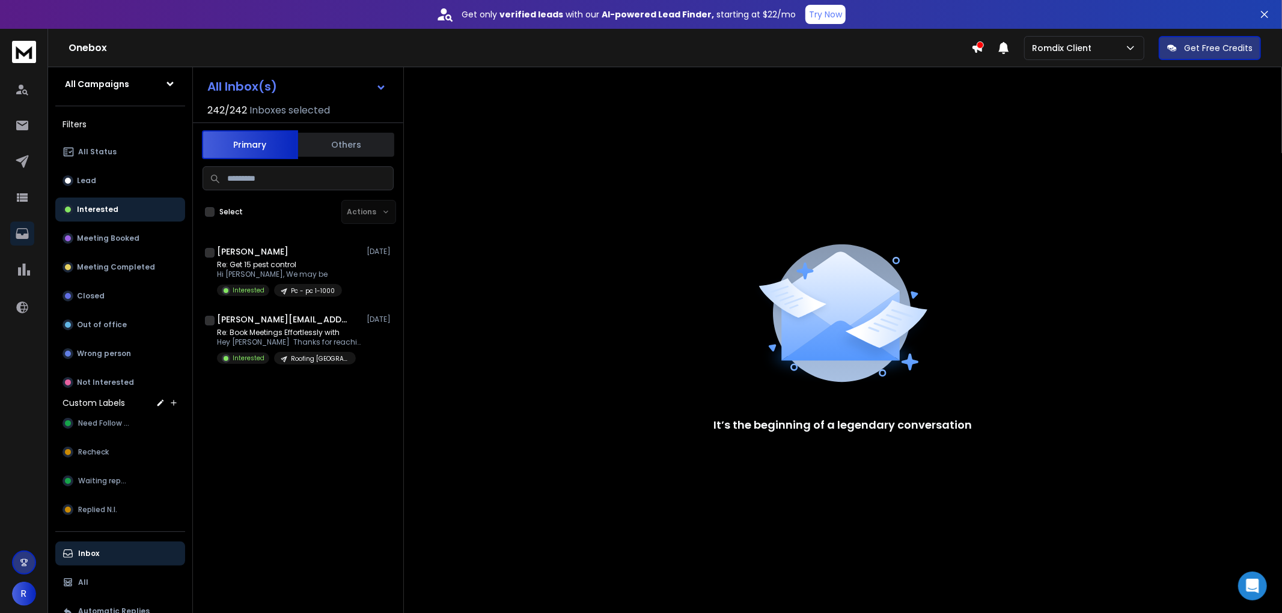
scroll to position [67, 0]
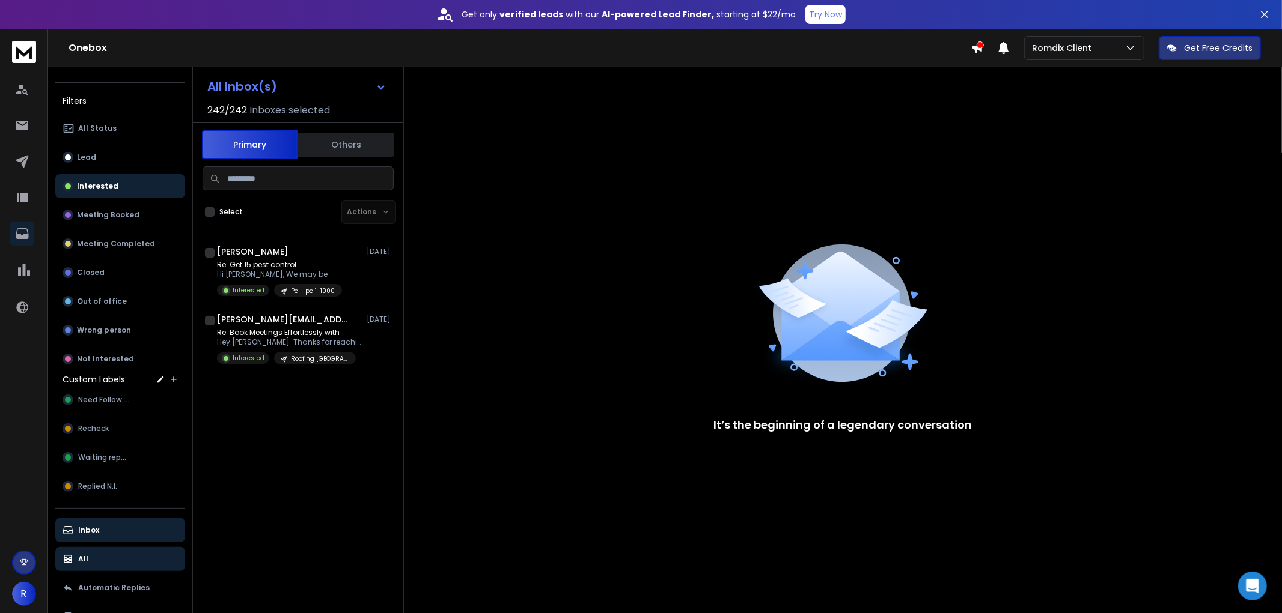
click at [75, 555] on div "All" at bounding box center [75, 559] width 26 height 14
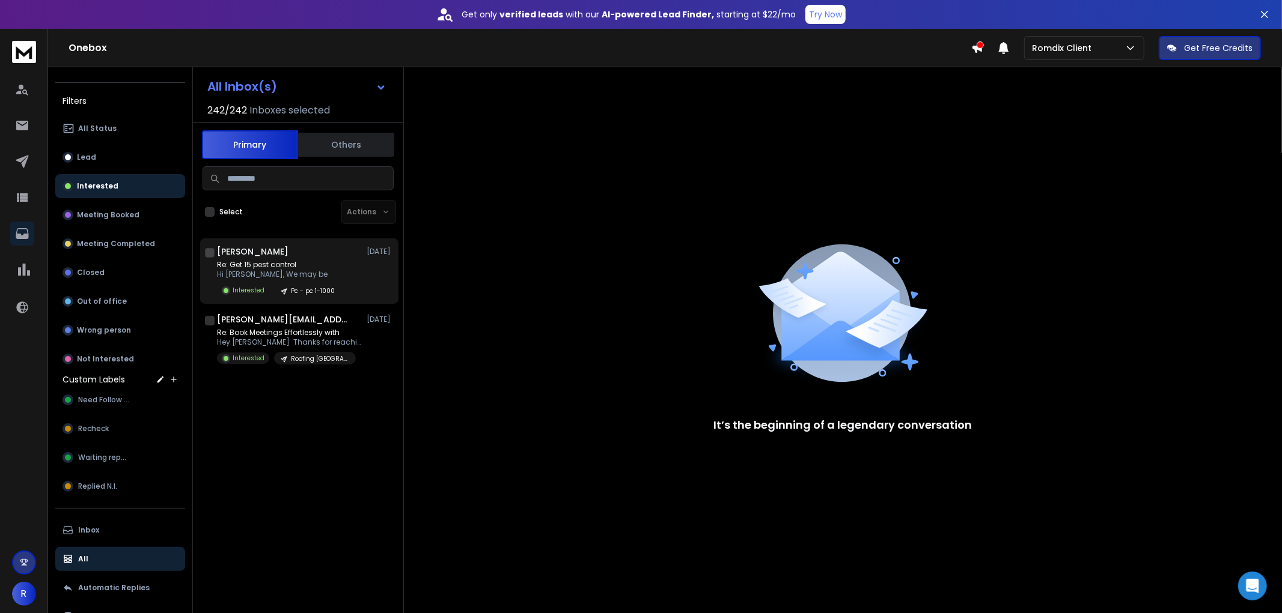
click at [292, 270] on p "Hi Reagan, We may be" at bounding box center [279, 275] width 125 height 10
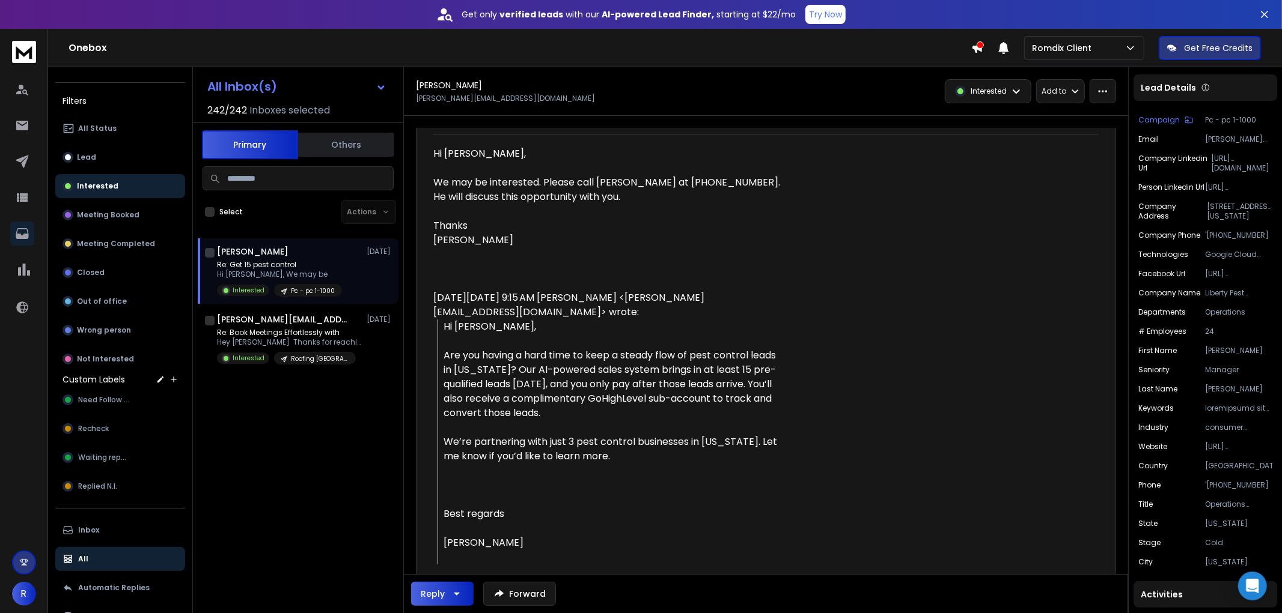
scroll to position [0, 0]
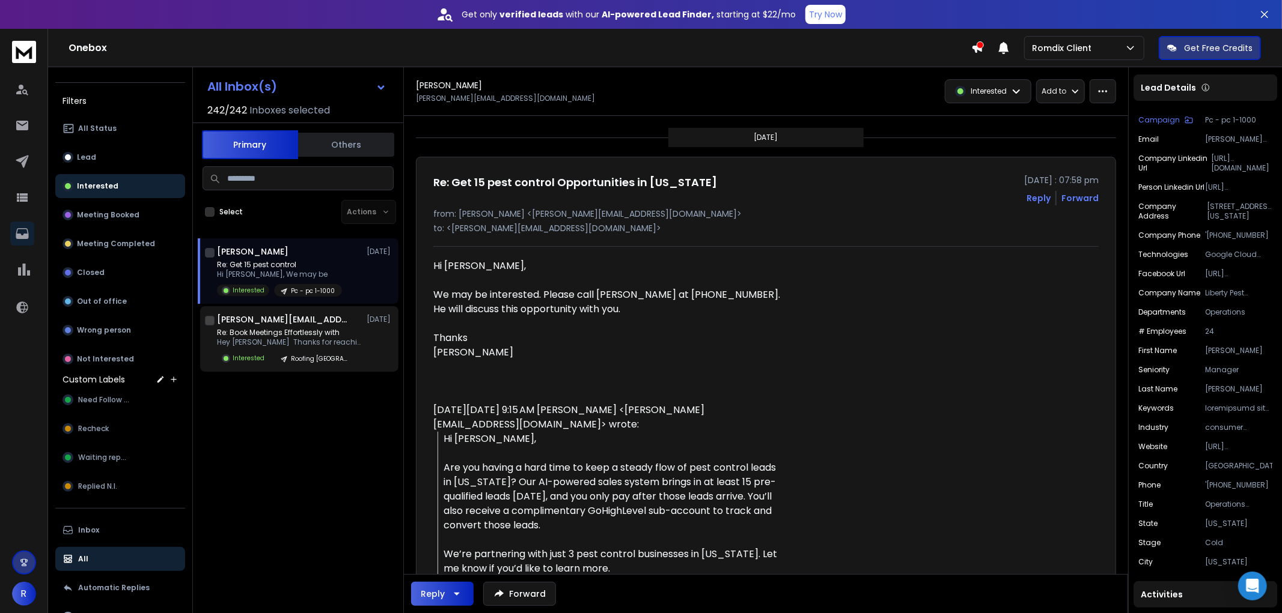
click at [341, 328] on p "Re: Book Meetings Effortlessly with" at bounding box center [289, 333] width 144 height 10
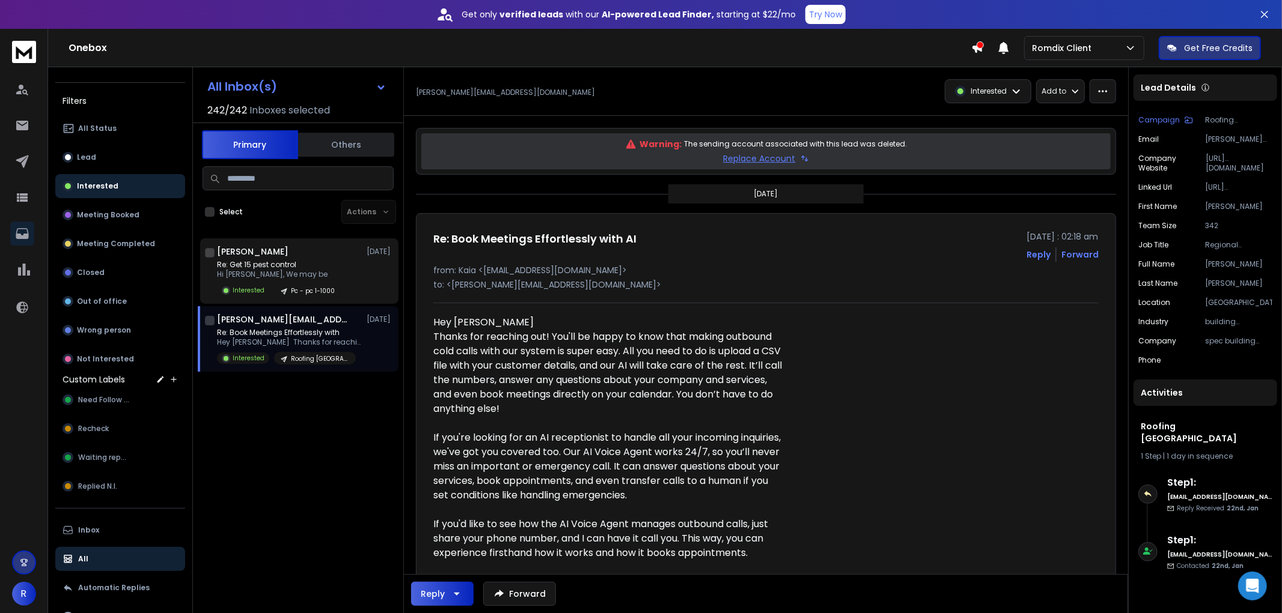
click at [326, 263] on p "Re: Get 15 pest control" at bounding box center [279, 265] width 125 height 10
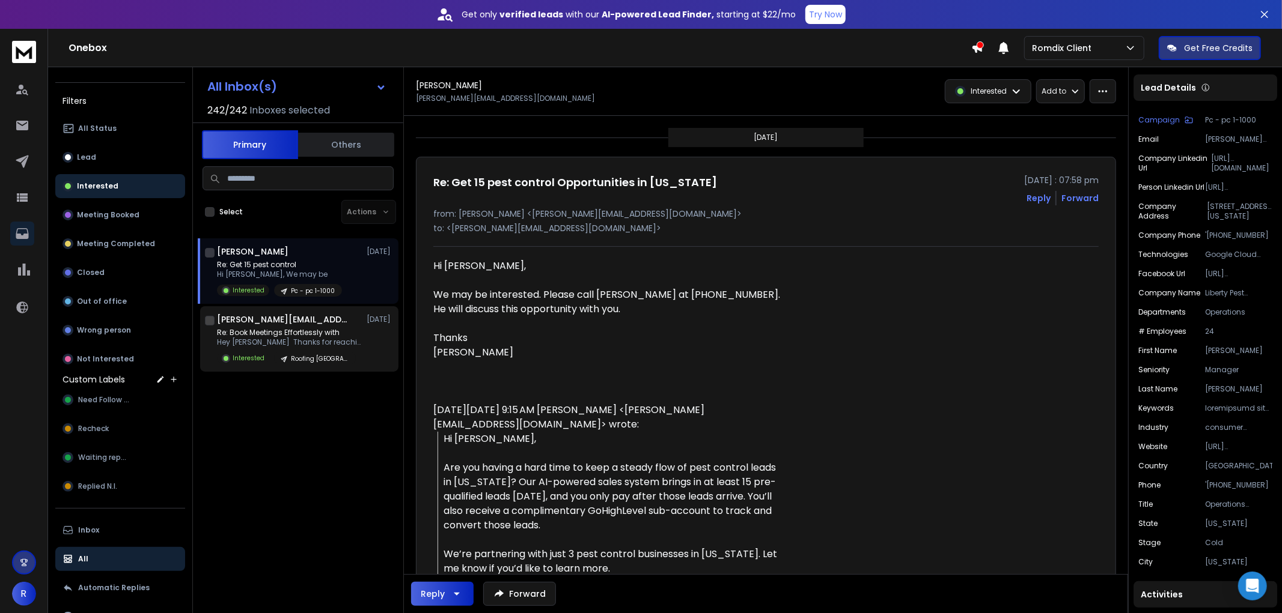
click at [282, 326] on div "f.glasscock@speccorp.com 23 Jan Re: Book Meetings Effortlessly with Hey Frank T…" at bounding box center [305, 339] width 177 height 51
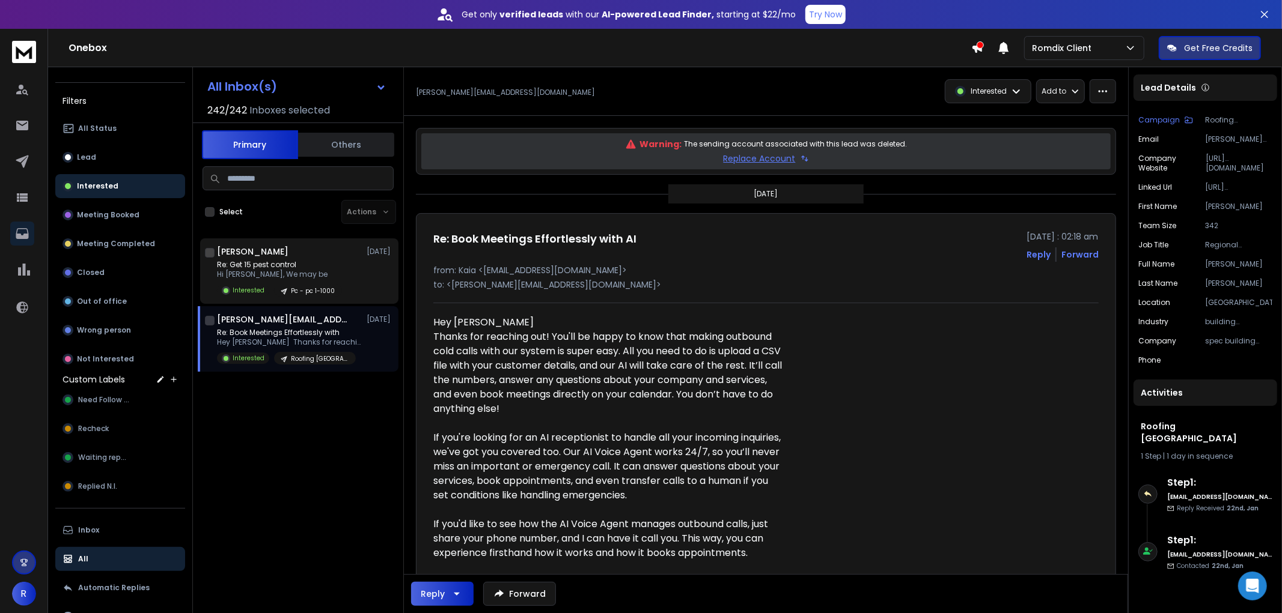
click at [343, 276] on div "Re: Get 15 pest control Hi Reagan, We may be Interested Pc - pc 1-1000" at bounding box center [305, 278] width 177 height 37
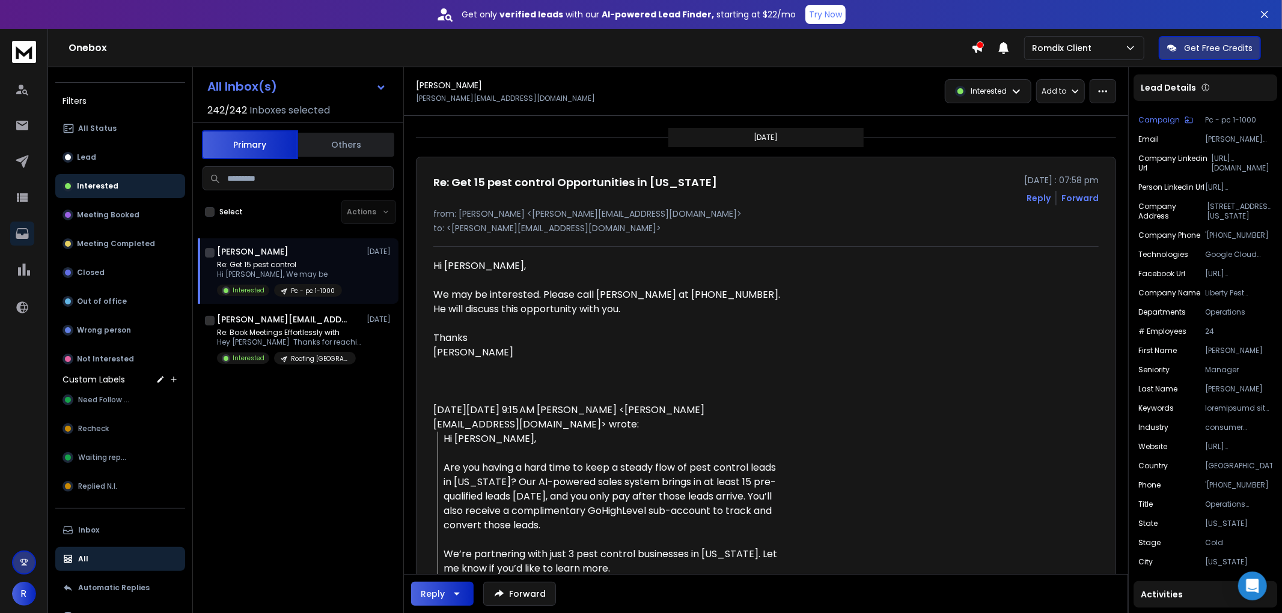
click at [999, 95] on p "Interested" at bounding box center [988, 92] width 36 height 10
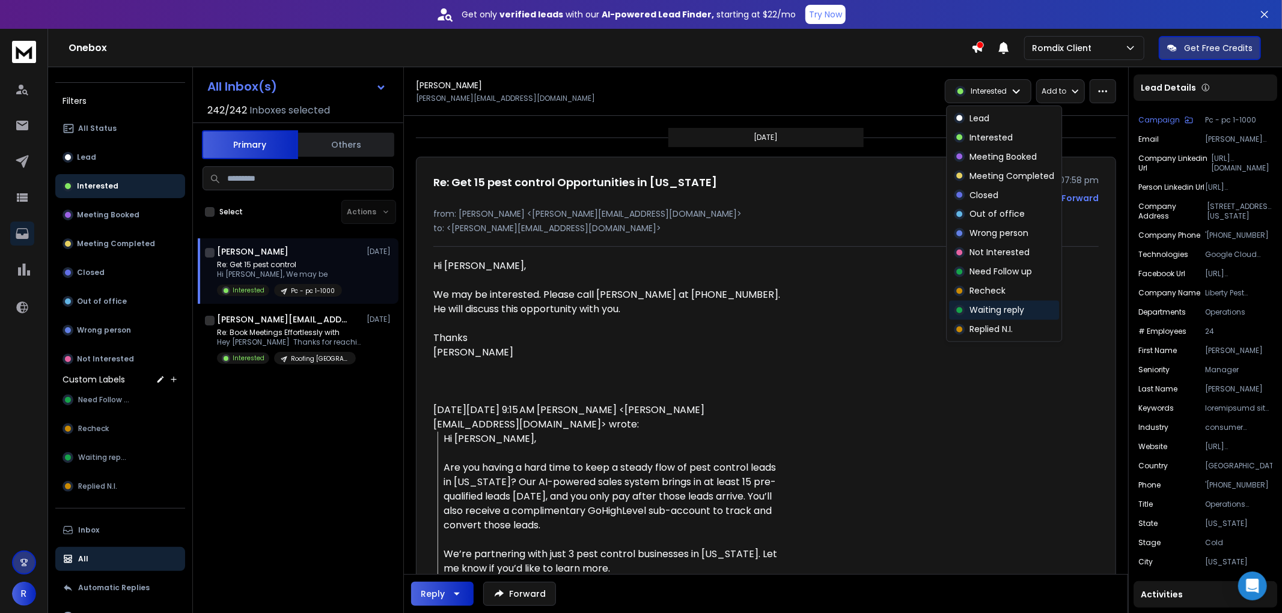
click at [989, 309] on p "Waiting reply" at bounding box center [996, 311] width 55 height 12
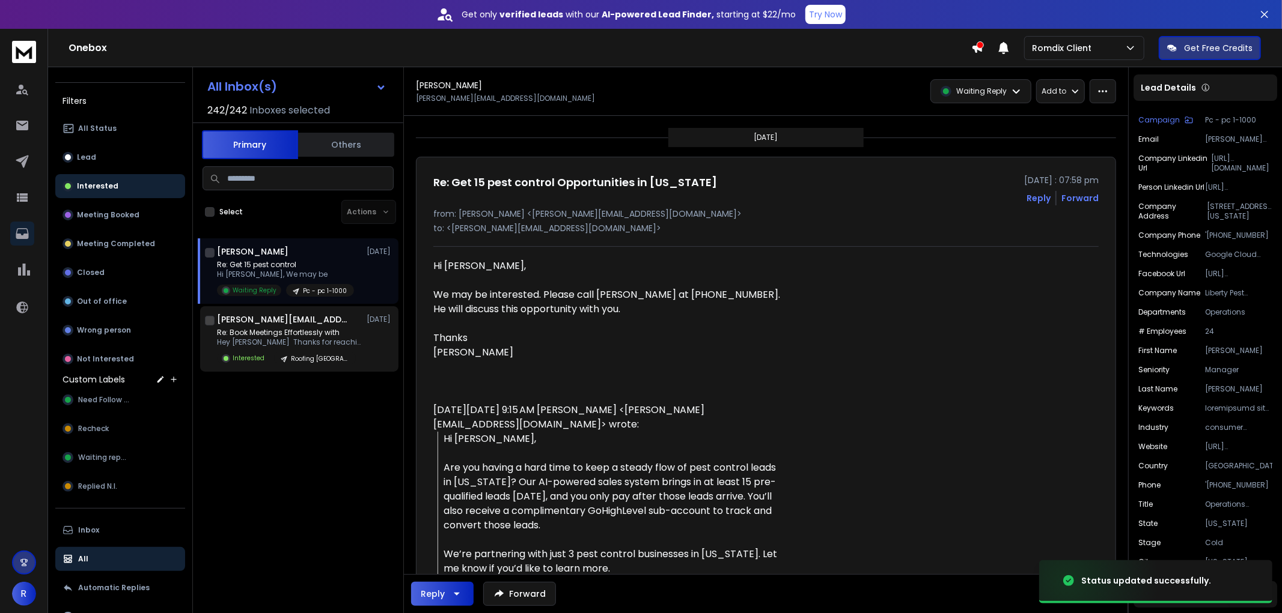
click at [246, 338] on p "Hey Frank Thanks for reaching out!" at bounding box center [289, 343] width 144 height 10
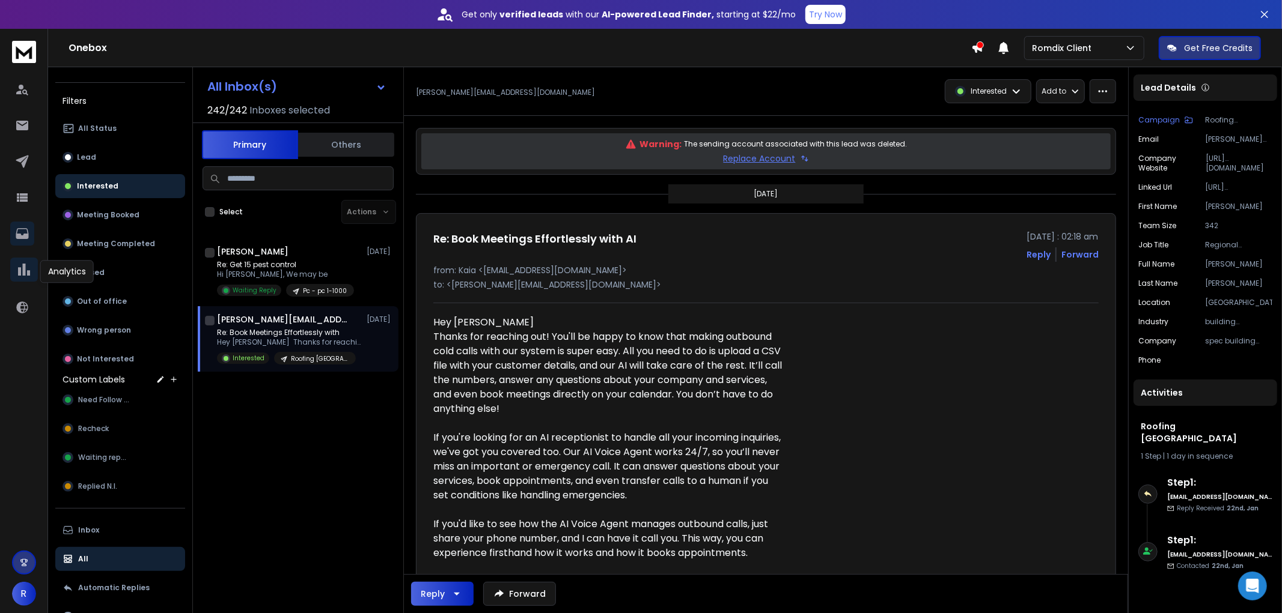
click at [33, 269] on link at bounding box center [24, 270] width 28 height 28
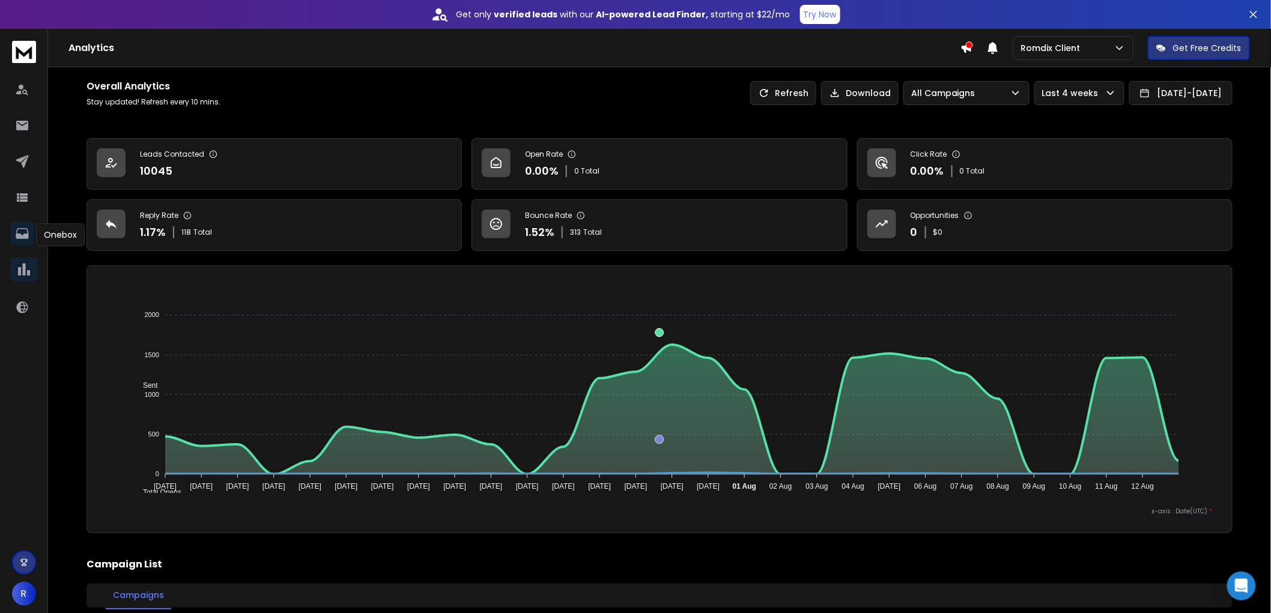
click at [14, 239] on link at bounding box center [22, 234] width 24 height 24
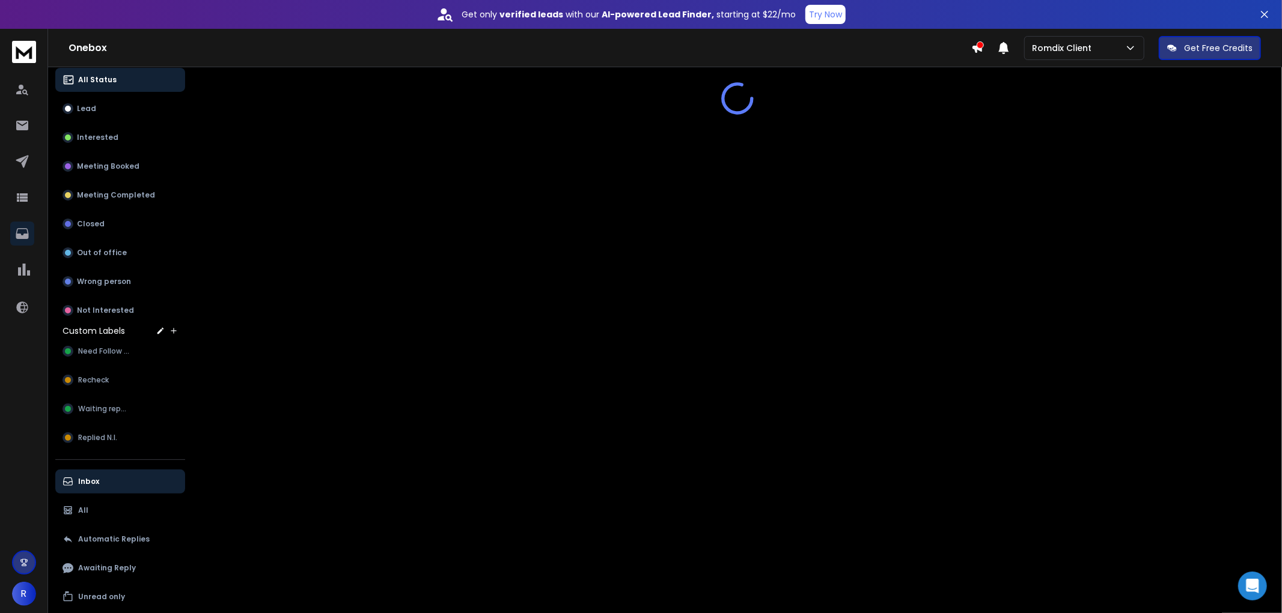
scroll to position [133, 0]
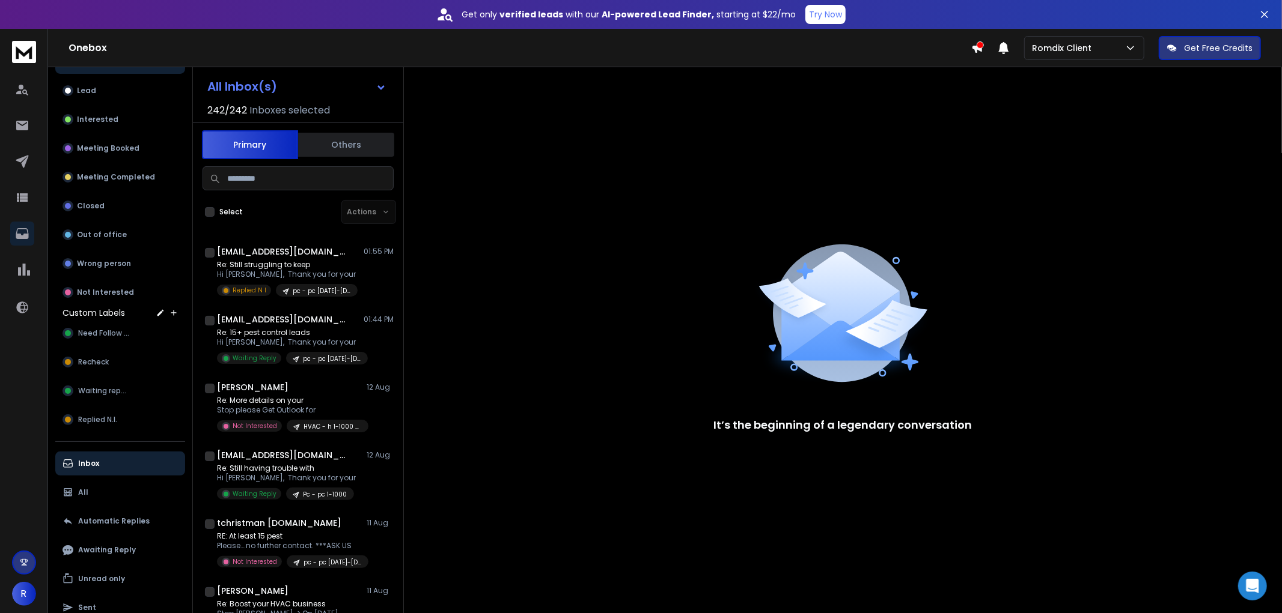
click at [117, 334] on span "Need Follow up" at bounding box center [105, 334] width 55 height 10
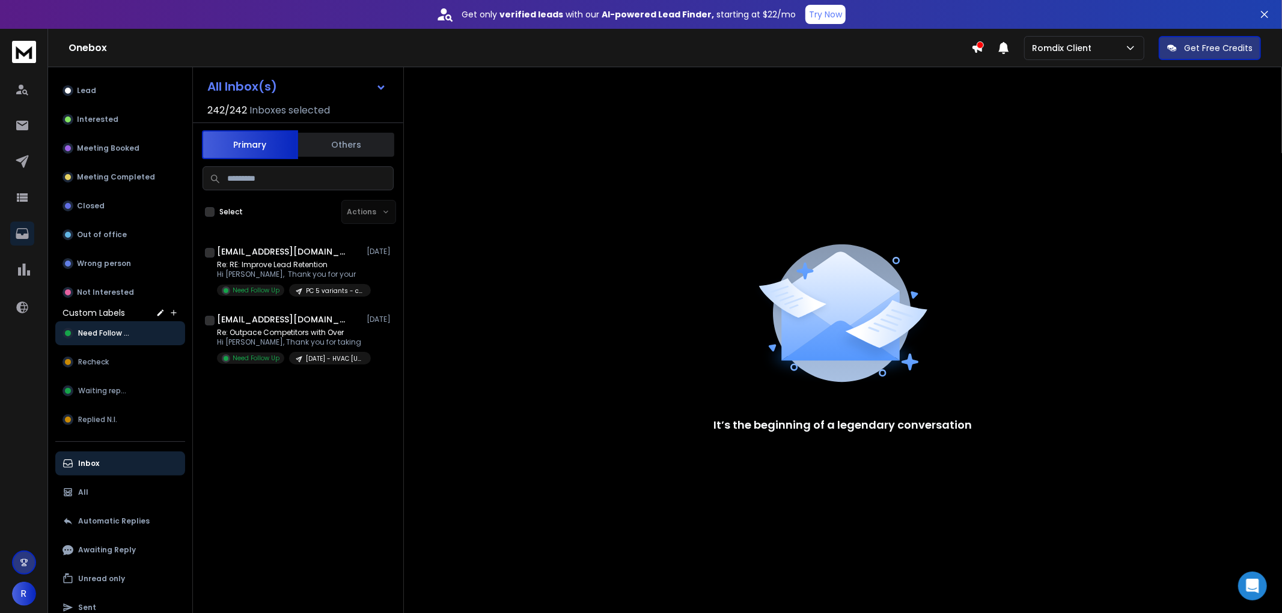
scroll to position [67, 0]
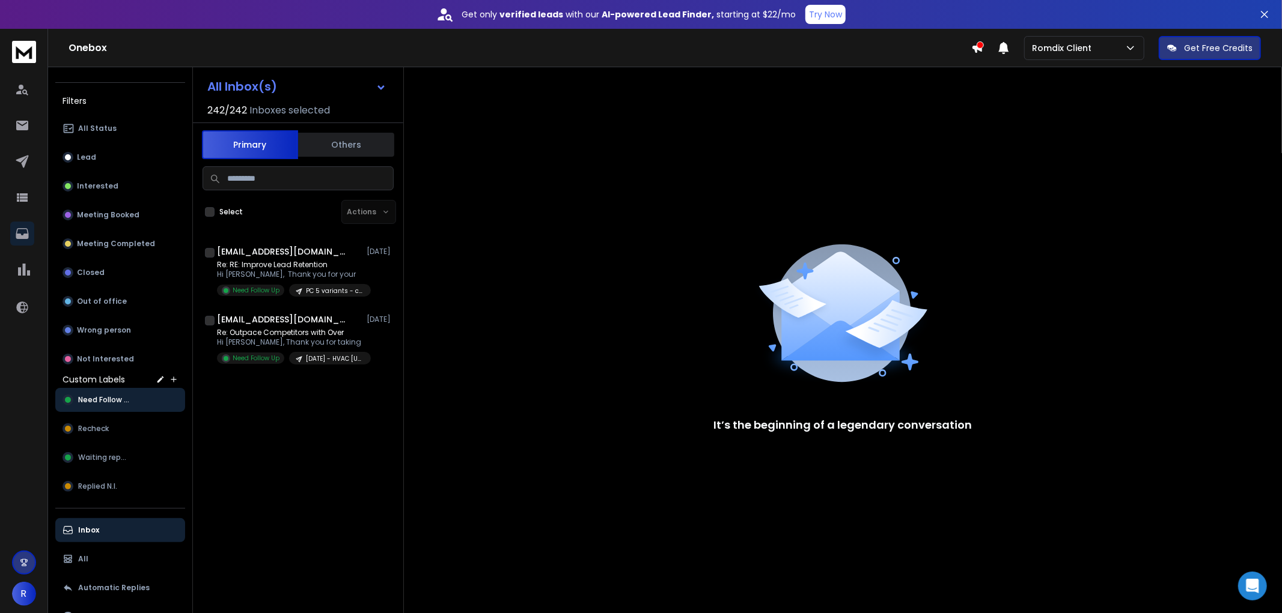
click at [105, 460] on span "Waiting reply" at bounding box center [102, 458] width 49 height 10
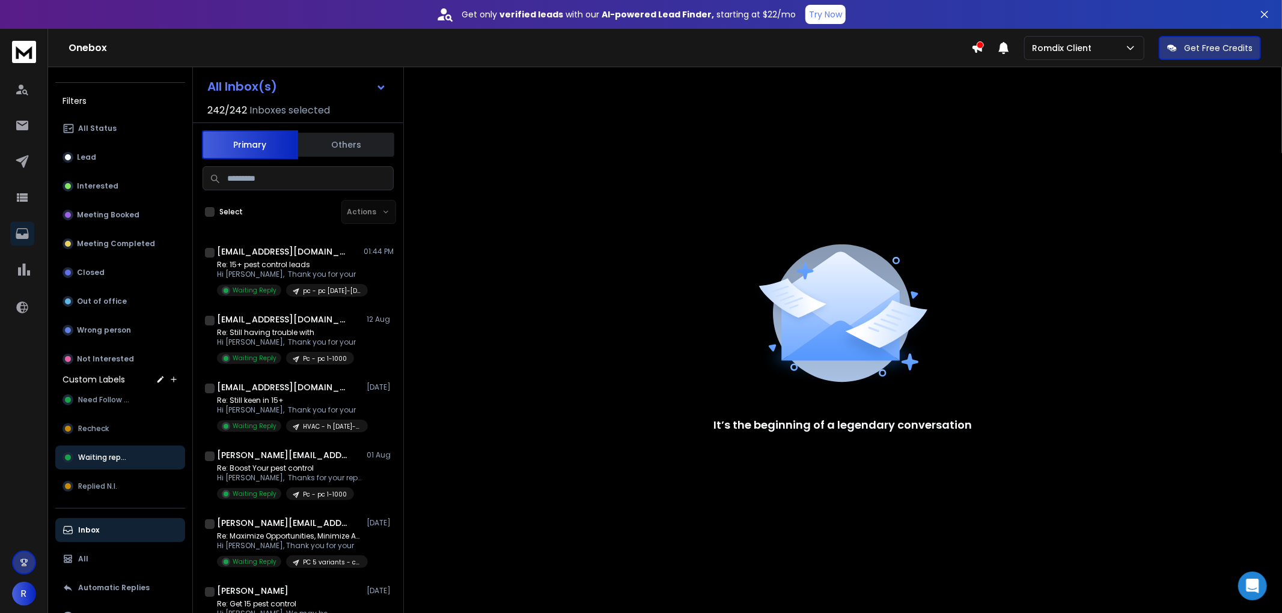
click at [121, 460] on span "Waiting reply" at bounding box center [102, 458] width 49 height 10
click at [156, 382] on icon at bounding box center [160, 380] width 8 height 8
click at [146, 458] on icon at bounding box center [150, 458] width 8 height 8
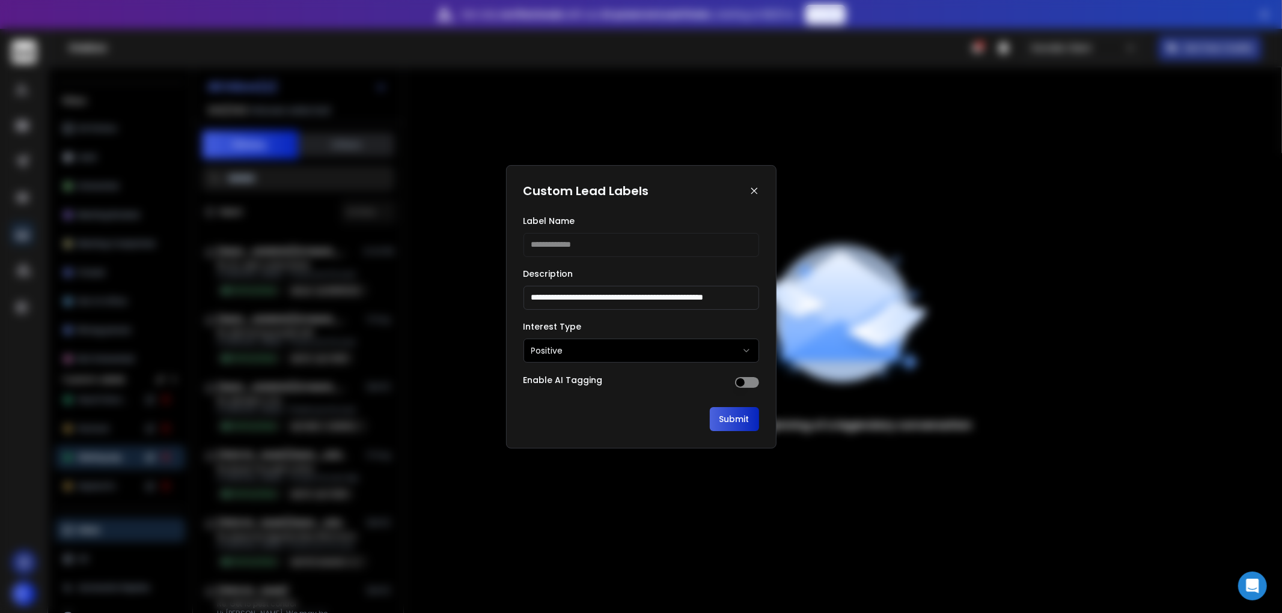
click at [752, 189] on icon at bounding box center [754, 191] width 10 height 10
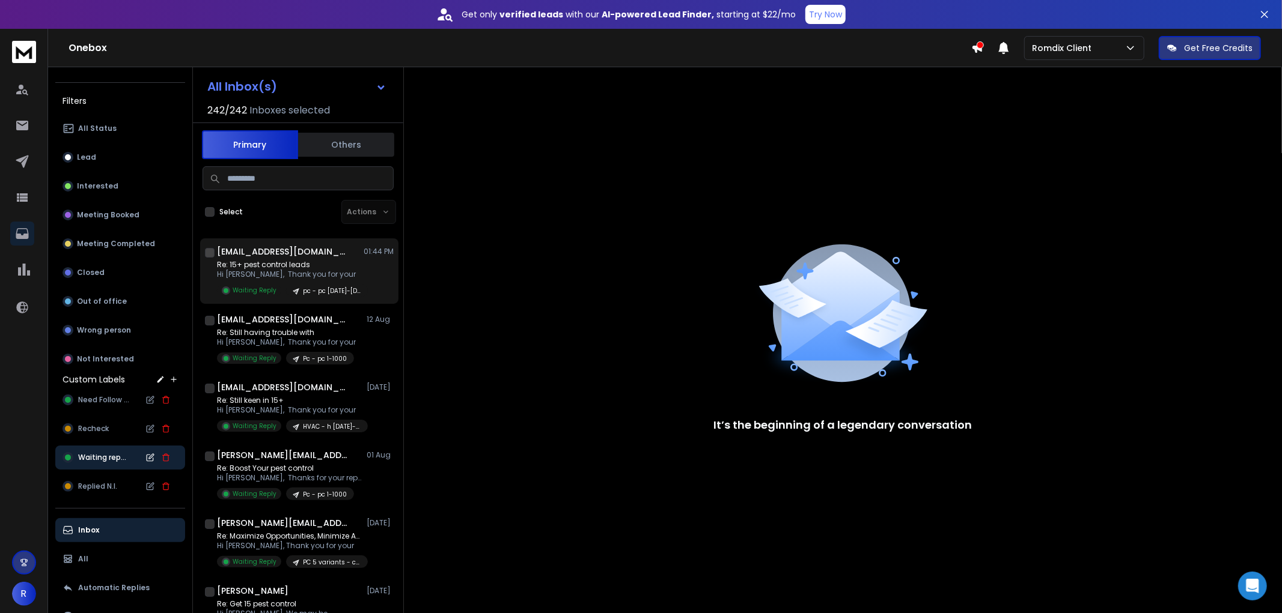
click at [305, 270] on p "Hi Greg, Thank you for your" at bounding box center [289, 275] width 144 height 10
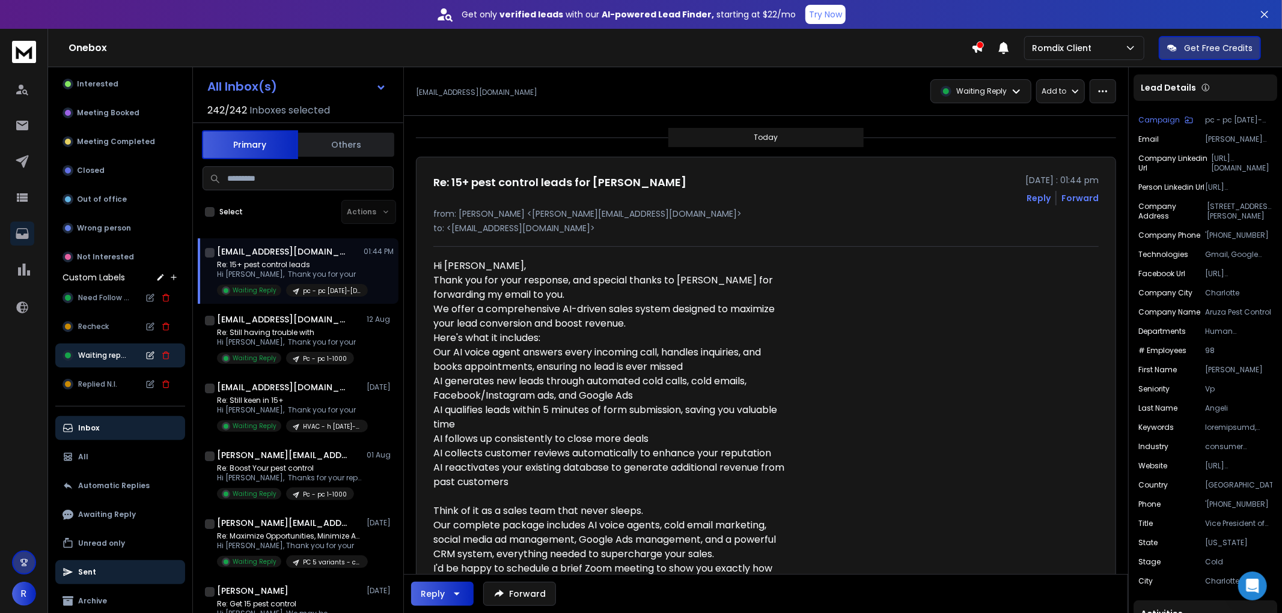
scroll to position [188, 0]
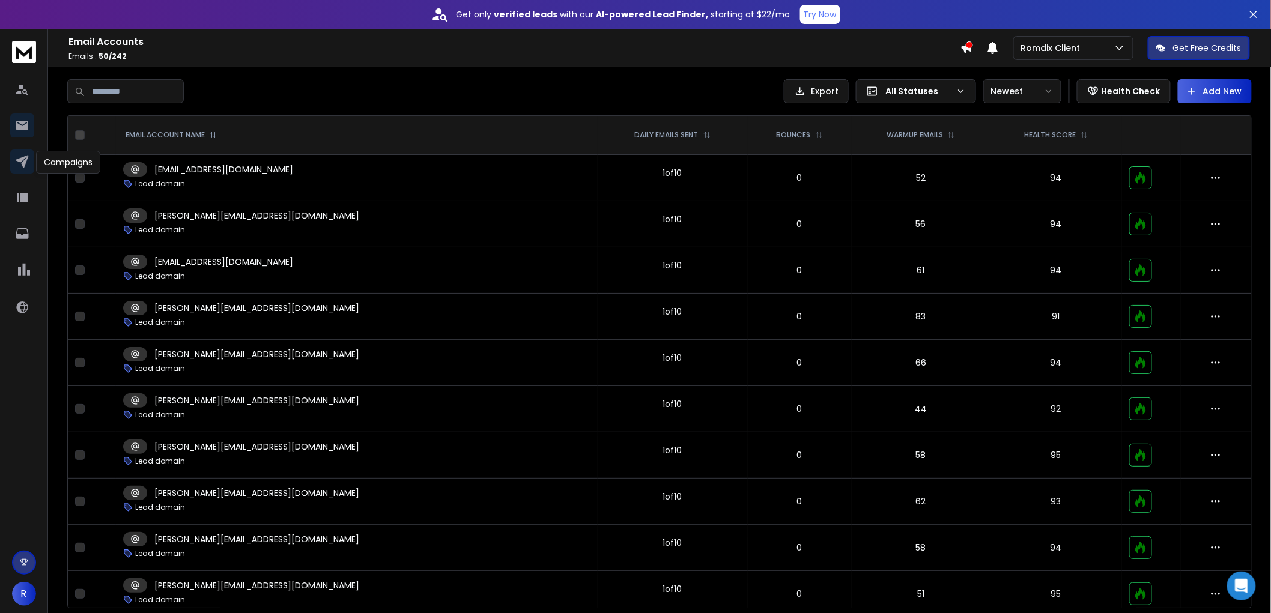
click at [23, 166] on icon at bounding box center [22, 161] width 13 height 13
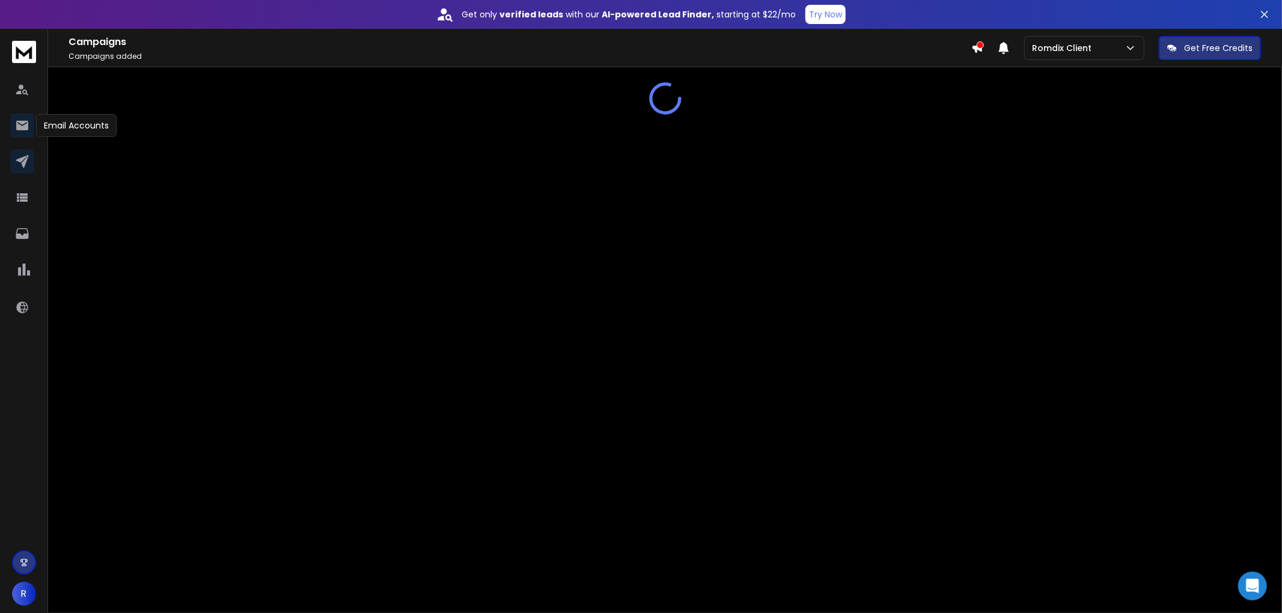
click at [25, 129] on icon at bounding box center [22, 126] width 12 height 10
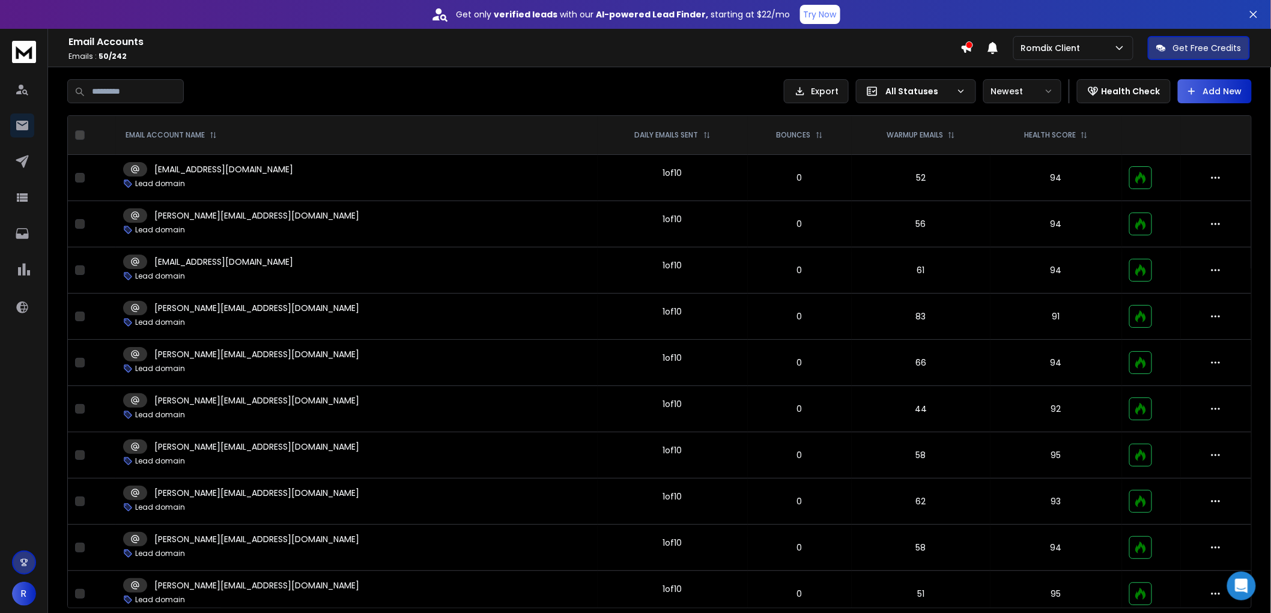
paste input "**********"
type input "**********"
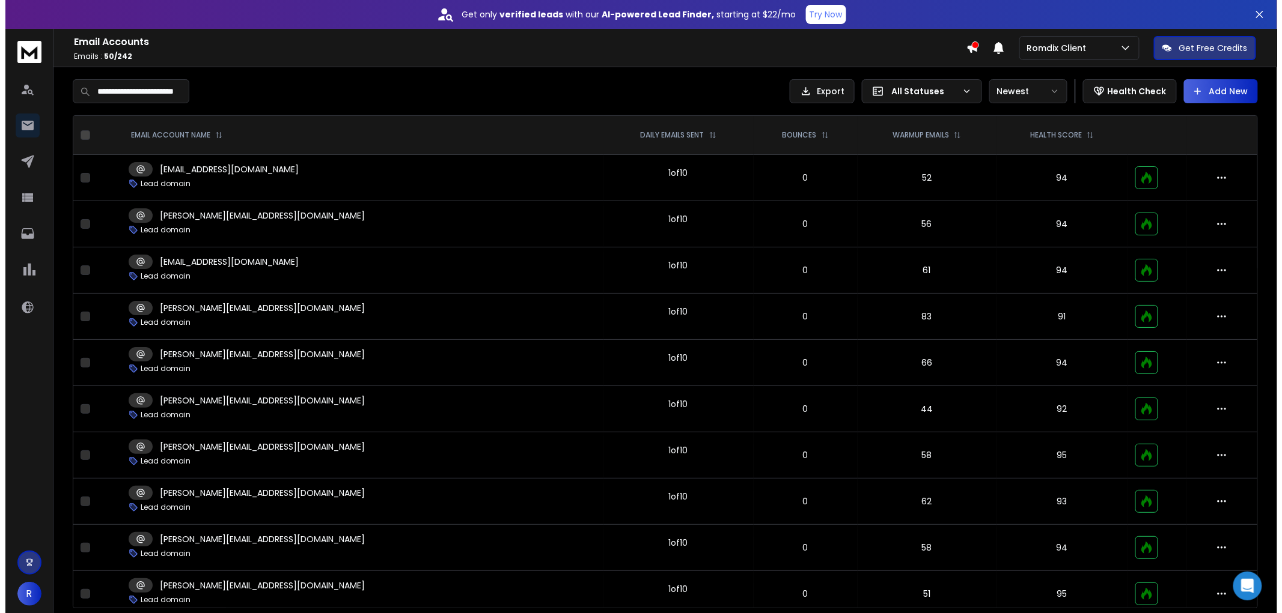
scroll to position [0, 16]
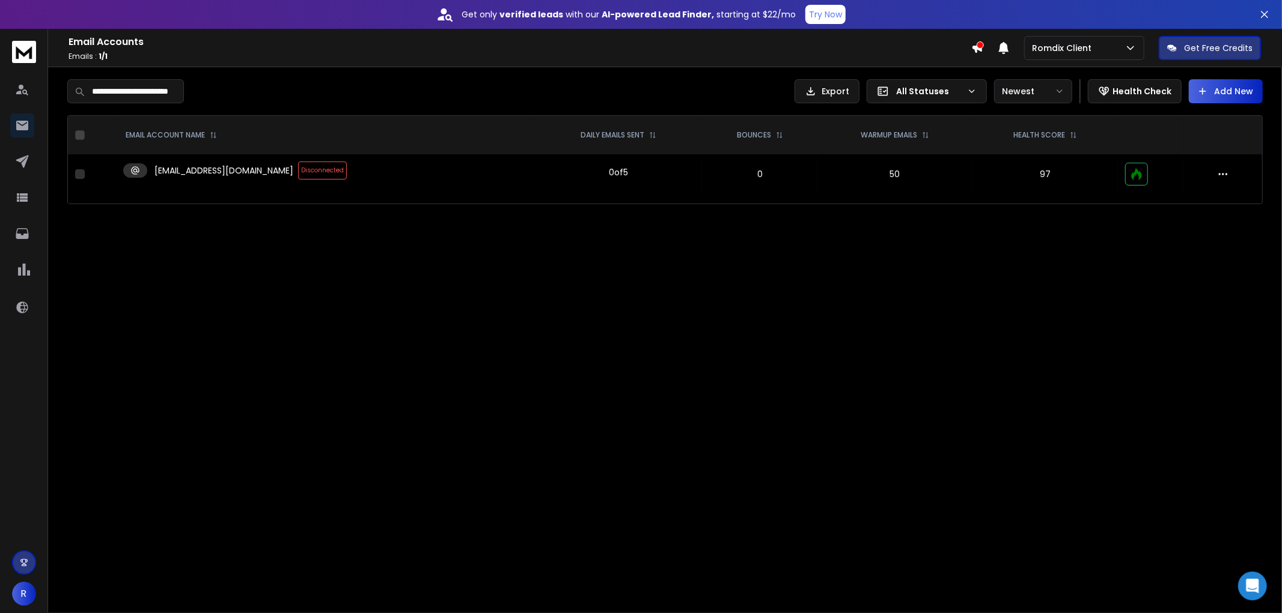
click at [183, 169] on p "[EMAIL_ADDRESS][DOMAIN_NAME]" at bounding box center [223, 171] width 139 height 12
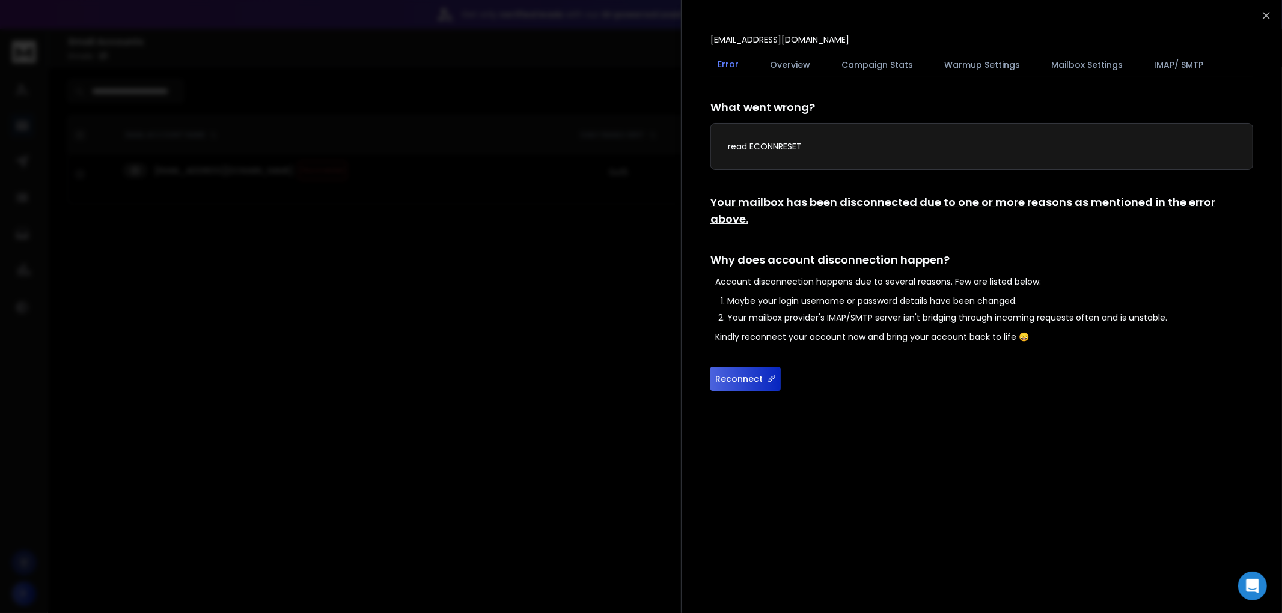
click at [729, 367] on button "Reconnect" at bounding box center [745, 379] width 70 height 24
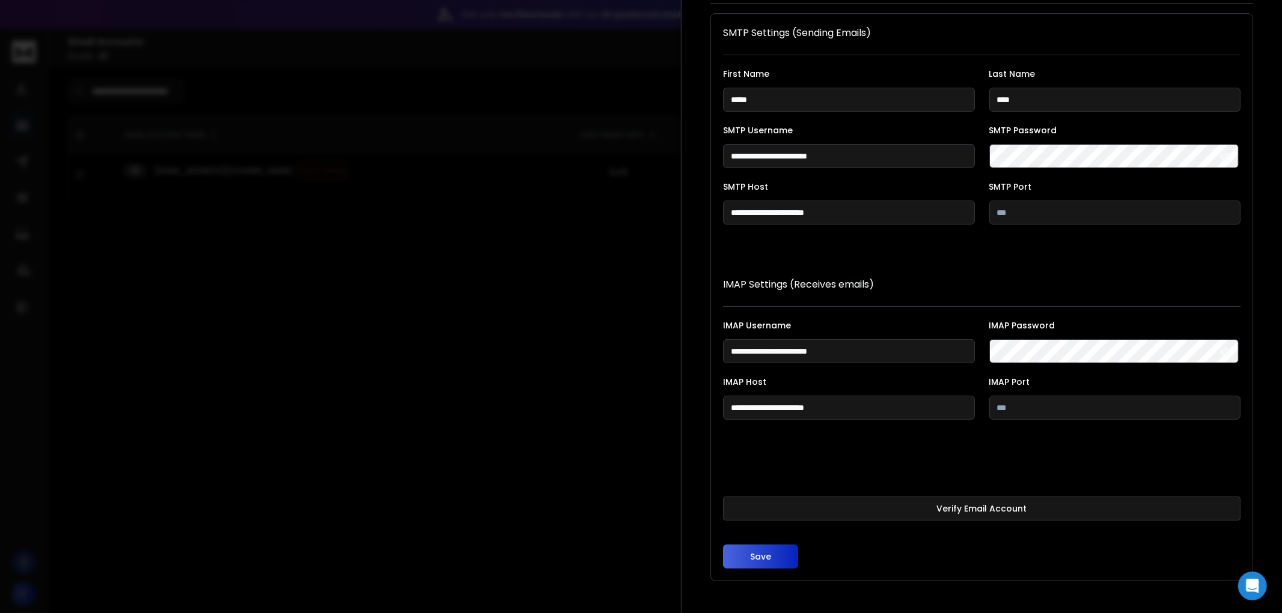
scroll to position [75, 0]
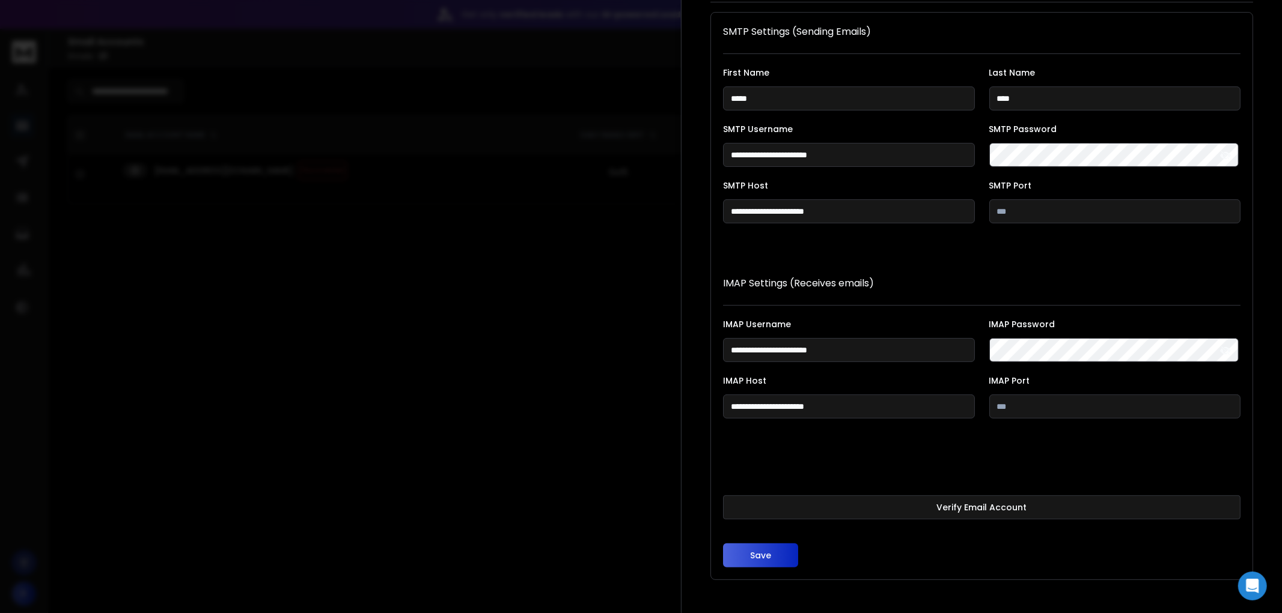
click at [761, 558] on button "Save" at bounding box center [760, 556] width 75 height 24
click at [762, 552] on button "Save" at bounding box center [760, 556] width 75 height 24
click at [481, 427] on div at bounding box center [641, 306] width 1282 height 613
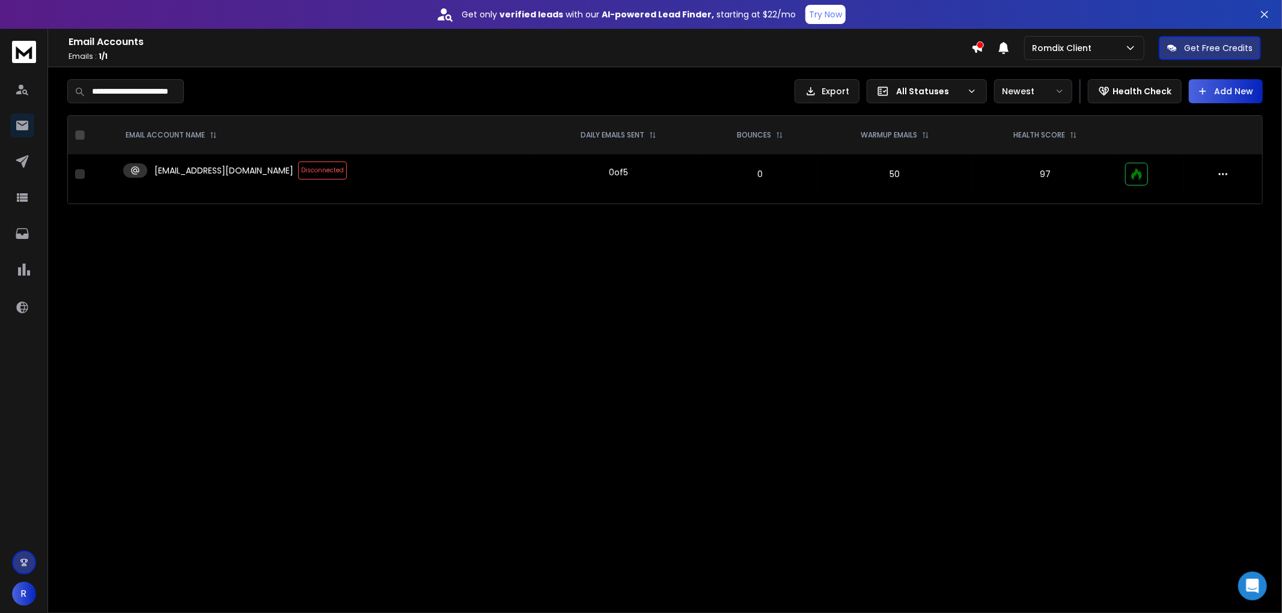
scroll to position [0, 16]
drag, startPoint x: 91, startPoint y: 92, endPoint x: 240, endPoint y: 104, distance: 149.5
click at [240, 104] on div "**********" at bounding box center [664, 141] width 1195 height 125
paste input "*****"
type input "**********"
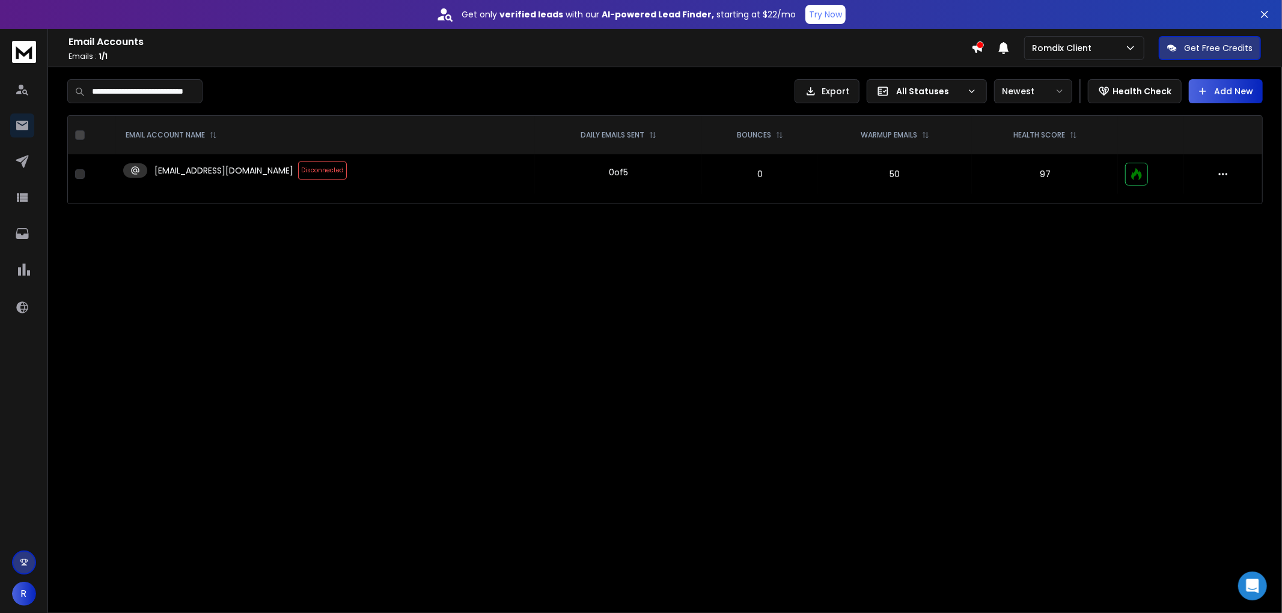
scroll to position [0, 40]
click at [269, 178] on td "[PERSON_NAME][EMAIL_ADDRESS][DOMAIN_NAME]" at bounding box center [335, 173] width 438 height 38
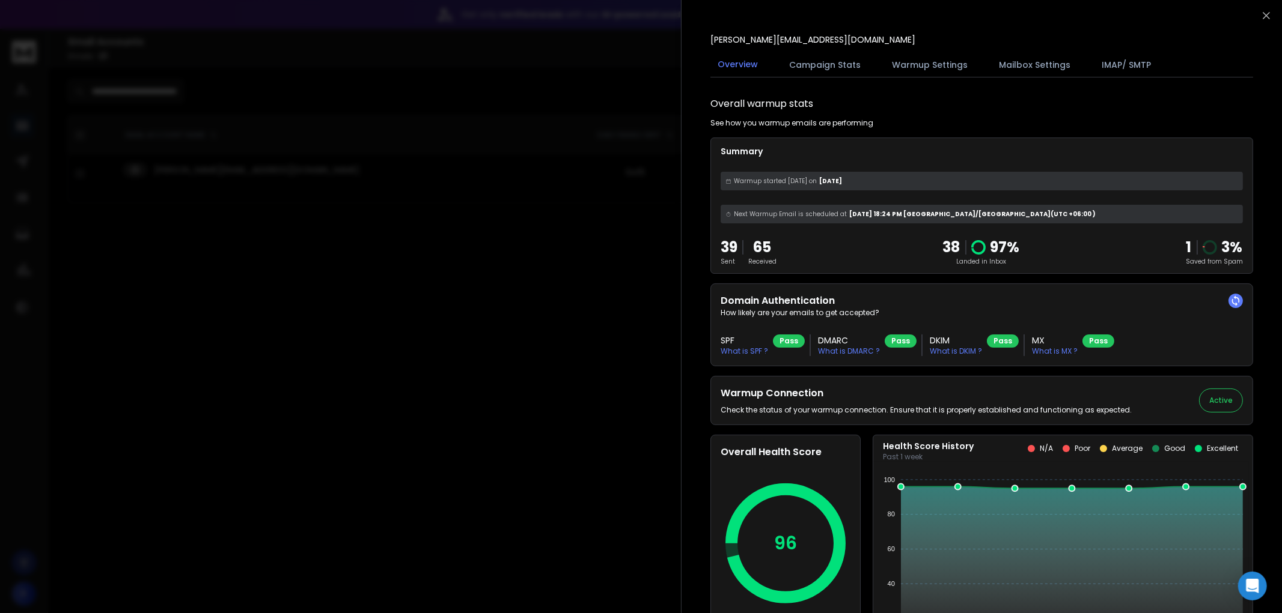
click at [809, 58] on button "Campaign Stats" at bounding box center [825, 65] width 86 height 26
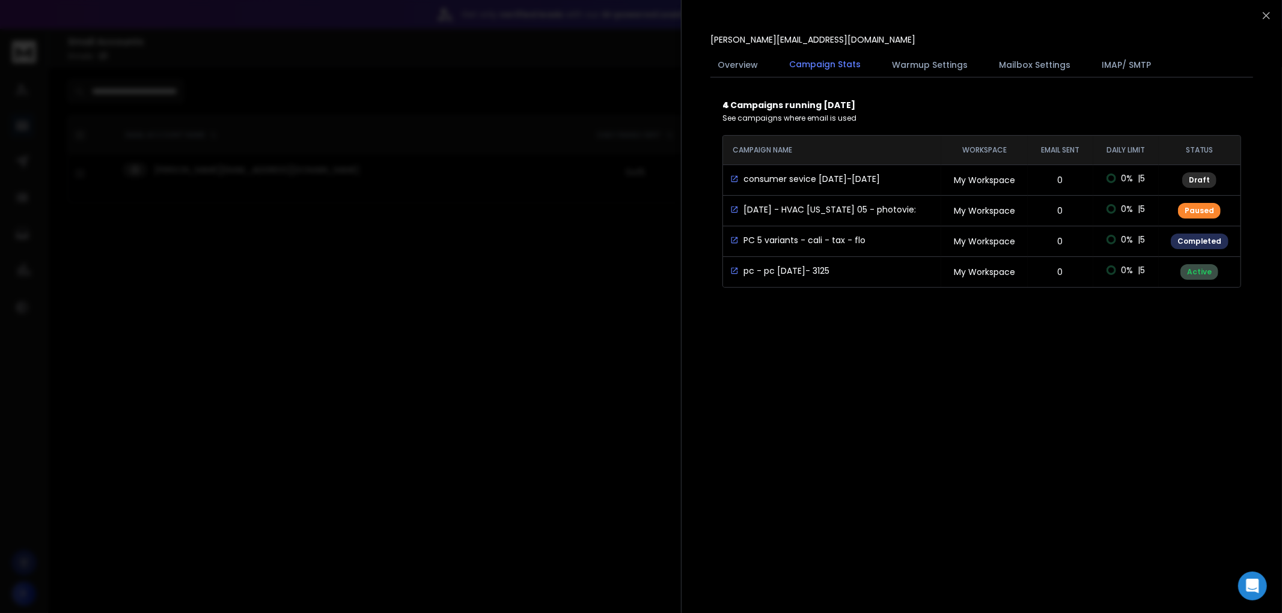
click at [1112, 61] on button "IMAP/ SMTP" at bounding box center [1126, 65] width 64 height 26
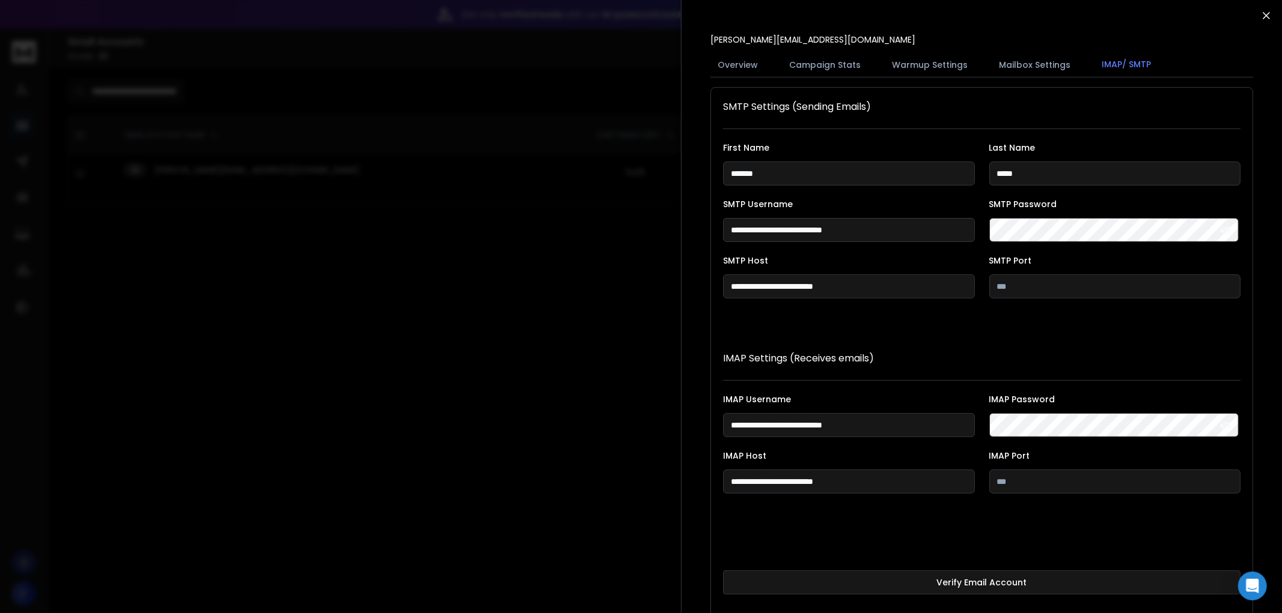
click at [1264, 13] on icon "button" at bounding box center [1266, 16] width 6 height 6
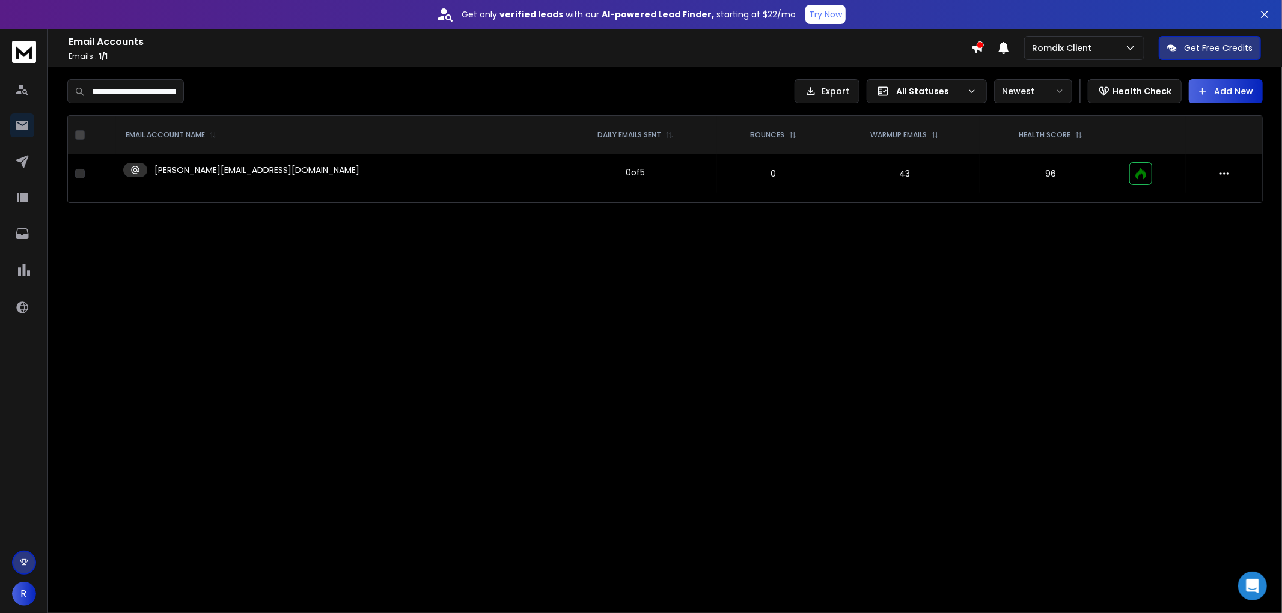
click at [305, 171] on div "[PERSON_NAME][EMAIL_ADDRESS][DOMAIN_NAME]" at bounding box center [335, 170] width 424 height 14
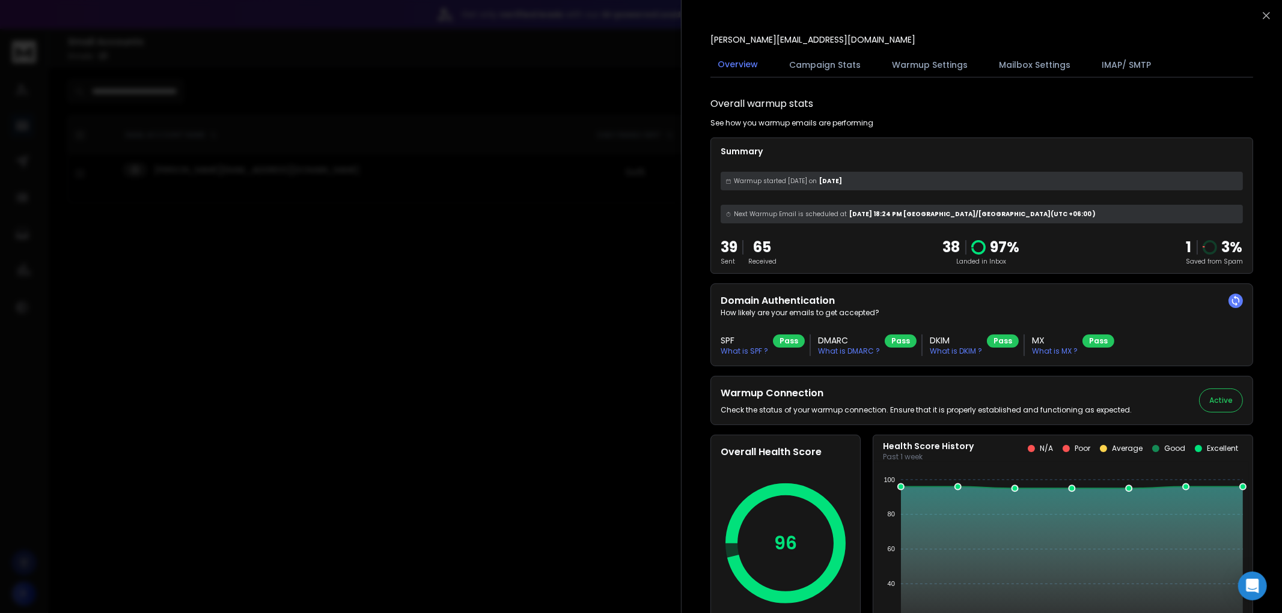
click at [471, 84] on div at bounding box center [641, 306] width 1282 height 613
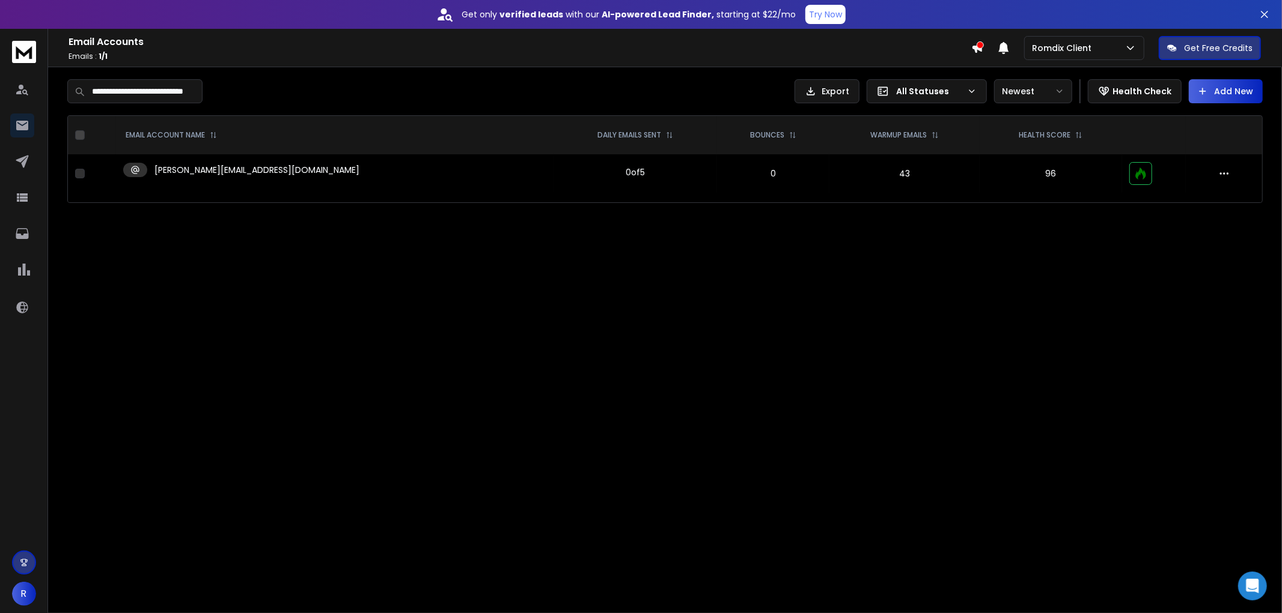
drag, startPoint x: 88, startPoint y: 90, endPoint x: 264, endPoint y: 103, distance: 177.1
click at [264, 103] on div "**********" at bounding box center [427, 91] width 720 height 24
